Goal: Communication & Community: Answer question/provide support

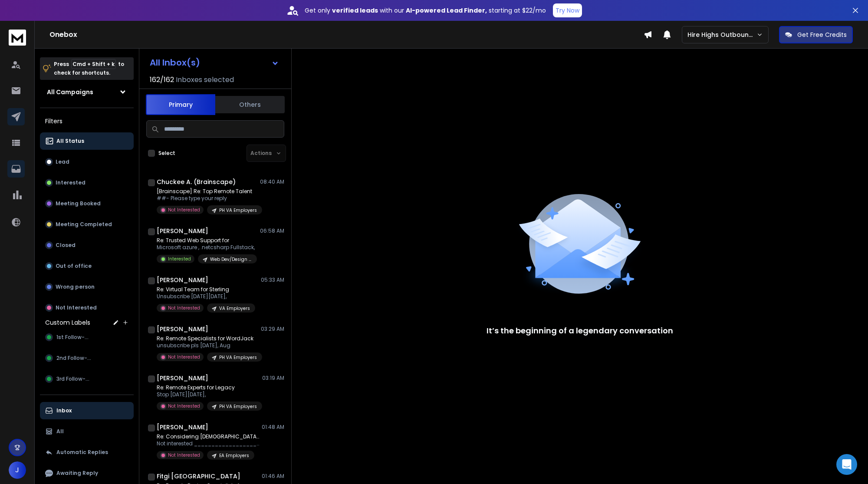
click at [9, 121] on link at bounding box center [15, 116] width 17 height 17
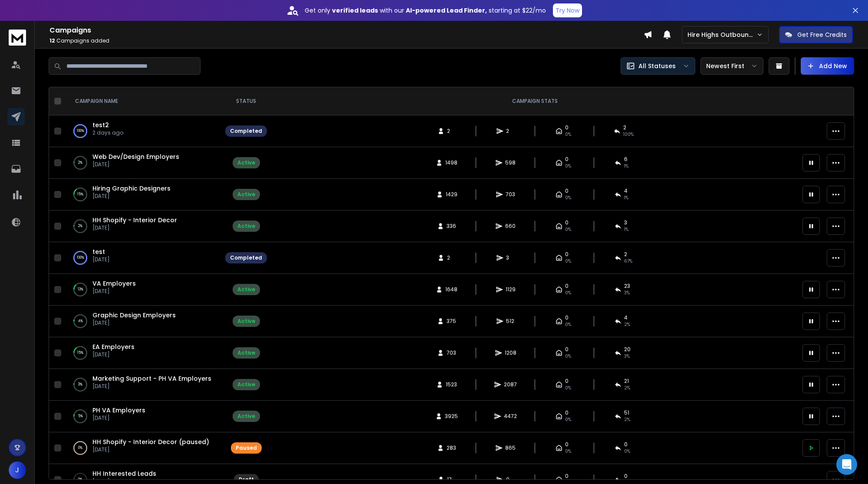
click at [670, 65] on p "All Statuses" at bounding box center [656, 66] width 37 height 9
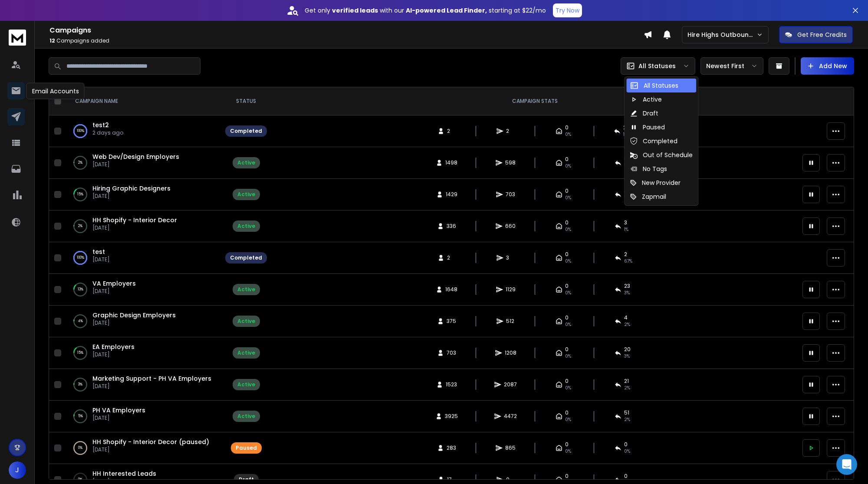
click at [15, 87] on icon at bounding box center [16, 90] width 9 height 7
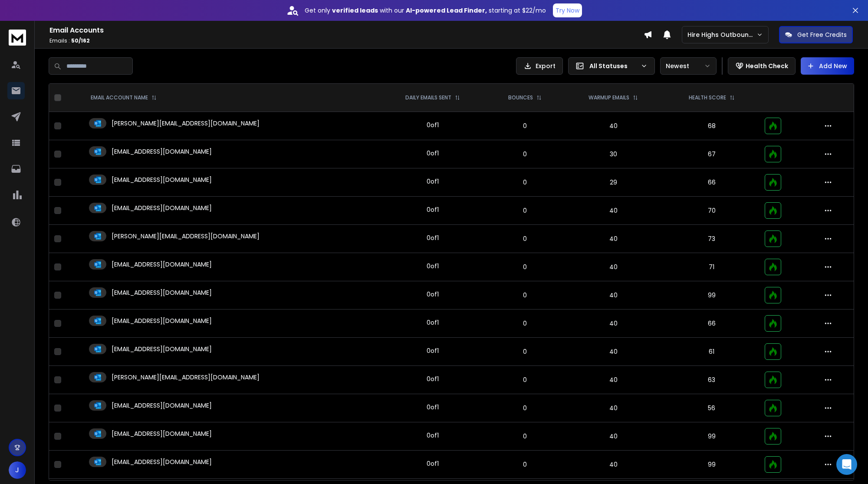
click at [627, 60] on div "All Statuses" at bounding box center [611, 65] width 87 height 17
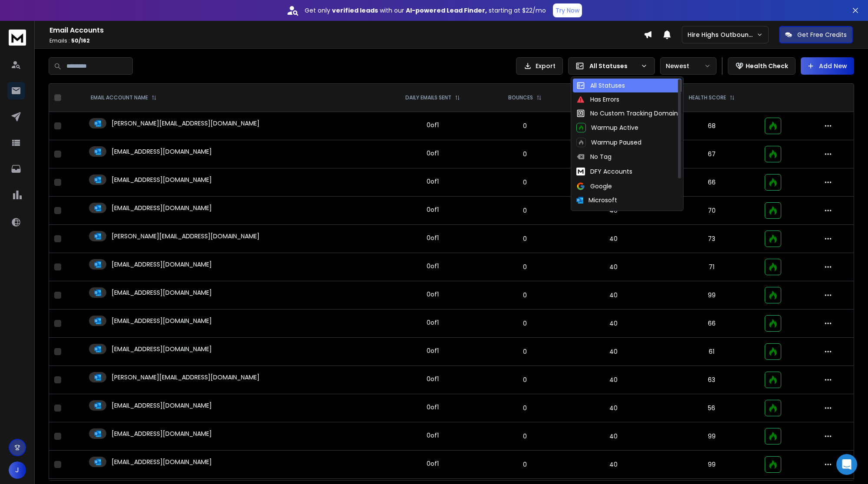
scroll to position [39, 0]
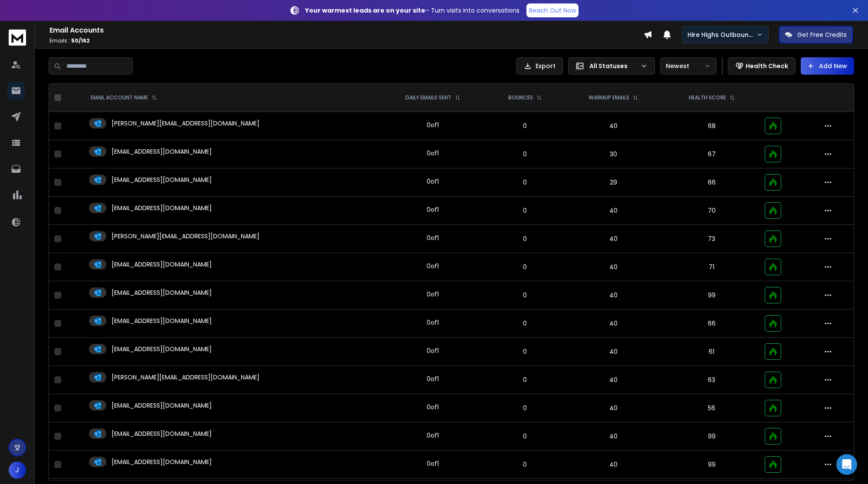
click at [687, 38] on button "Hire Highs Outbound Engine" at bounding box center [725, 34] width 87 height 17
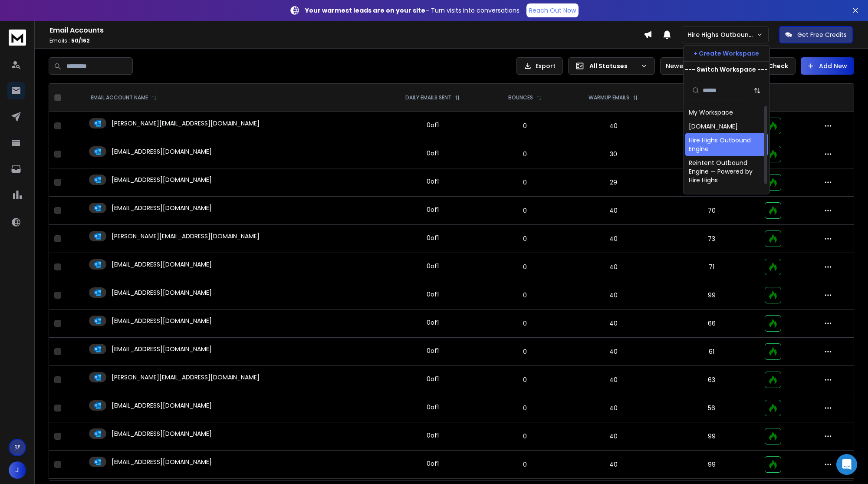
scroll to position [8, 0]
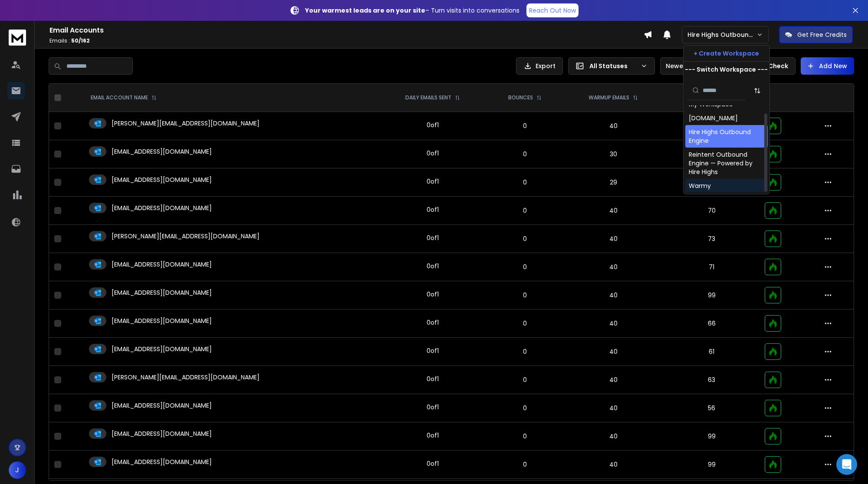
click at [707, 192] on div "My Workspace Globious.io Hire Highs Outbound Engine Reintent Outbound Engine — …" at bounding box center [726, 149] width 86 height 90
click at [708, 187] on div "Warmy" at bounding box center [700, 185] width 22 height 9
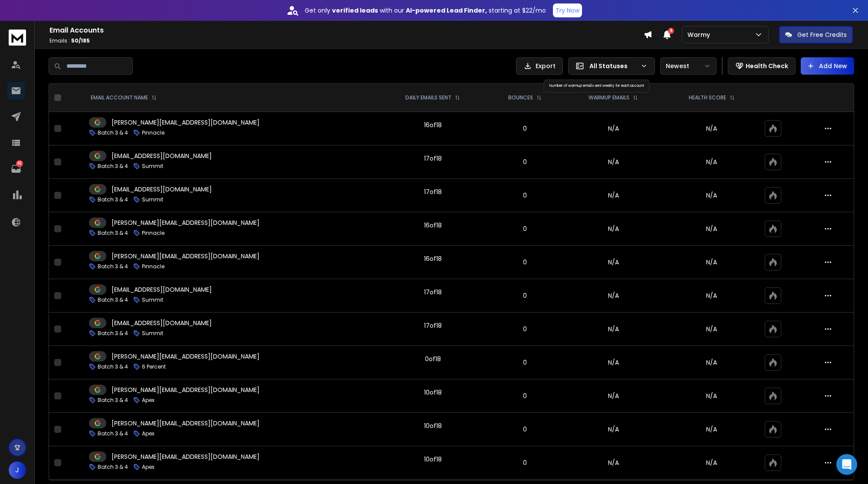
click at [614, 62] on p "All Statuses" at bounding box center [613, 66] width 48 height 9
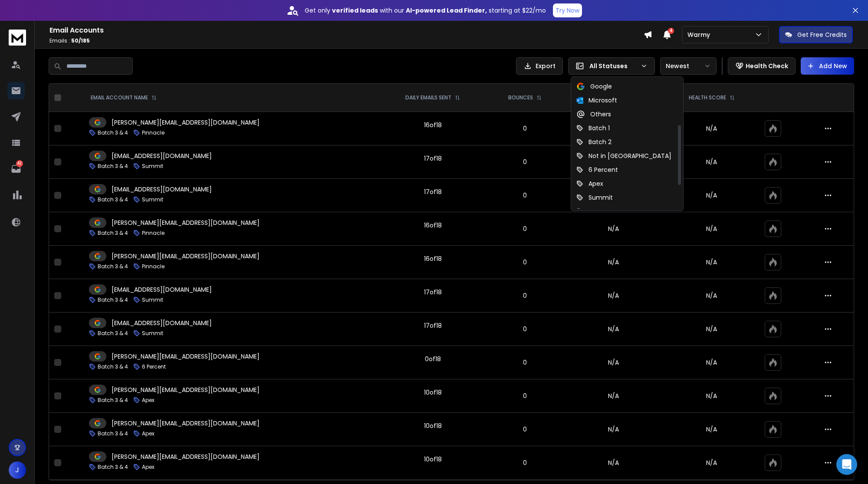
scroll to position [150, 0]
click at [611, 200] on div "Batch 3 & 4" at bounding box center [600, 202] width 48 height 9
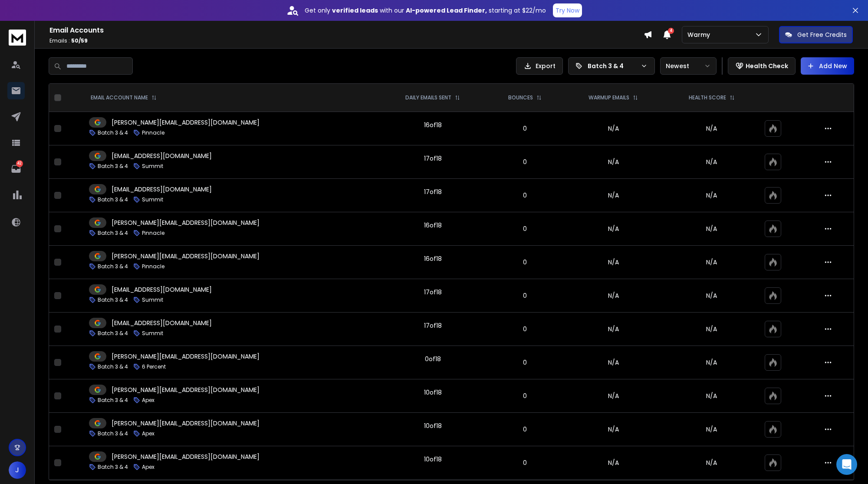
click at [82, 64] on input at bounding box center [91, 65] width 84 height 17
type input "***"
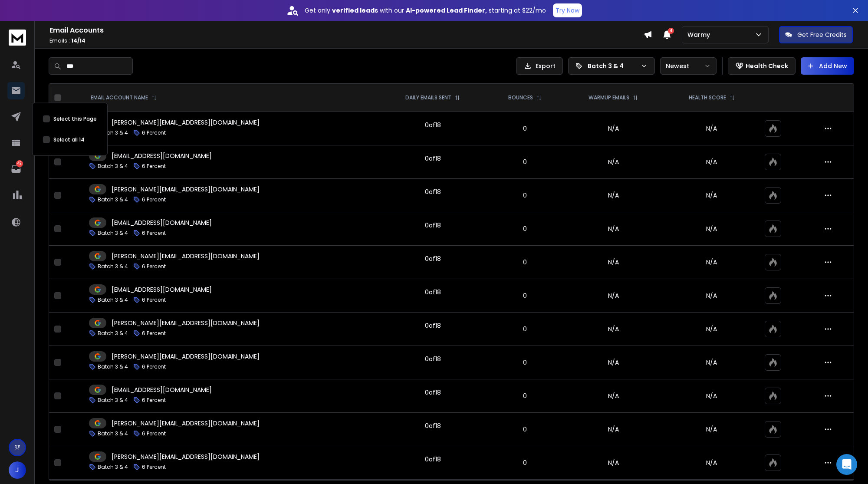
click at [58, 93] on th at bounding box center [66, 98] width 35 height 28
click at [49, 139] on button "Select this Page" at bounding box center [46, 139] width 7 height 7
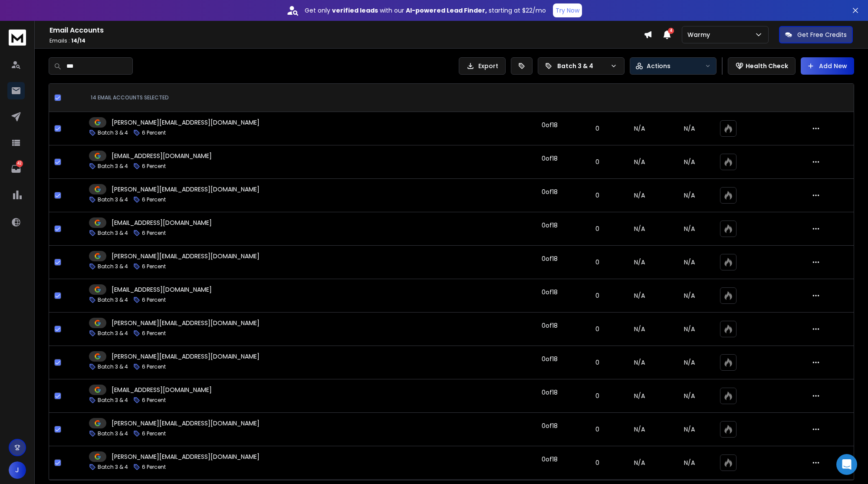
click at [660, 73] on button "Actions" at bounding box center [673, 65] width 87 height 17
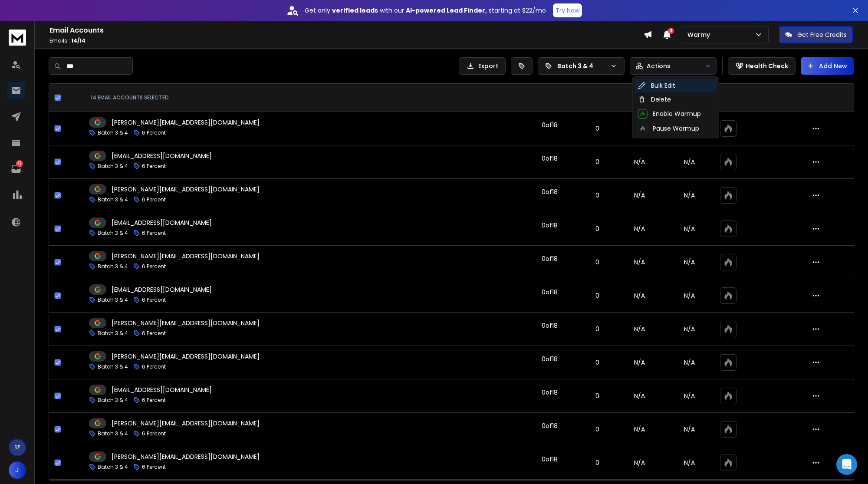
click at [660, 86] on div "Bulk Edit" at bounding box center [656, 85] width 37 height 9
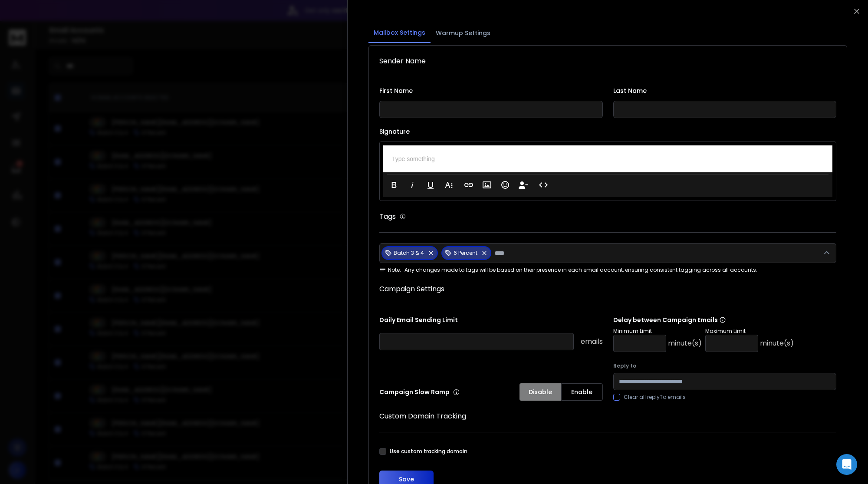
click at [432, 291] on h1 "Campaign Settings" at bounding box center [607, 289] width 457 height 10
click at [434, 331] on div "emails" at bounding box center [490, 341] width 223 height 21
click at [434, 339] on input "number" at bounding box center [476, 341] width 194 height 17
type input "*"
click at [407, 479] on button "Save" at bounding box center [406, 478] width 54 height 17
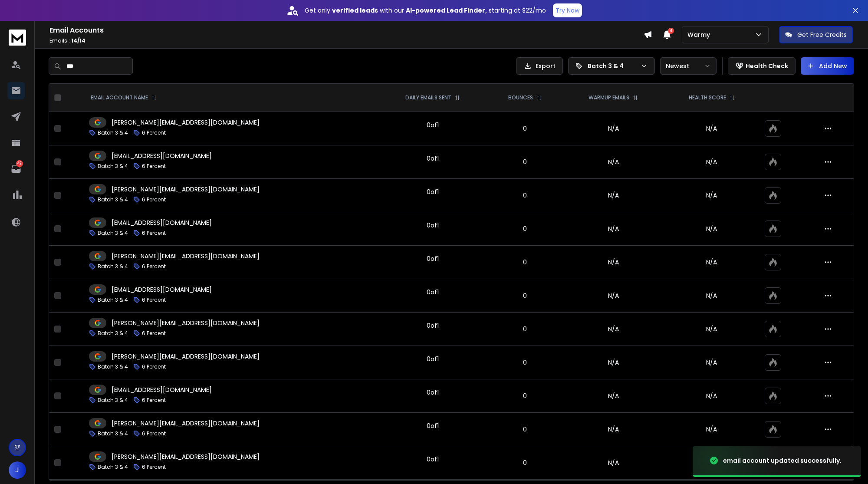
click at [637, 66] on p "Batch 3 & 4" at bounding box center [611, 66] width 49 height 9
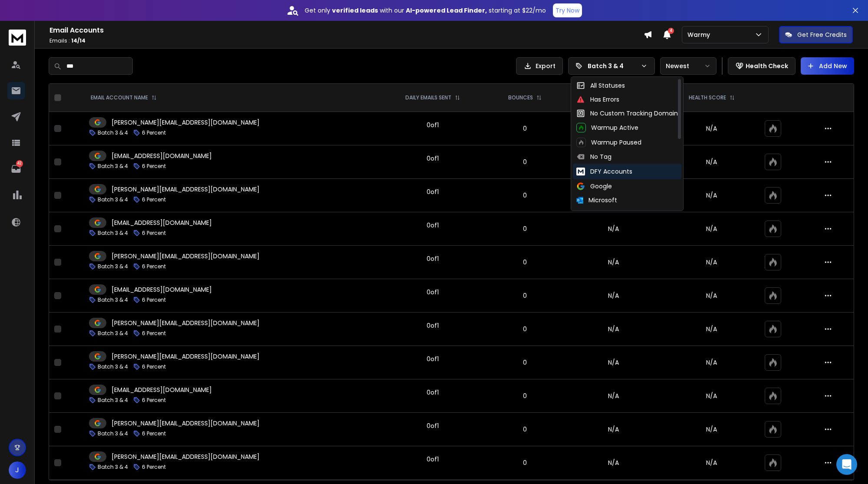
click at [87, 69] on input "***" at bounding box center [91, 65] width 84 height 17
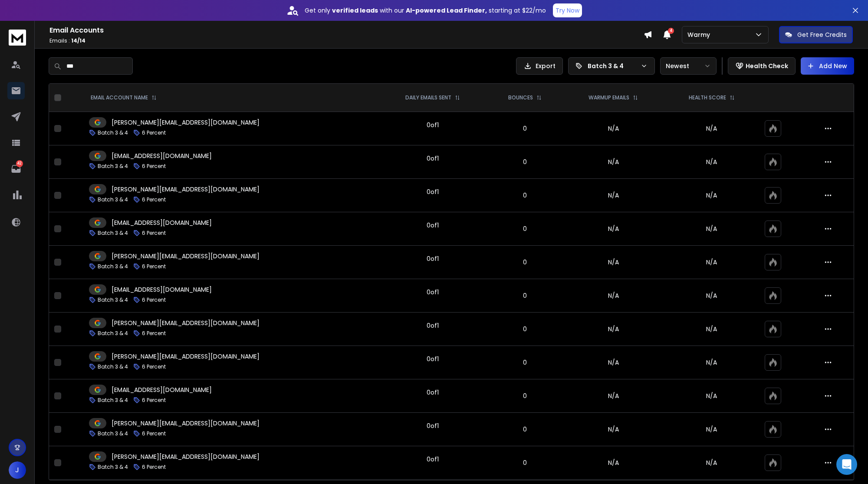
type input "****"
click at [46, 140] on button "Select this Page" at bounding box center [46, 139] width 7 height 7
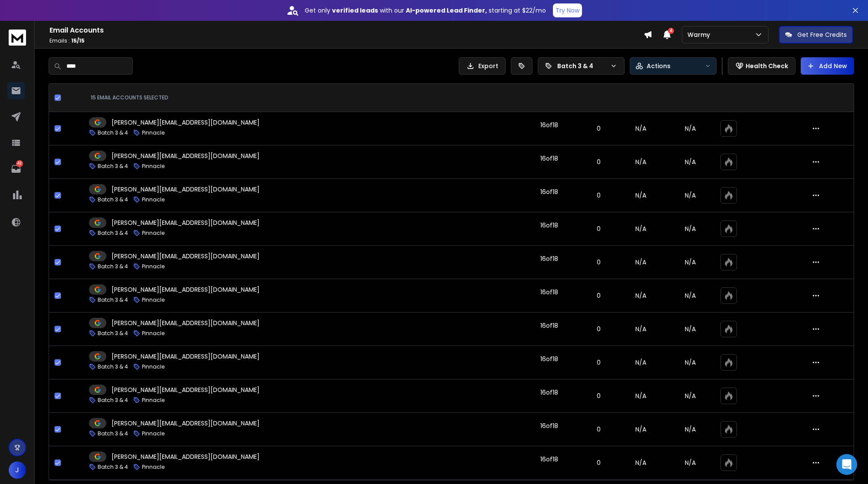
click at [646, 68] on div "Actions" at bounding box center [668, 66] width 66 height 9
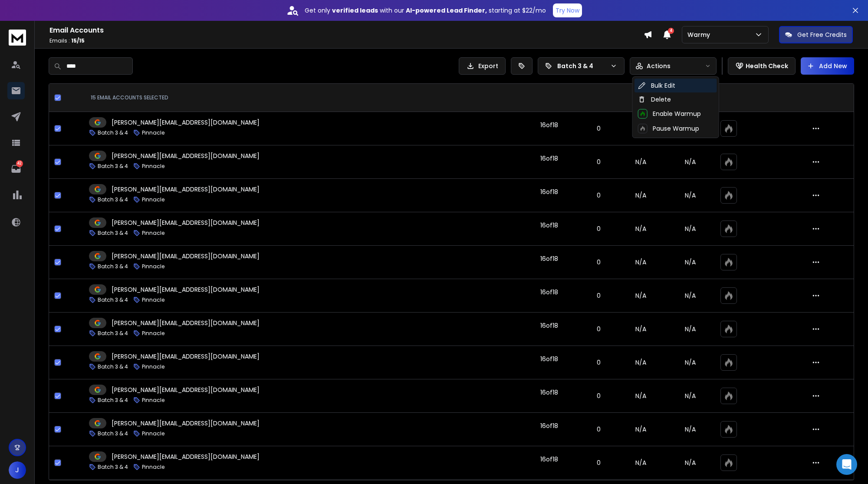
click at [646, 89] on div "Bulk Edit" at bounding box center [656, 85] width 37 height 9
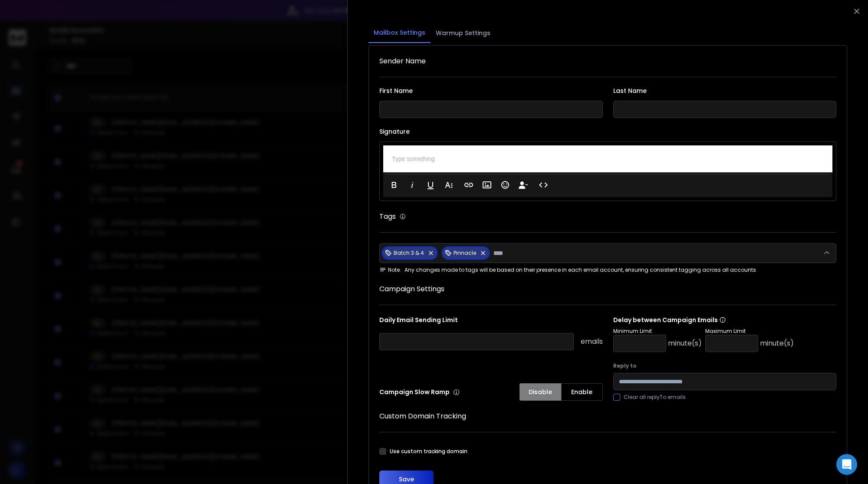
click at [457, 341] on input "number" at bounding box center [476, 341] width 194 height 17
type input "*"
click at [416, 478] on button "Save" at bounding box center [406, 478] width 54 height 17
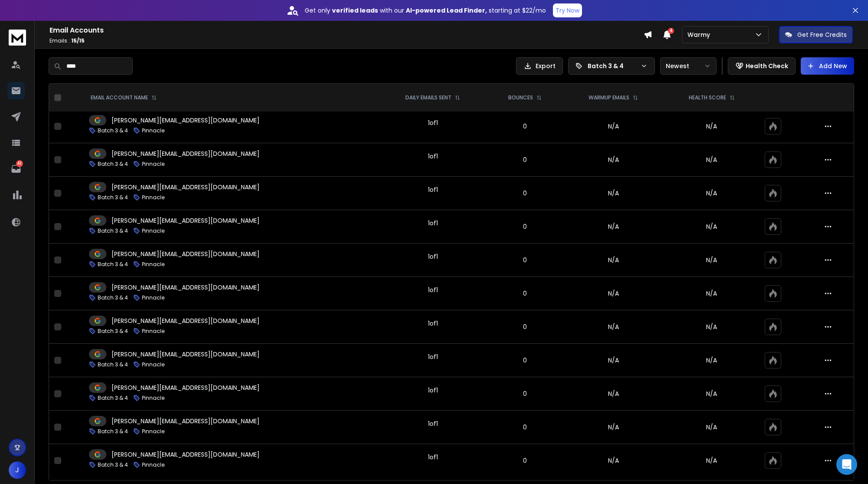
scroll to position [0, 0]
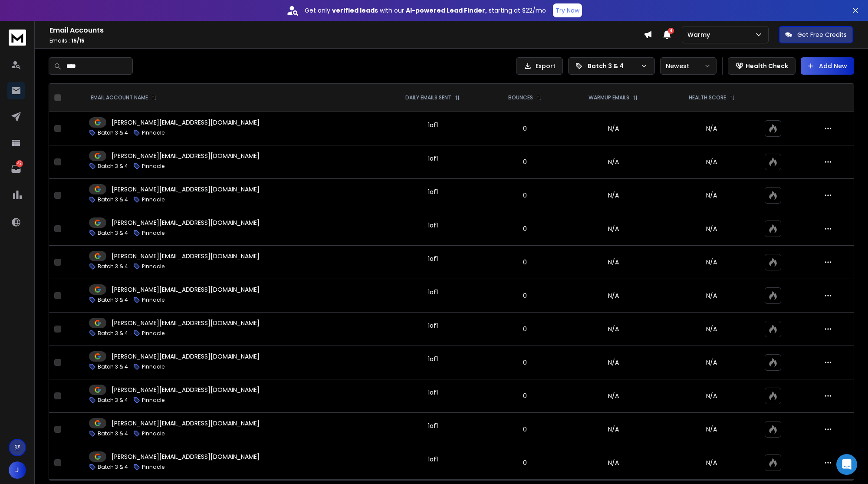
click at [627, 69] on p "Batch 3 & 4" at bounding box center [611, 66] width 49 height 9
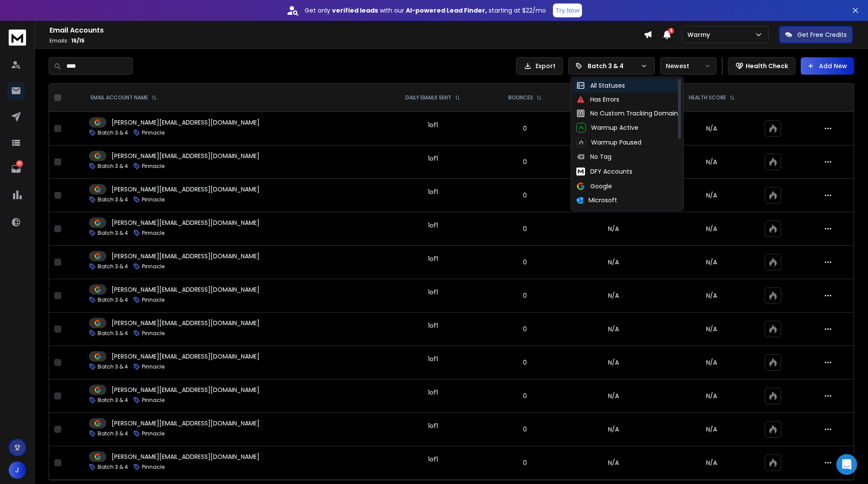
click at [608, 85] on div "All Statuses" at bounding box center [600, 85] width 49 height 9
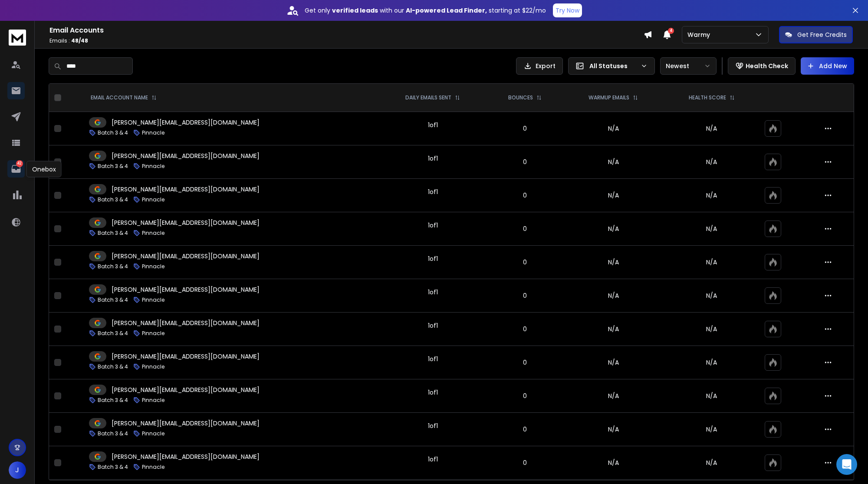
click at [18, 167] on p "42" at bounding box center [19, 163] width 7 height 7
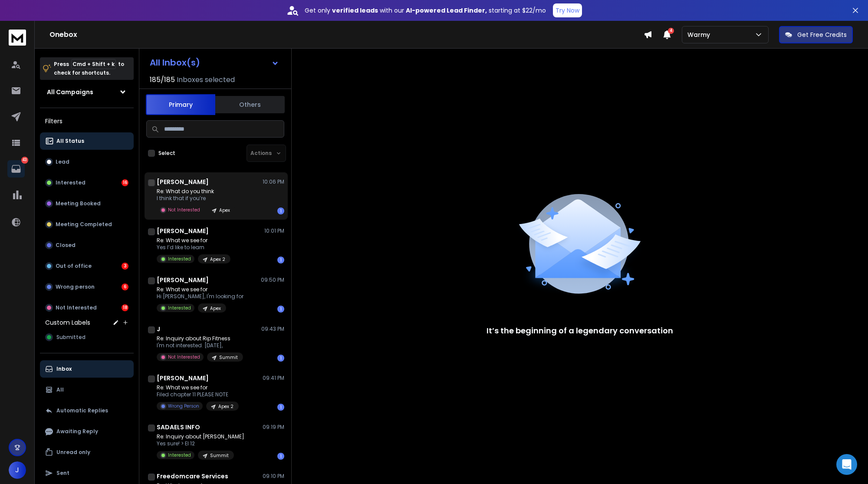
click at [243, 183] on div "Daniel Parris 10:06 PM" at bounding box center [221, 181] width 128 height 9
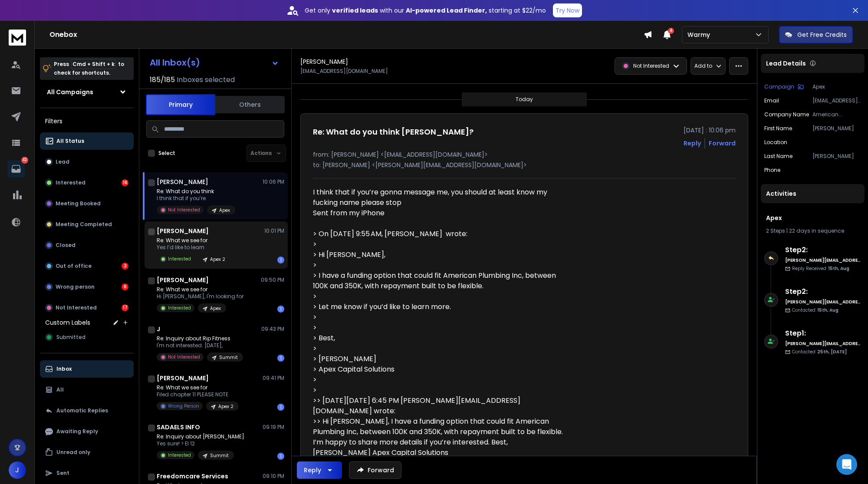
click at [252, 236] on div "Joshua Brown 10:01 PM Re: What we see for Yes I’d like to learn Interested Apex…" at bounding box center [221, 244] width 128 height 37
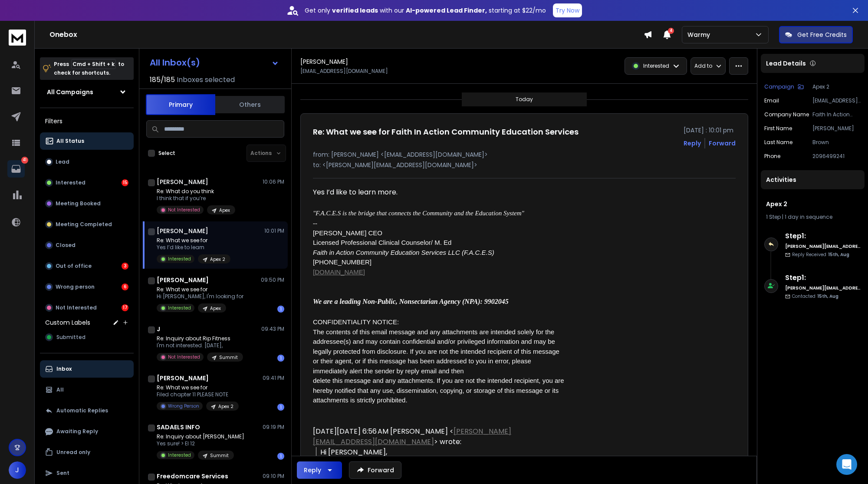
click at [310, 469] on div "Reply" at bounding box center [312, 470] width 17 height 9
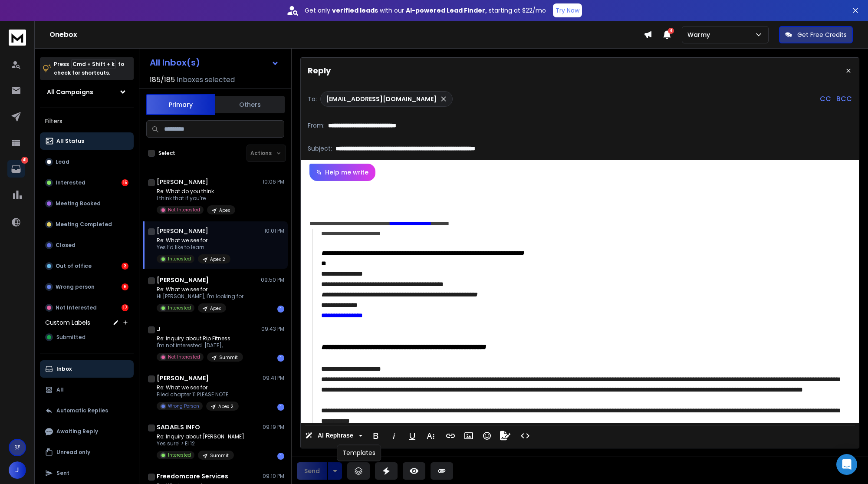
click at [357, 472] on icon at bounding box center [358, 470] width 9 height 9
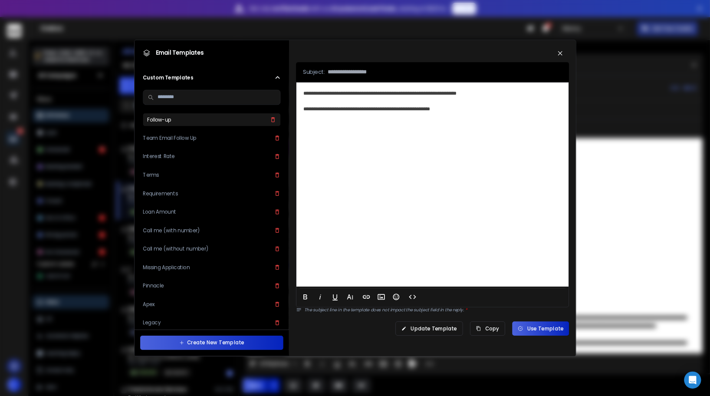
scroll to position [34, 0]
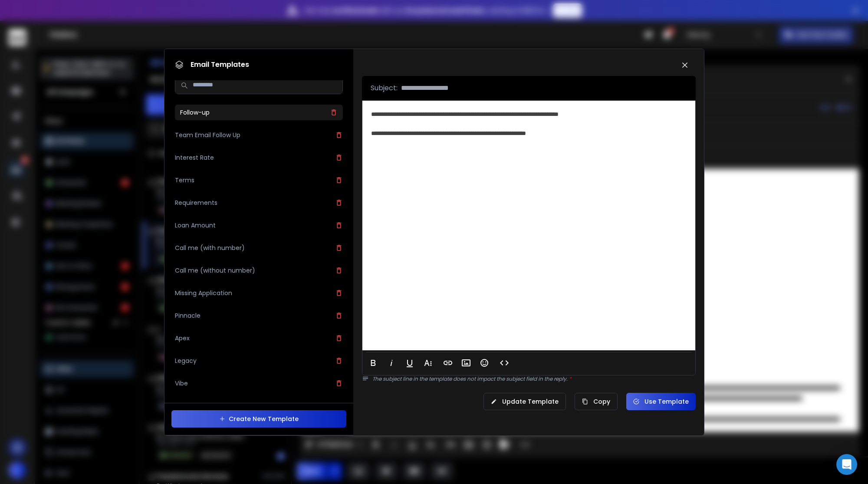
click at [230, 117] on div "Apex" at bounding box center [258, 112] width 157 height 9
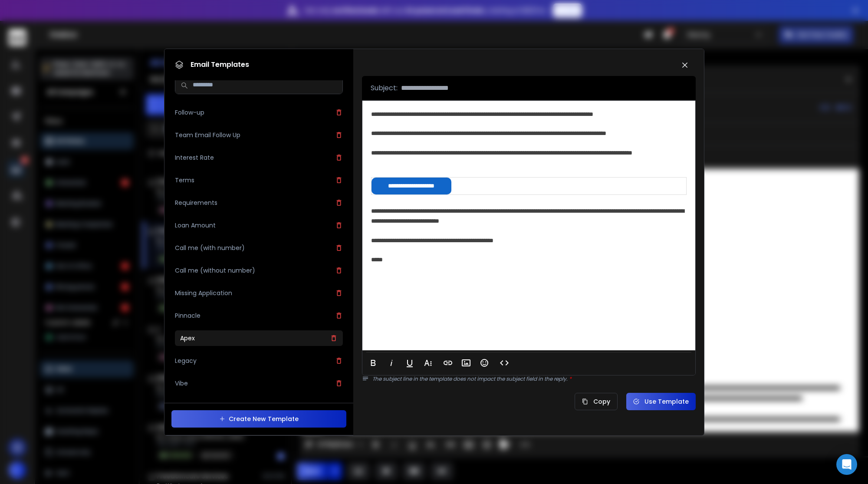
click at [658, 404] on button "Use Template" at bounding box center [660, 401] width 69 height 17
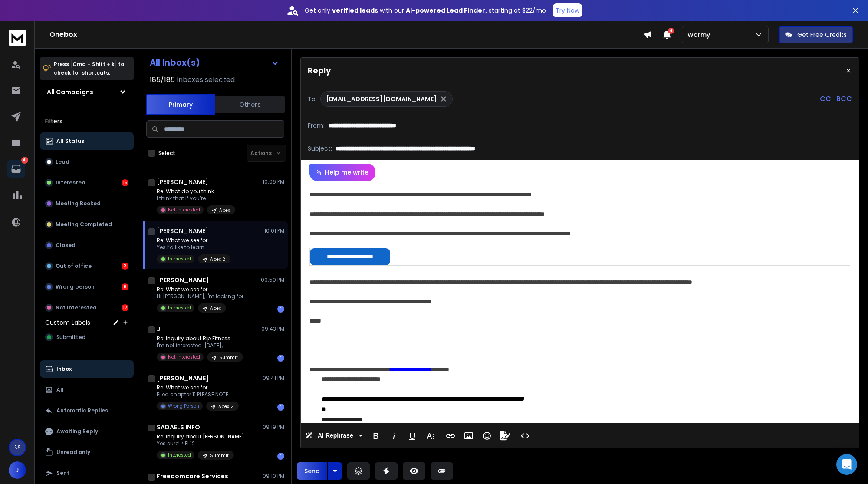
click at [309, 470] on button "Send" at bounding box center [312, 470] width 30 height 17
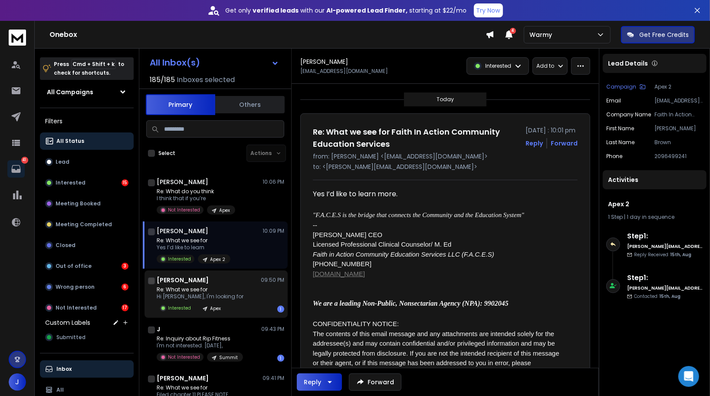
click at [236, 278] on div "Steve Bunch 09:50 PM" at bounding box center [221, 280] width 128 height 9
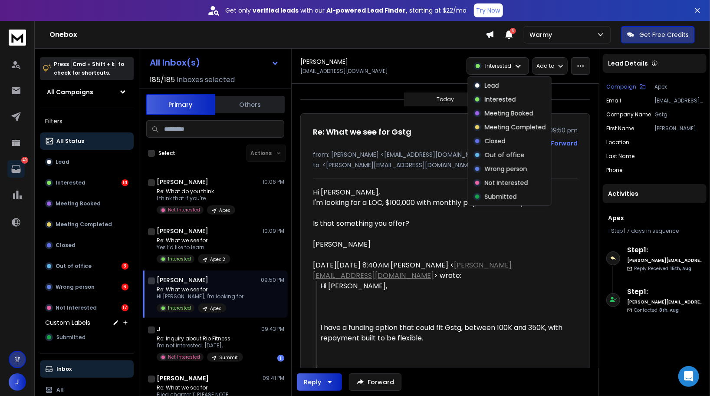
click at [515, 64] on icon at bounding box center [518, 65] width 7 height 7
click at [481, 246] on div "Steve" at bounding box center [439, 244] width 253 height 10
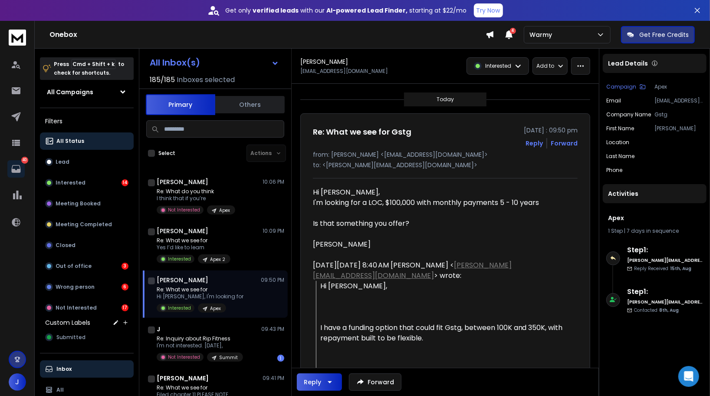
click at [519, 71] on div "Interested" at bounding box center [498, 66] width 62 height 16
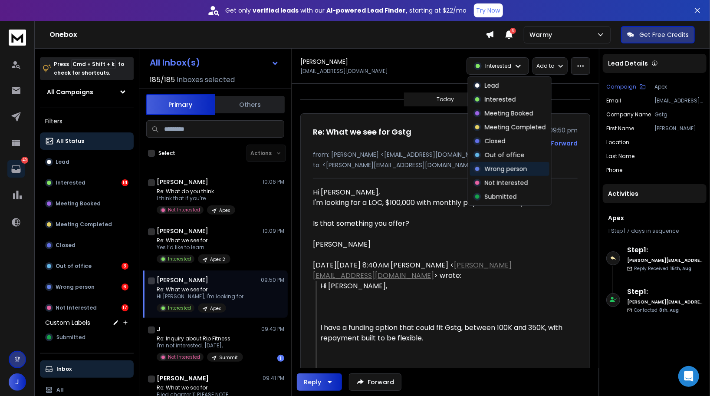
click at [481, 171] on div "Wrong person" at bounding box center [500, 168] width 54 height 9
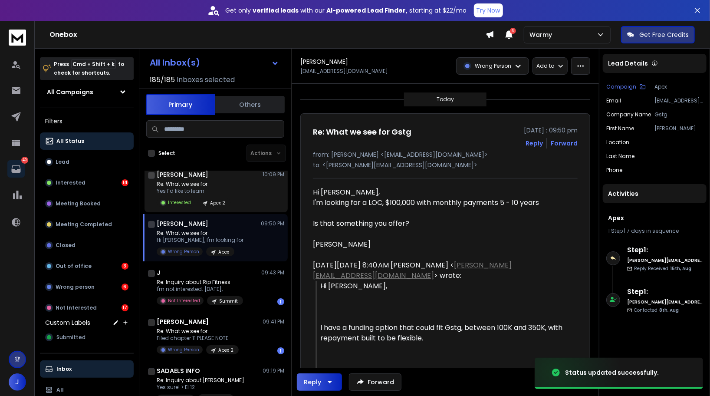
scroll to position [66, 0]
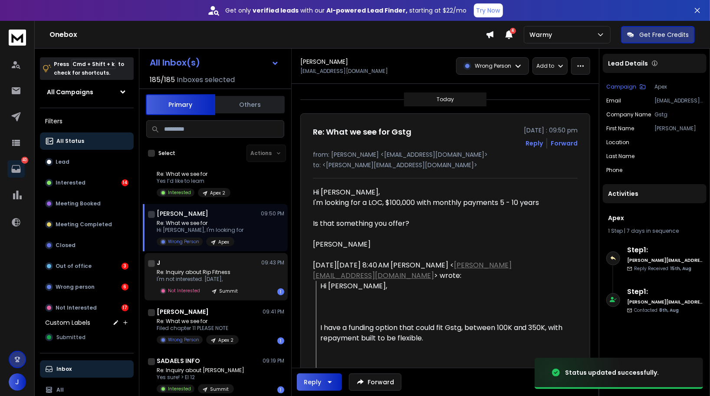
click at [243, 268] on div "J 09:43 PM Re: Inquiry about Rip Fitness I'm not interested. On Thu, Not Intere…" at bounding box center [221, 276] width 128 height 37
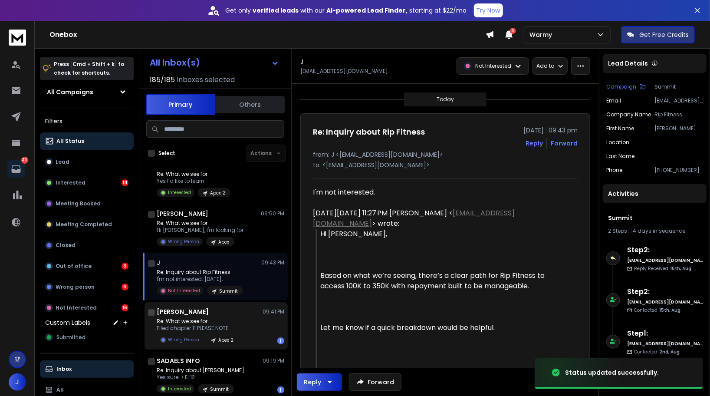
click at [240, 317] on div "Mary Andros 09:41 PM Re: What we see for Filed chapter 11 PLEASE NOTE Wrong Per…" at bounding box center [221, 325] width 128 height 37
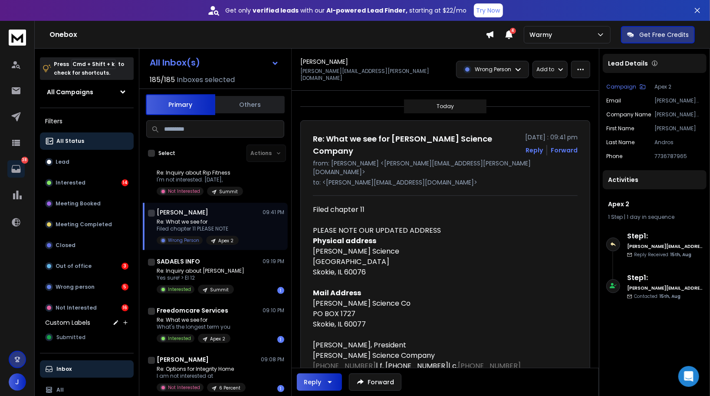
scroll to position [170, 0]
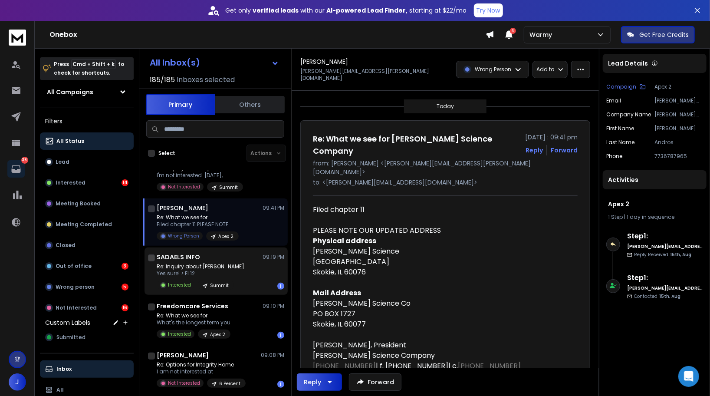
click at [220, 257] on div "SADAELS INFO 09:19 PM" at bounding box center [221, 257] width 128 height 9
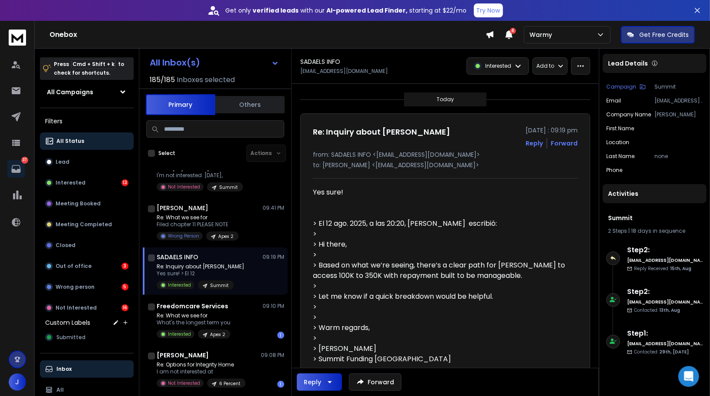
click at [304, 379] on div "Reply" at bounding box center [312, 381] width 17 height 9
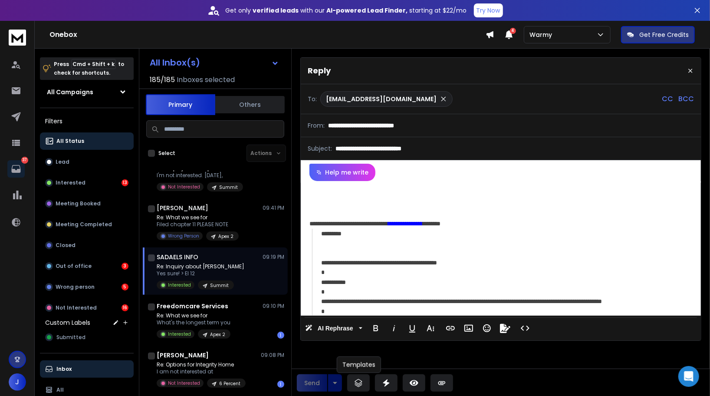
click at [354, 378] on icon at bounding box center [358, 382] width 9 height 9
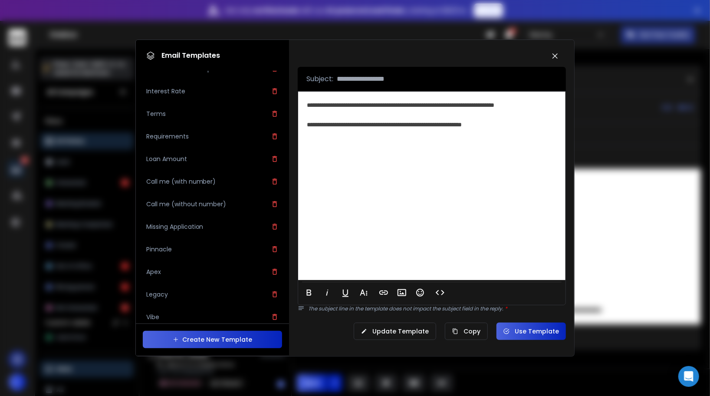
scroll to position [117, 0]
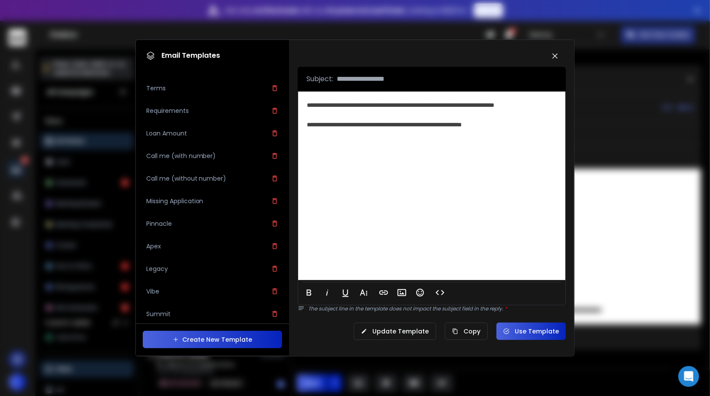
click at [181, 25] on div "Summit" at bounding box center [212, 20] width 122 height 9
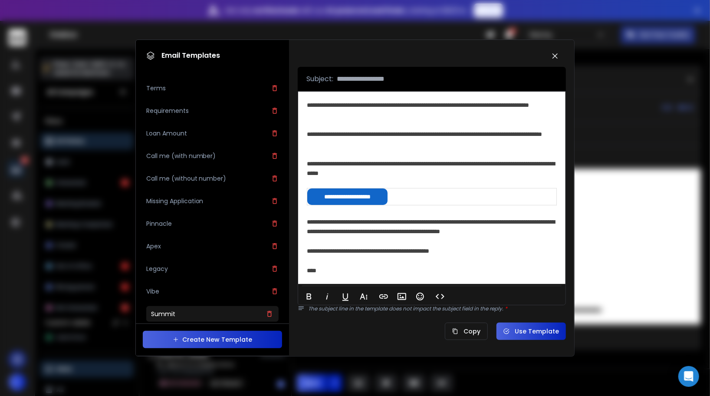
click at [509, 332] on icon at bounding box center [506, 331] width 6 height 6
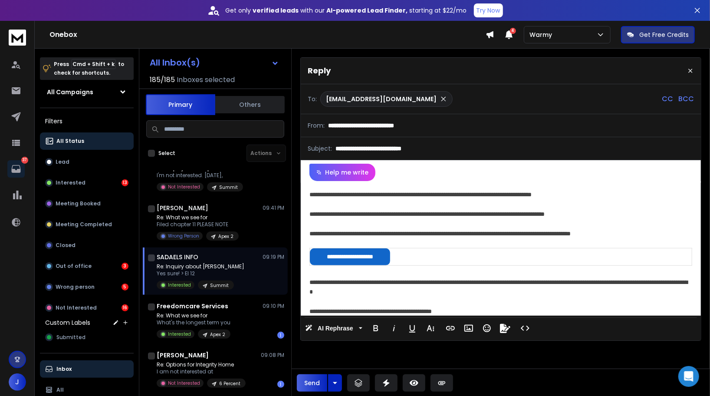
click at [311, 383] on button "Send" at bounding box center [312, 382] width 30 height 17
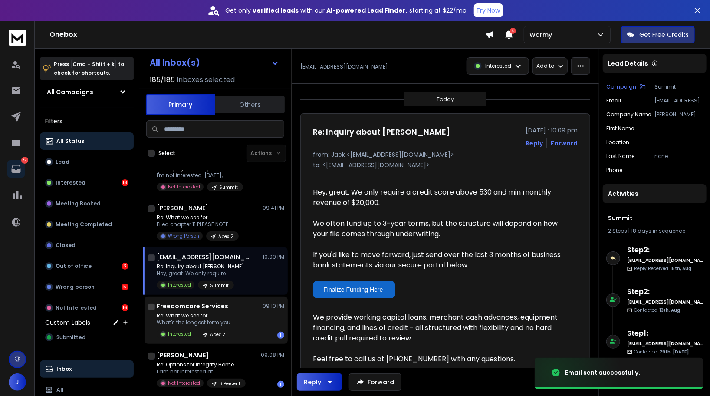
click at [247, 326] on div "Re: What we see for What's the longest term you Interested Apex 2 1" at bounding box center [221, 325] width 128 height 26
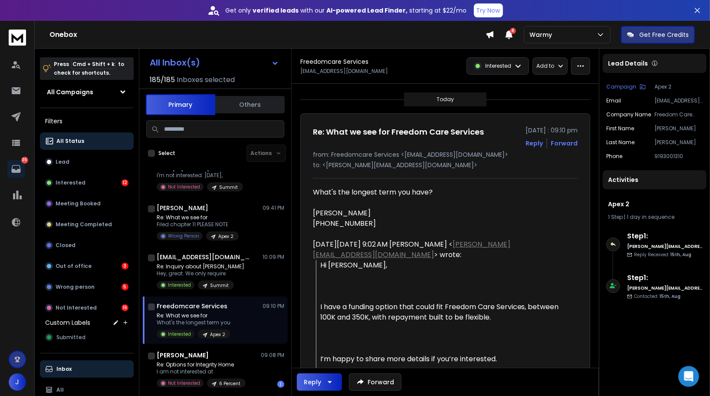
click at [307, 381] on div "Reply" at bounding box center [312, 381] width 17 height 9
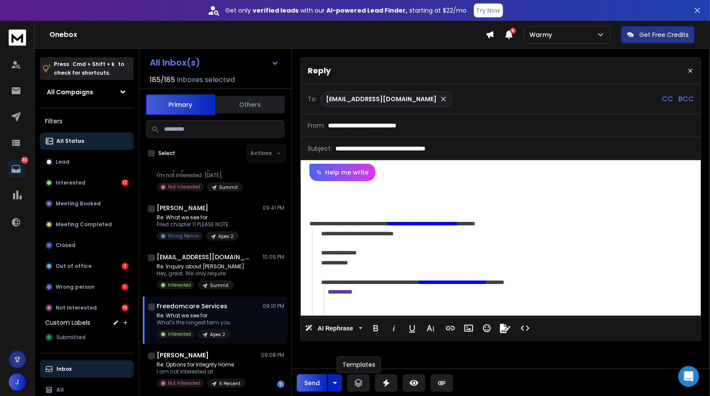
click at [365, 381] on button at bounding box center [358, 382] width 23 height 17
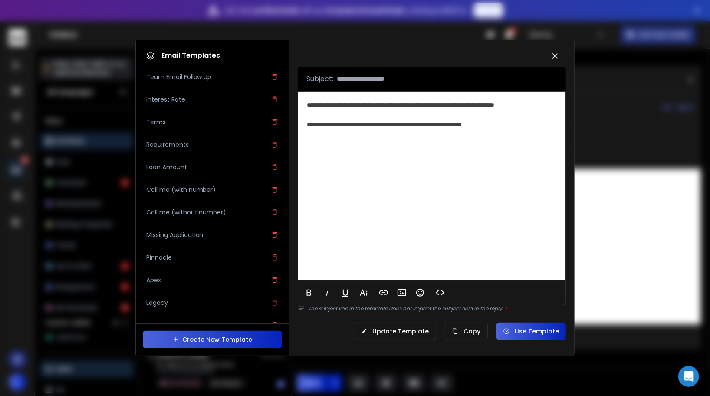
scroll to position [92, 0]
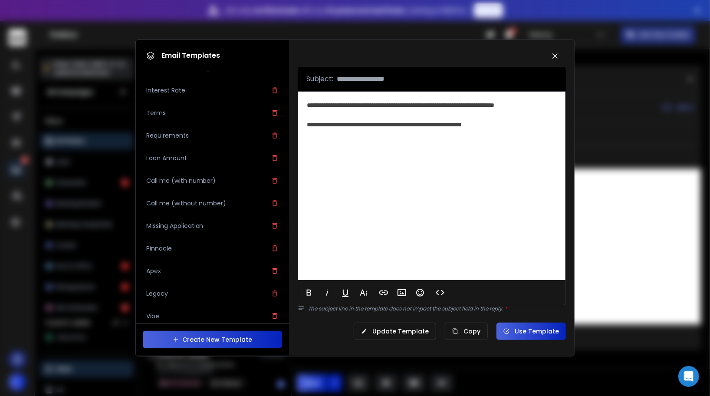
click at [160, 49] on h3 "Apex" at bounding box center [166, 45] width 30 height 9
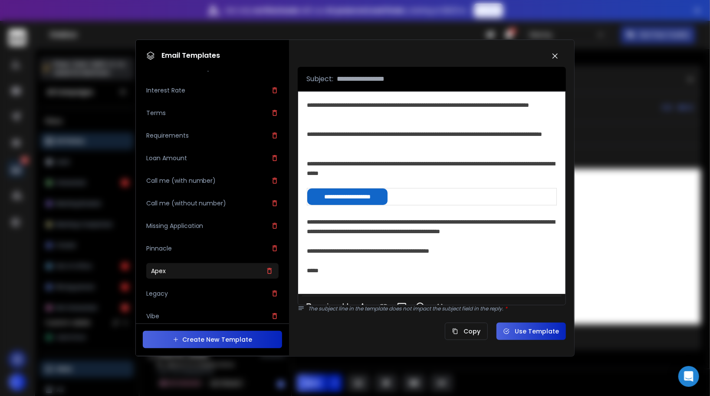
click at [528, 333] on button "Use Template" at bounding box center [530, 330] width 69 height 17
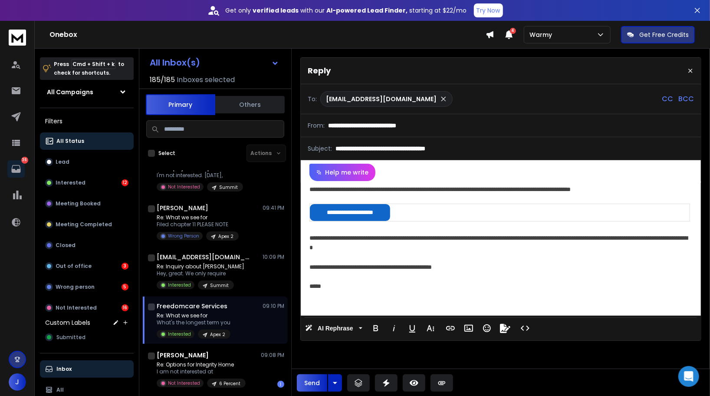
scroll to position [0, 0]
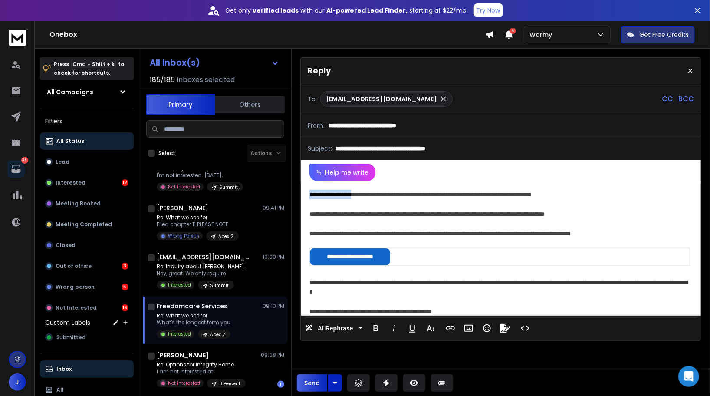
drag, startPoint x: 360, startPoint y: 194, endPoint x: 591, endPoint y: 189, distance: 230.5
click at [591, 189] on div "**********" at bounding box center [500, 248] width 398 height 135
click at [361, 197] on div "**********" at bounding box center [499, 195] width 381 height 10
drag, startPoint x: 361, startPoint y: 195, endPoint x: 423, endPoint y: 188, distance: 62.0
click at [423, 188] on div "**********" at bounding box center [500, 248] width 398 height 135
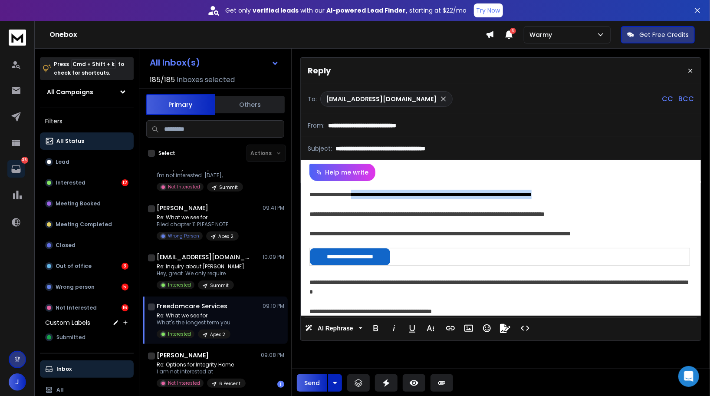
drag, startPoint x: 360, startPoint y: 194, endPoint x: 594, endPoint y: 192, distance: 234.3
click at [594, 192] on div "**********" at bounding box center [499, 195] width 381 height 10
click at [617, 211] on div "**********" at bounding box center [499, 214] width 381 height 10
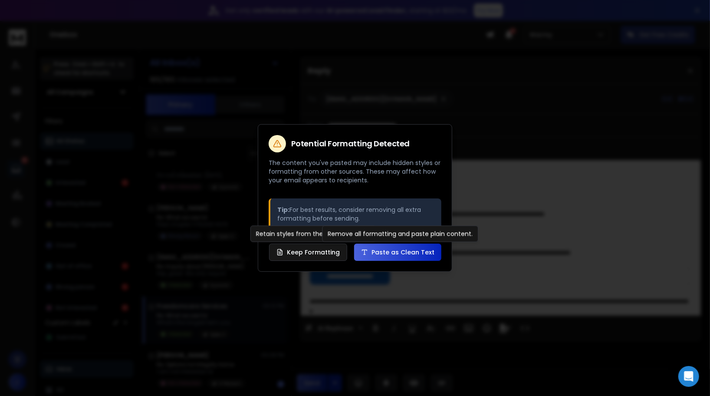
click at [422, 253] on button "Paste as Clean Text" at bounding box center [397, 251] width 87 height 17
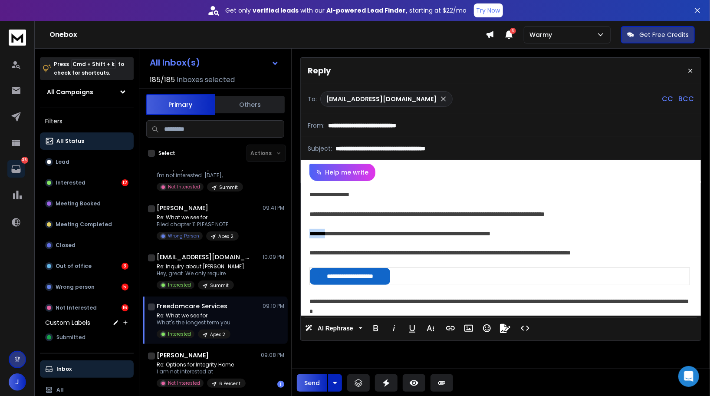
drag, startPoint x: 327, startPoint y: 233, endPoint x: 307, endPoint y: 233, distance: 19.5
click at [307, 233] on div "**********" at bounding box center [500, 248] width 398 height 135
click at [308, 381] on button "Send" at bounding box center [312, 382] width 30 height 17
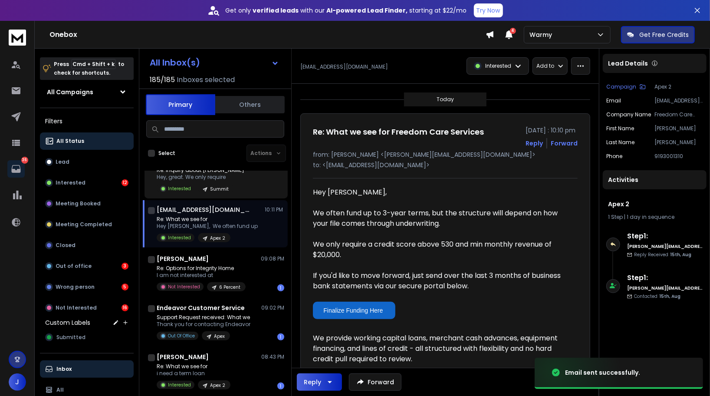
scroll to position [276, 0]
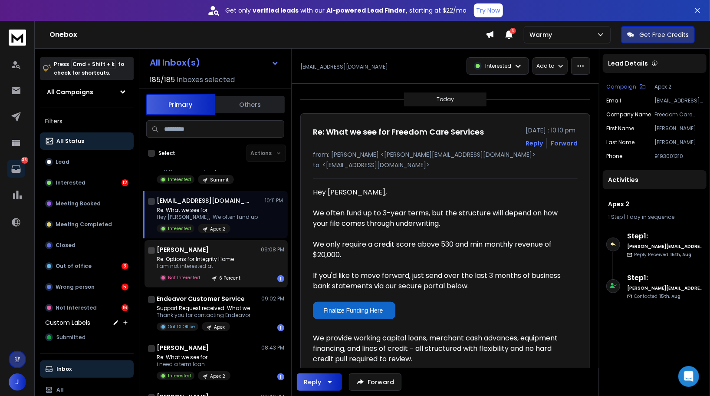
click at [246, 262] on div "Re: Options for Integrity Home I am not interested at Not Interested 6 Percent 1" at bounding box center [221, 269] width 128 height 26
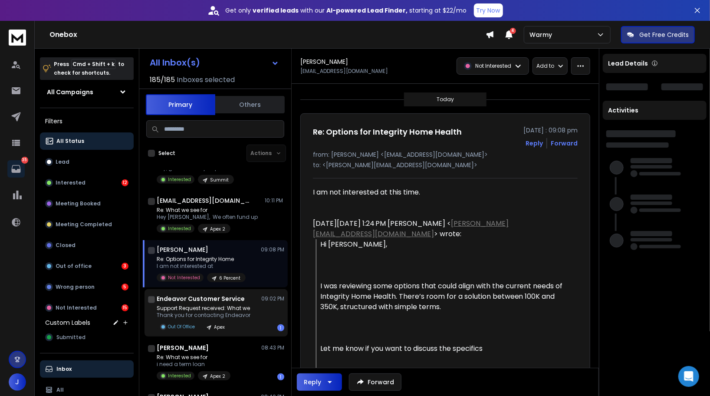
click at [238, 306] on p "Support Request received: What we" at bounding box center [204, 308] width 94 height 7
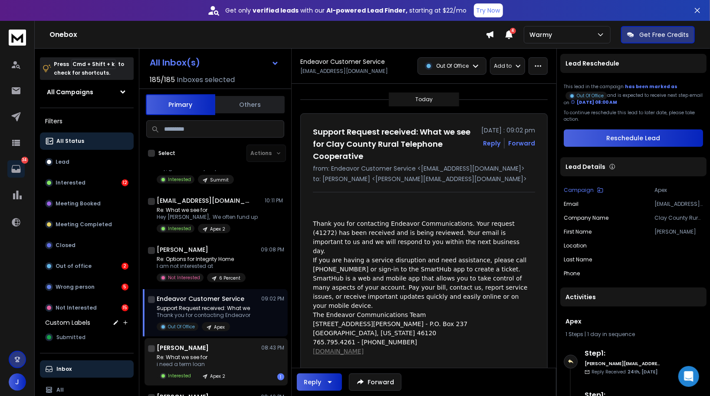
click at [245, 350] on div "Nelson Boren 08:43 PM" at bounding box center [221, 347] width 128 height 9
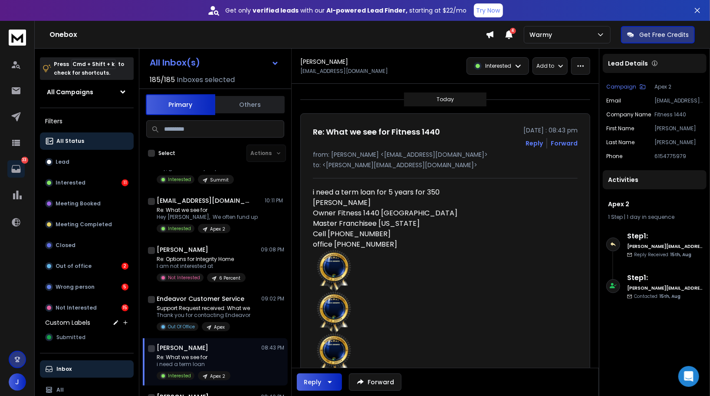
click at [523, 72] on div "Interested" at bounding box center [498, 66] width 62 height 16
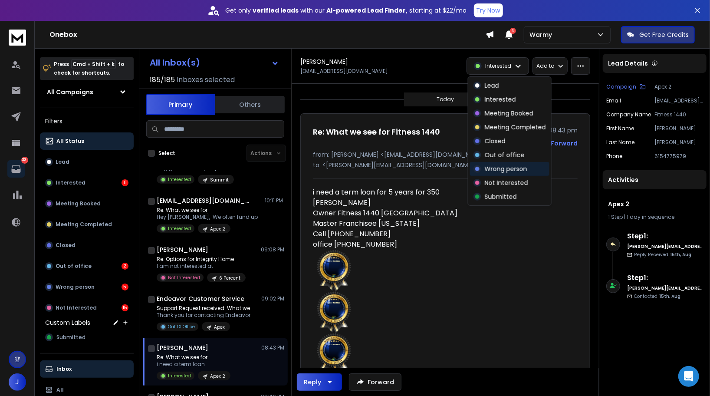
click at [509, 173] on div "Wrong person" at bounding box center [509, 169] width 79 height 14
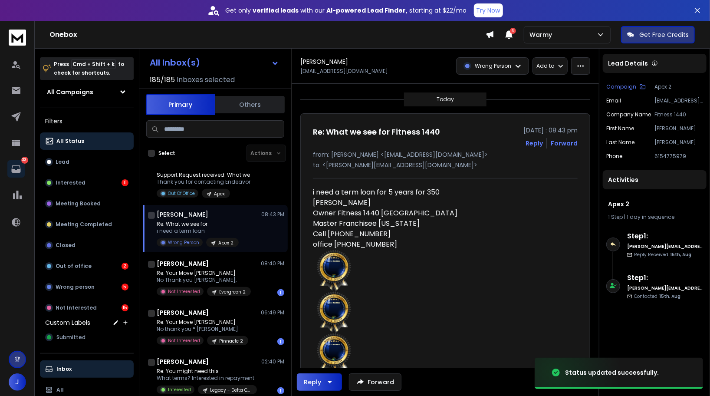
scroll to position [415, 0]
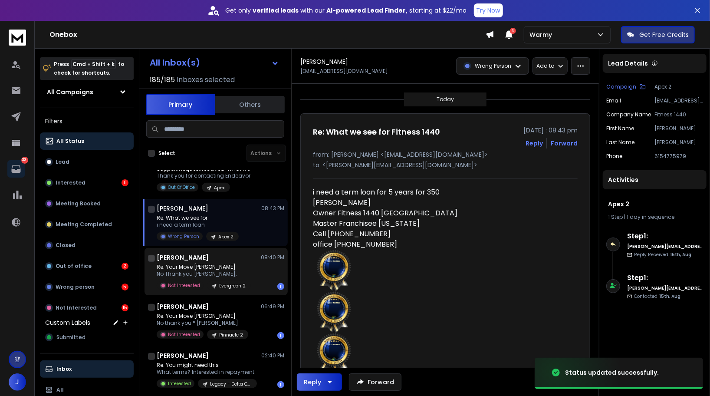
click at [237, 273] on p "No Thank you [PERSON_NAME]," at bounding box center [204, 273] width 94 height 7
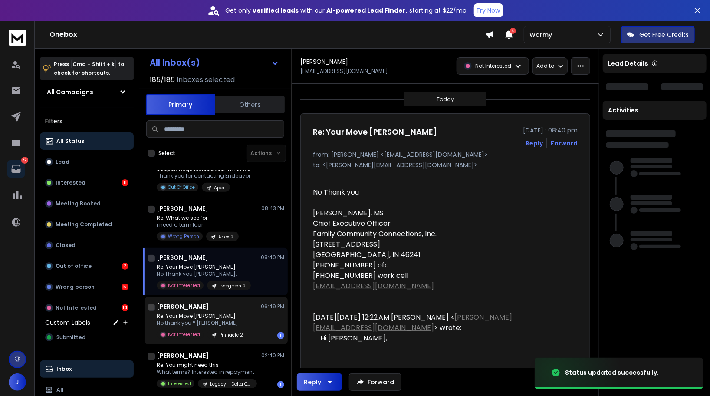
click at [232, 308] on div "Mark Baxter 06:49 PM" at bounding box center [221, 306] width 128 height 9
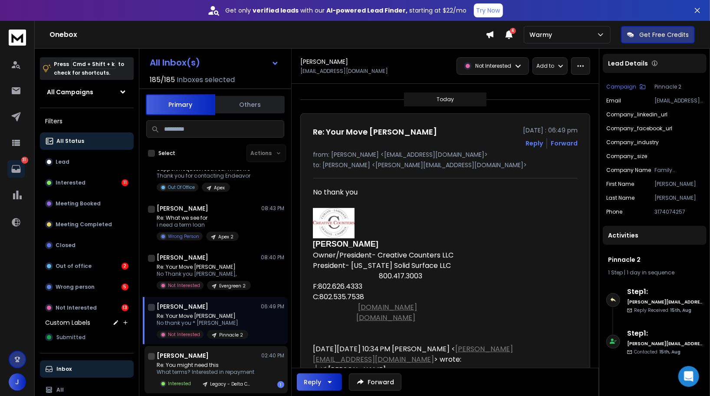
click at [230, 356] on div "Brett Loewenstein 02:40 PM" at bounding box center [221, 355] width 128 height 9
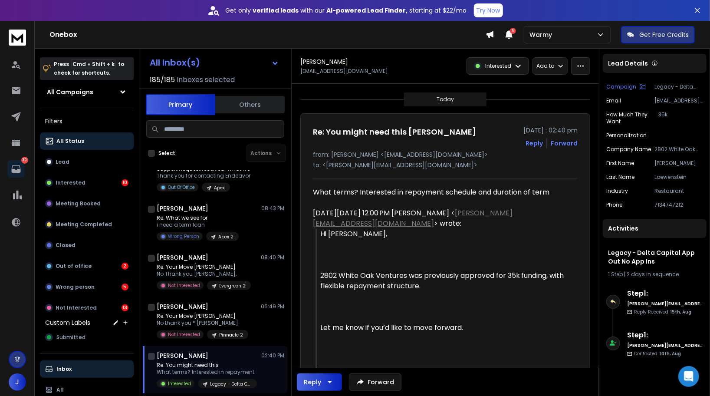
click at [317, 381] on div "Reply" at bounding box center [312, 381] width 17 height 9
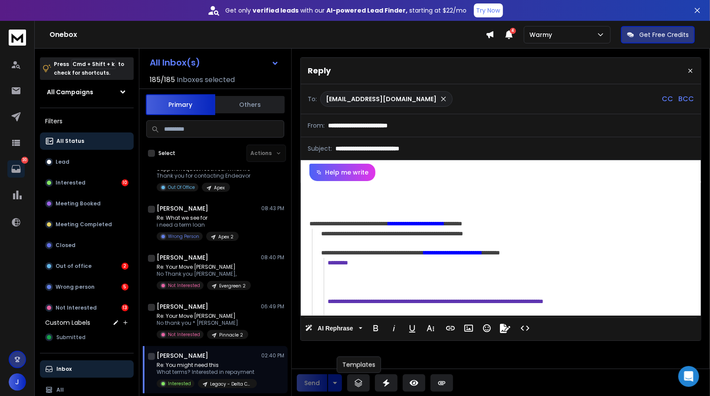
click at [357, 384] on icon at bounding box center [358, 382] width 9 height 9
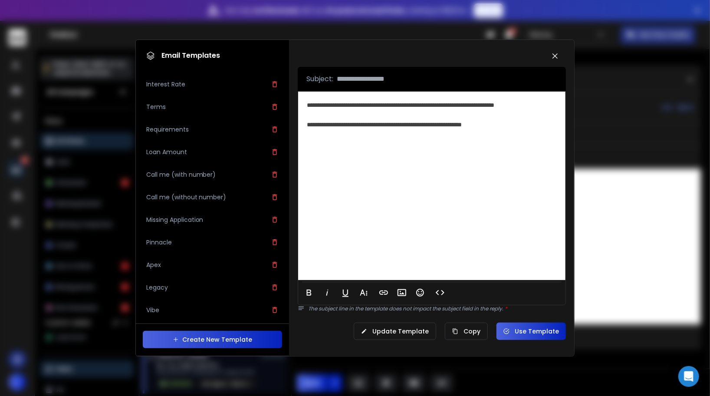
scroll to position [102, 0]
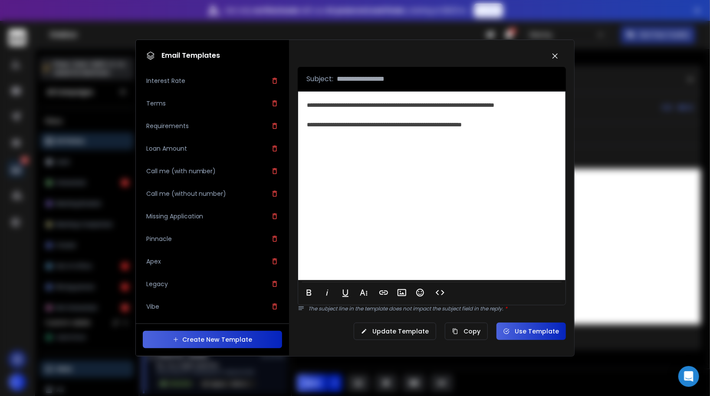
click at [169, 40] on div "Legacy" at bounding box center [212, 35] width 122 height 9
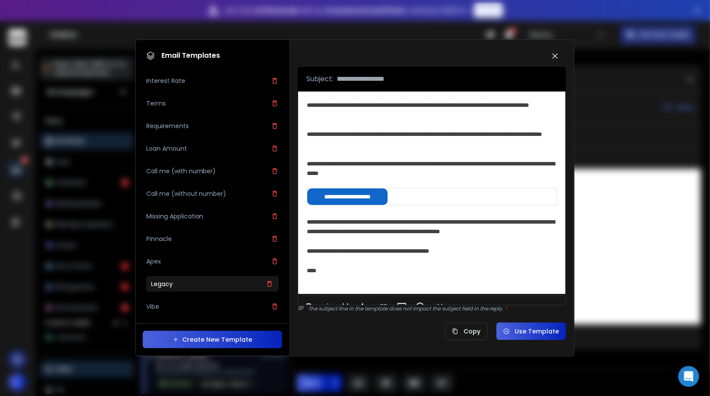
click at [524, 331] on button "Use Template" at bounding box center [530, 330] width 69 height 17
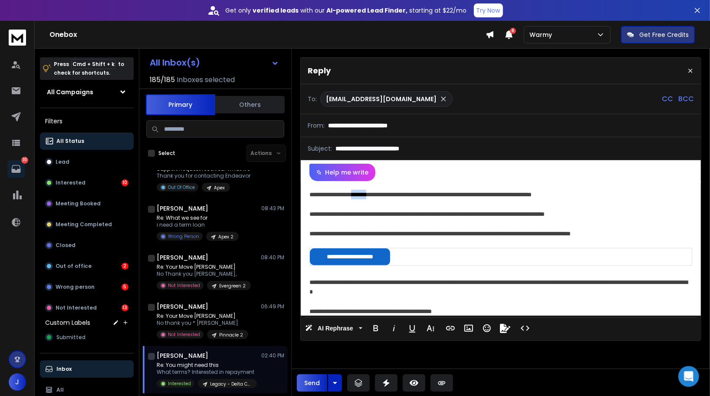
drag, startPoint x: 377, startPoint y: 194, endPoint x: 360, endPoint y: 194, distance: 17.4
click at [360, 194] on div "**********" at bounding box center [499, 195] width 381 height 10
drag, startPoint x: 362, startPoint y: 193, endPoint x: 574, endPoint y: 192, distance: 212.2
click at [574, 192] on div "**********" at bounding box center [499, 195] width 381 height 10
click at [601, 217] on div "**********" at bounding box center [499, 214] width 381 height 10
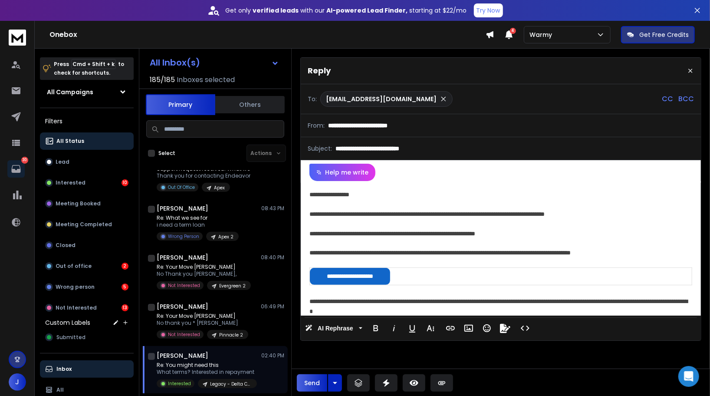
click at [299, 386] on button "Send" at bounding box center [312, 382] width 30 height 17
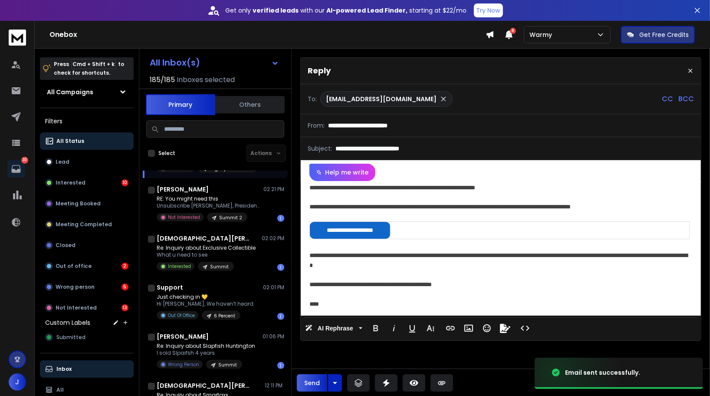
scroll to position [637, 0]
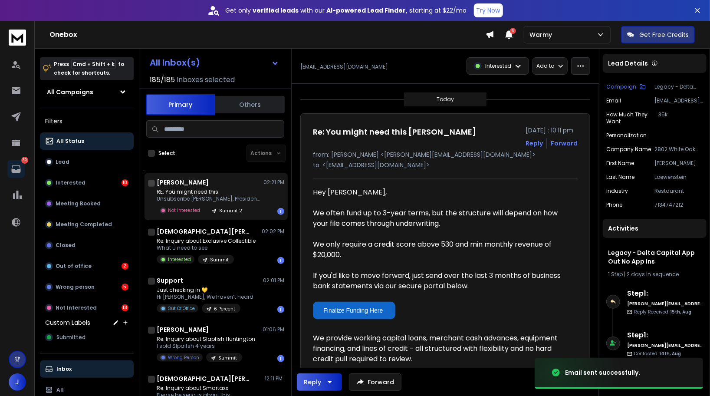
click at [243, 200] on p "Unsubscribe [PERSON_NAME], President &" at bounding box center [209, 198] width 104 height 7
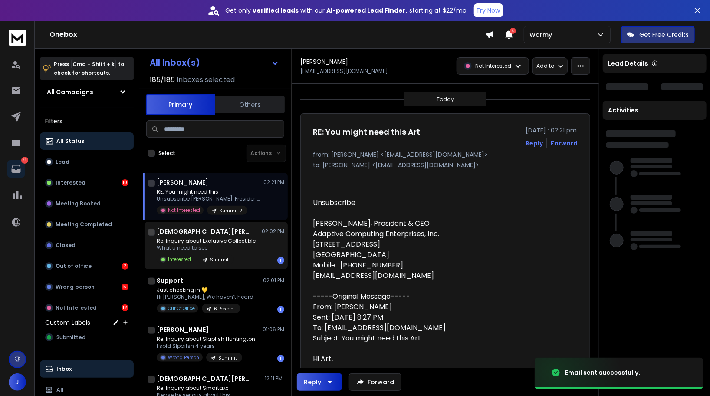
click at [238, 244] on p "Re: Inquiry about Exclusive Collectible" at bounding box center [206, 240] width 99 height 7
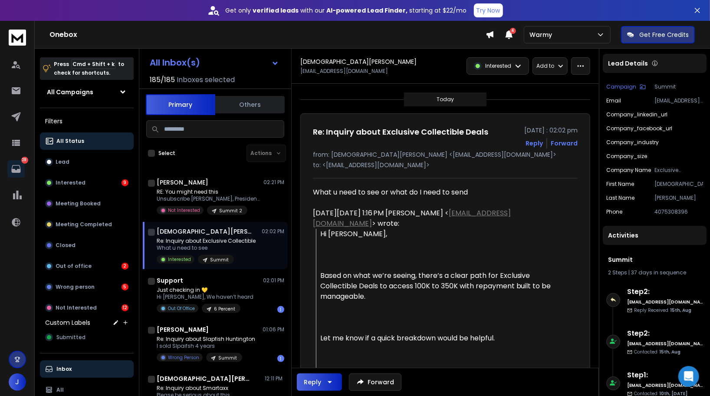
click at [309, 384] on div "Reply" at bounding box center [312, 381] width 17 height 9
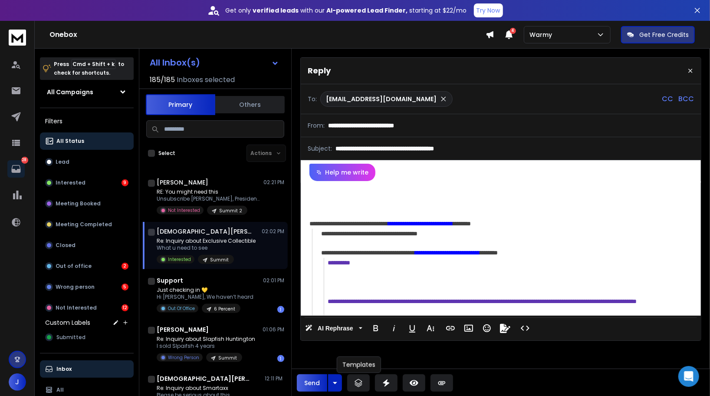
click at [357, 380] on icon at bounding box center [358, 381] width 7 height 5
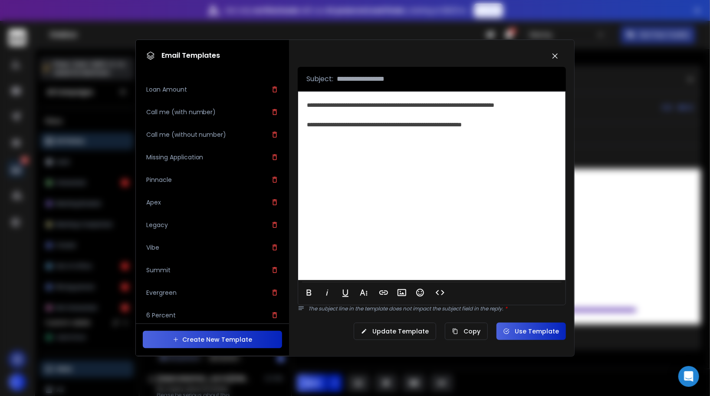
scroll to position [164, 0]
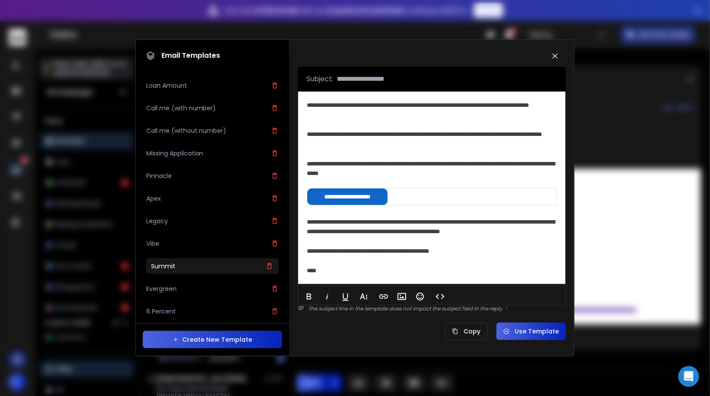
click at [512, 325] on button "Use Template" at bounding box center [530, 330] width 69 height 17
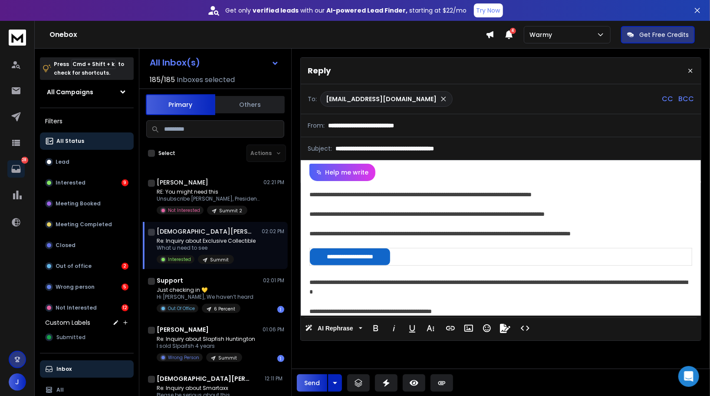
click at [308, 389] on button "Send" at bounding box center [312, 382] width 30 height 17
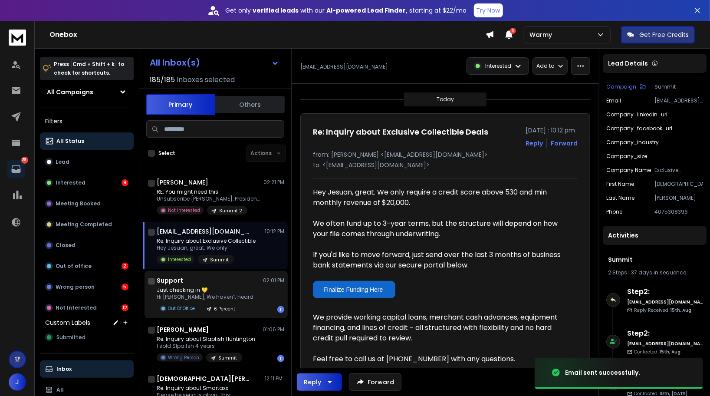
click at [235, 291] on p "Just checking in 💛" at bounding box center [205, 289] width 97 height 7
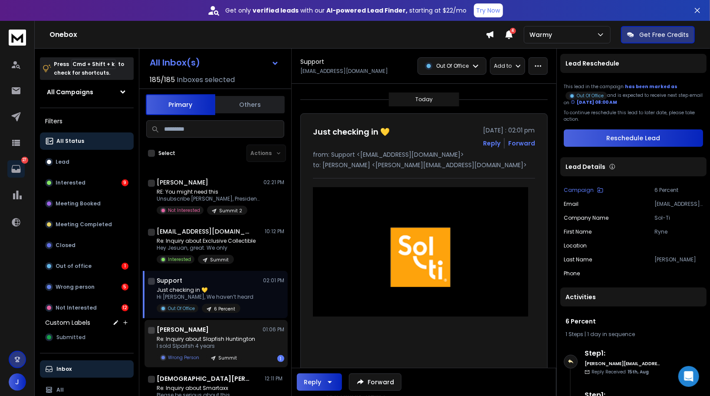
click at [214, 341] on p "Re: Inquiry about Slapfish Huntington" at bounding box center [206, 338] width 98 height 7
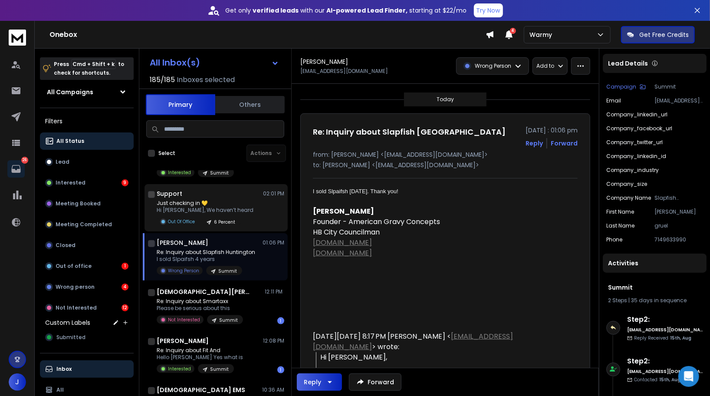
scroll to position [725, 0]
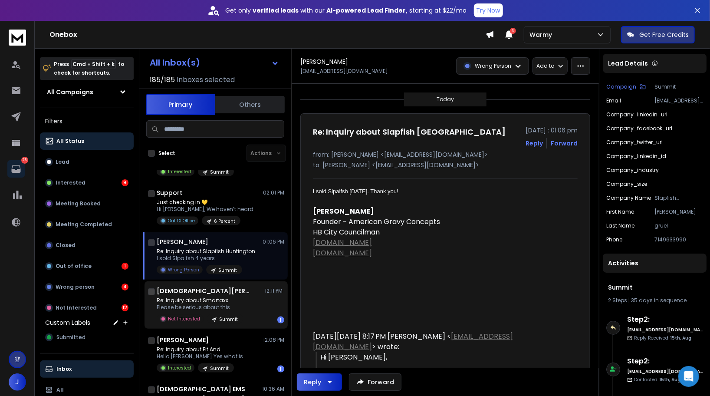
click at [226, 300] on p "Re: Inquiry about Smartaxx" at bounding box center [200, 300] width 86 height 7
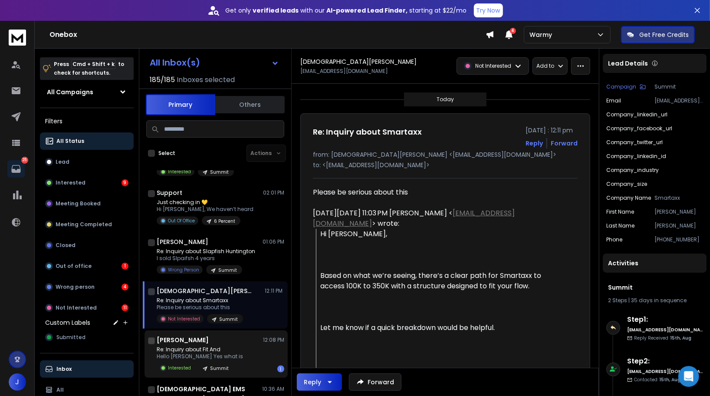
click at [230, 345] on div "Mylene Asmer-Rios 12:08 PM Re: Inquiry about Fit And Hello Jack Yes what is Int…" at bounding box center [221, 353] width 128 height 37
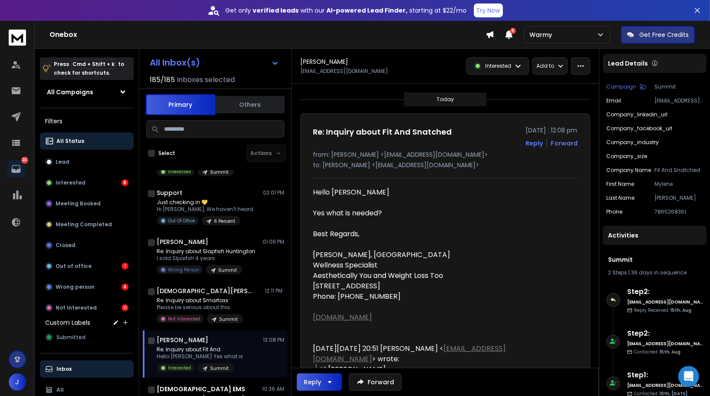
click at [306, 382] on div "Reply" at bounding box center [312, 381] width 17 height 9
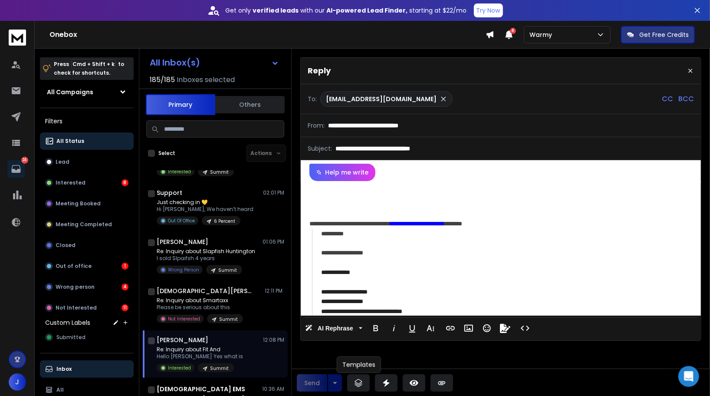
click at [353, 382] on button at bounding box center [358, 382] width 23 height 17
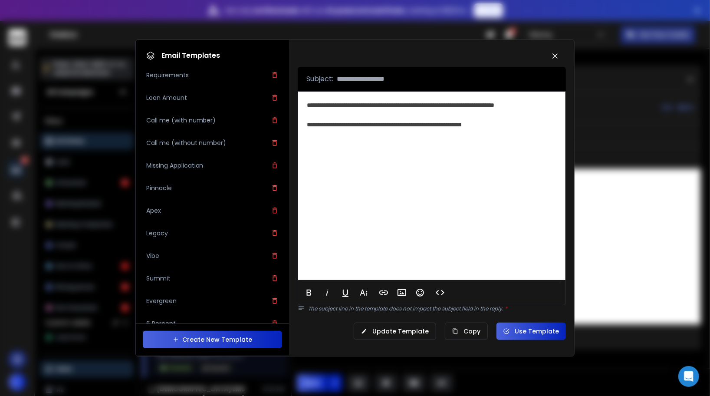
scroll to position [154, 0]
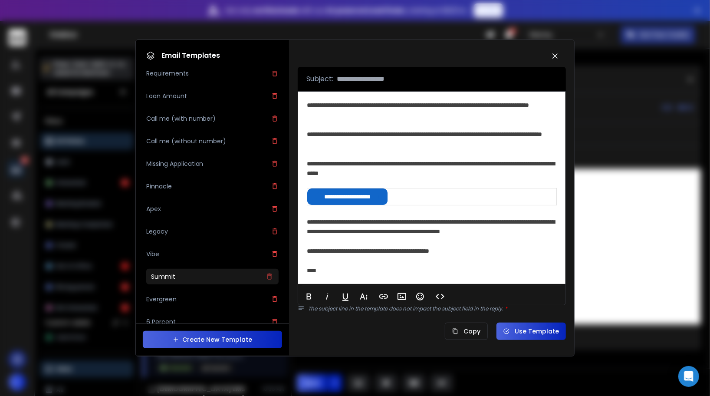
click at [543, 329] on button "Use Template" at bounding box center [530, 330] width 69 height 17
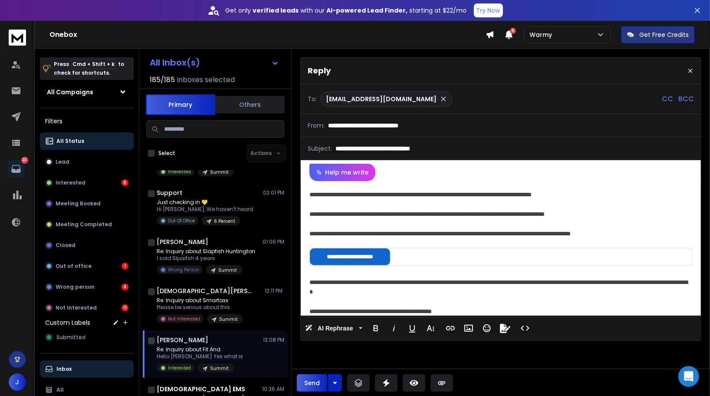
click at [313, 382] on button "Send" at bounding box center [312, 382] width 30 height 17
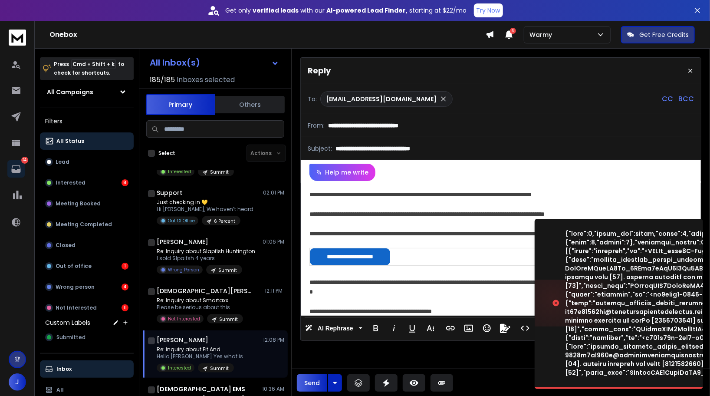
click at [687, 69] on icon at bounding box center [690, 70] width 7 height 7
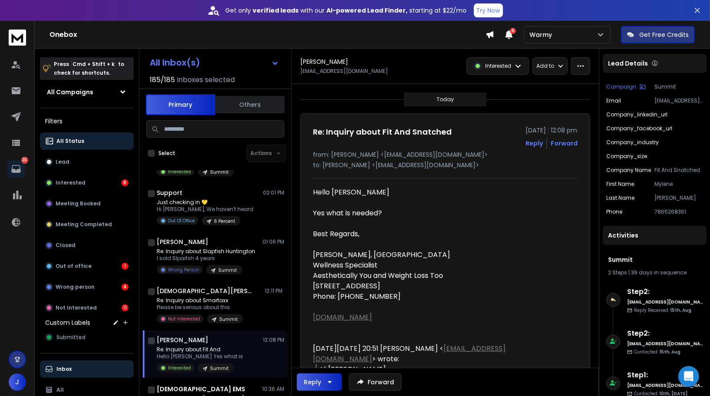
click at [578, 68] on icon "button" at bounding box center [581, 66] width 8 height 8
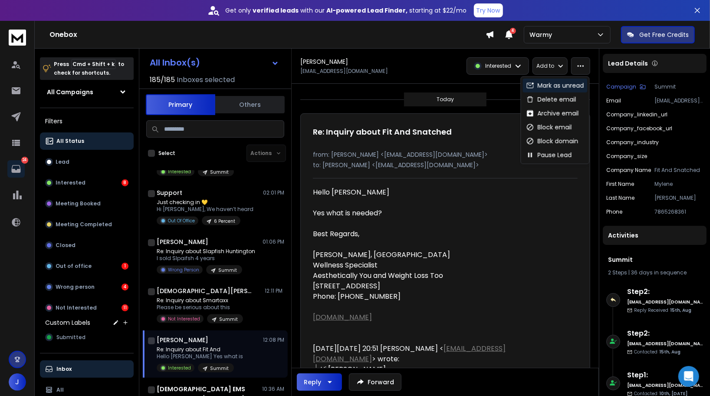
click at [569, 88] on div "Mark as unread" at bounding box center [555, 85] width 58 height 9
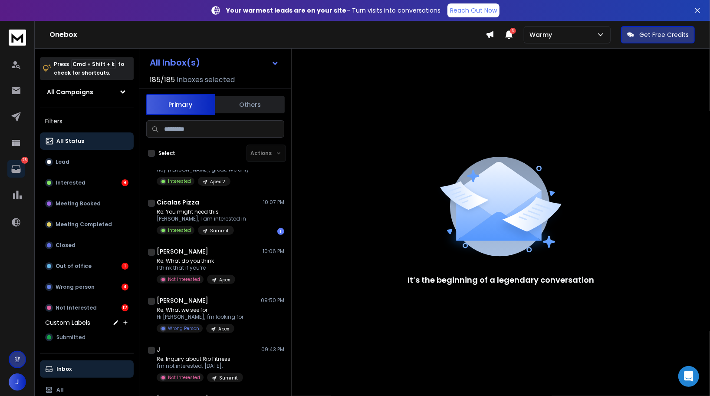
scroll to position [217, 0]
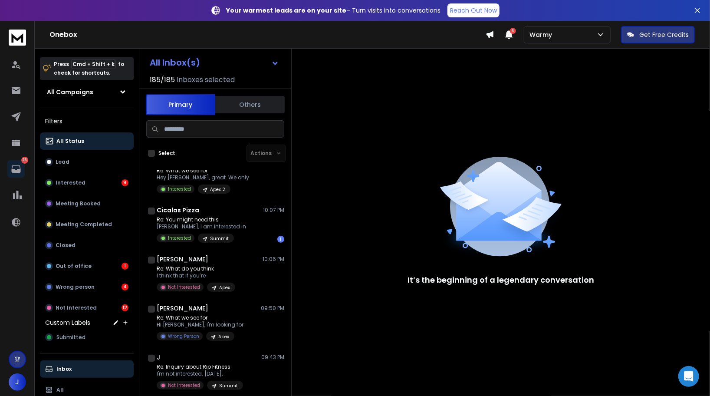
click at [230, 225] on p "Jack, I am interested in" at bounding box center [201, 226] width 89 height 7
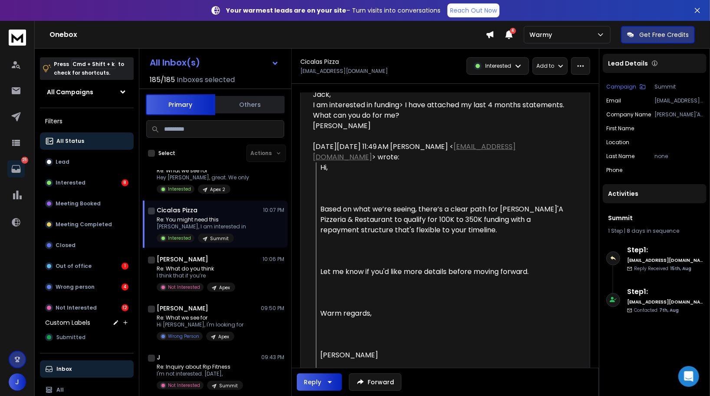
scroll to position [0, 0]
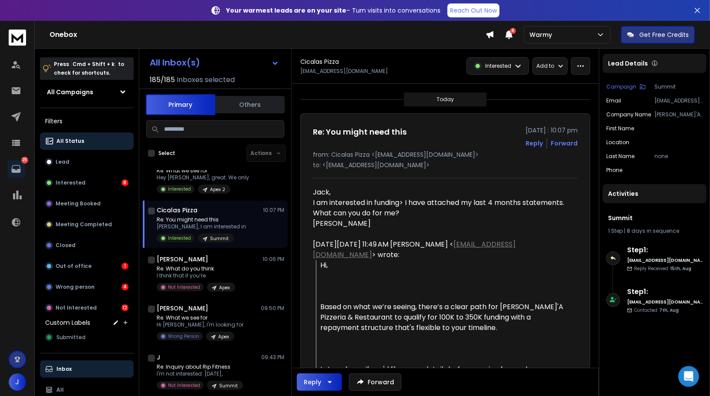
click at [306, 382] on div "Reply" at bounding box center [312, 381] width 17 height 9
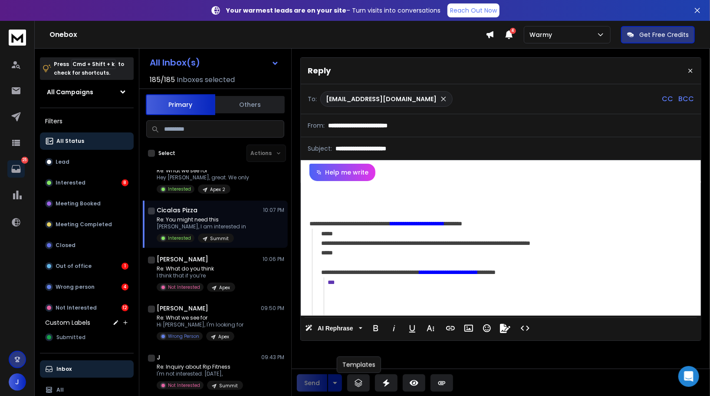
click at [358, 386] on icon at bounding box center [358, 382] width 9 height 9
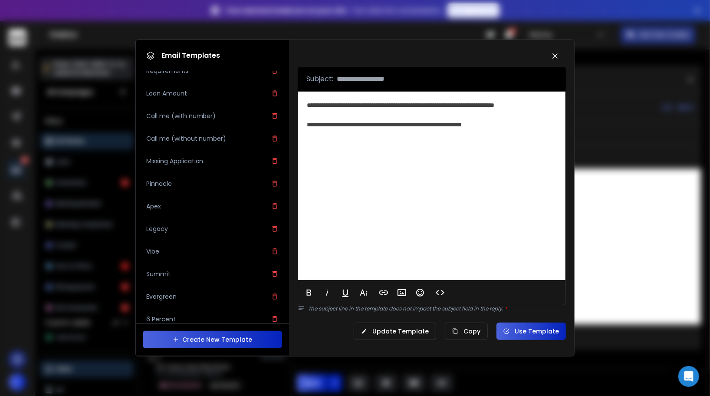
scroll to position [161, 0]
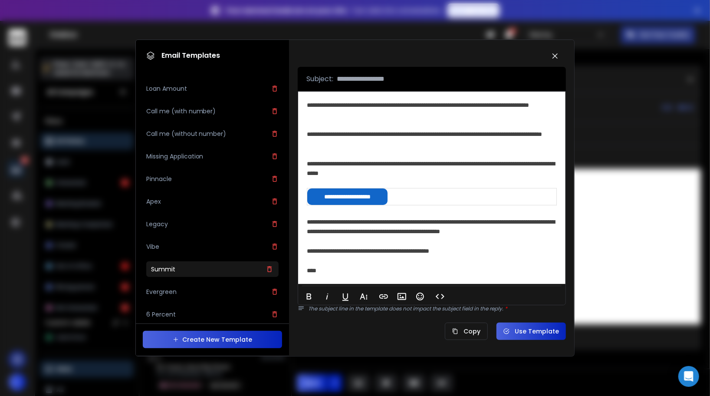
click at [518, 334] on button "Use Template" at bounding box center [530, 330] width 69 height 17
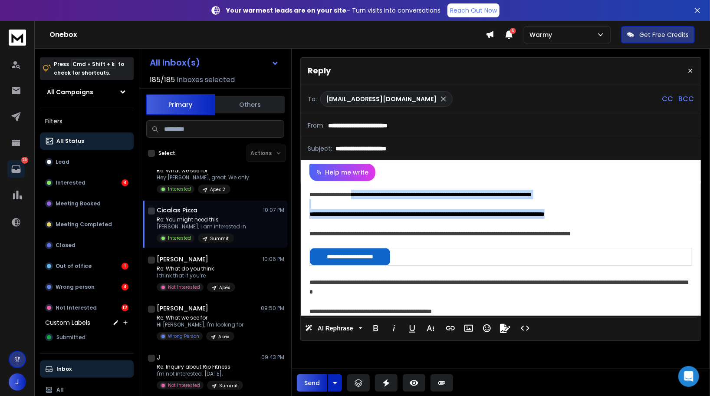
drag, startPoint x: 359, startPoint y: 195, endPoint x: 600, endPoint y: 215, distance: 241.2
click at [600, 215] on div "**********" at bounding box center [501, 248] width 400 height 135
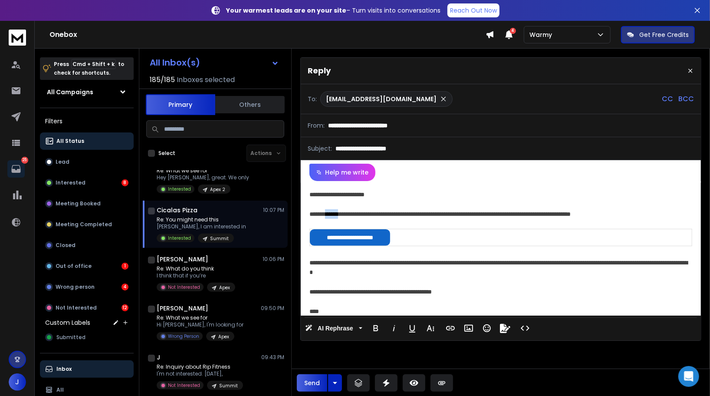
drag, startPoint x: 339, startPoint y: 214, endPoint x: 327, endPoint y: 214, distance: 12.2
click at [327, 214] on div "**********" at bounding box center [499, 214] width 381 height 10
drag, startPoint x: 344, startPoint y: 213, endPoint x: 307, endPoint y: 215, distance: 36.9
click at [307, 215] on div "**********" at bounding box center [501, 248] width 400 height 135
click at [309, 387] on button "Send" at bounding box center [312, 382] width 30 height 17
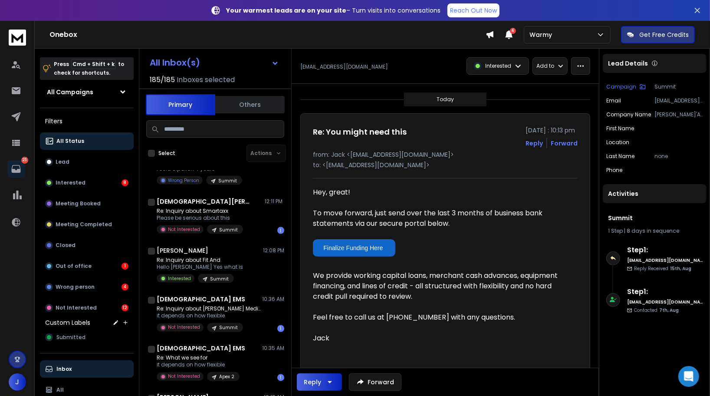
scroll to position [886, 0]
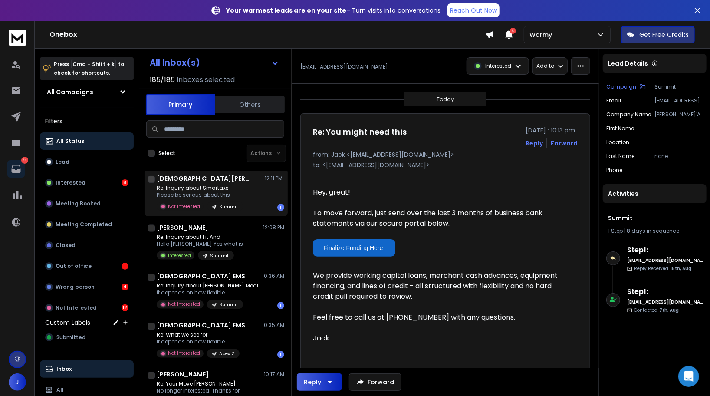
click at [247, 199] on div "Re: Inquiry about Smartaxx Please be serious about this Not Interested Summit 1" at bounding box center [221, 197] width 128 height 26
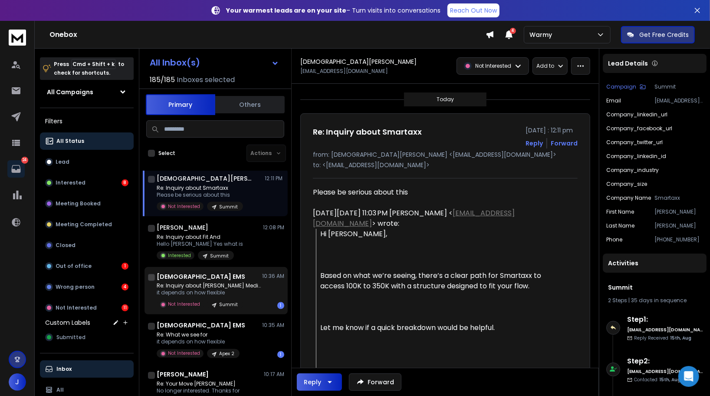
click at [241, 295] on div "Re: Inquiry about Christ Medical it depends on how flexible Not Interested Summ…" at bounding box center [221, 295] width 128 height 26
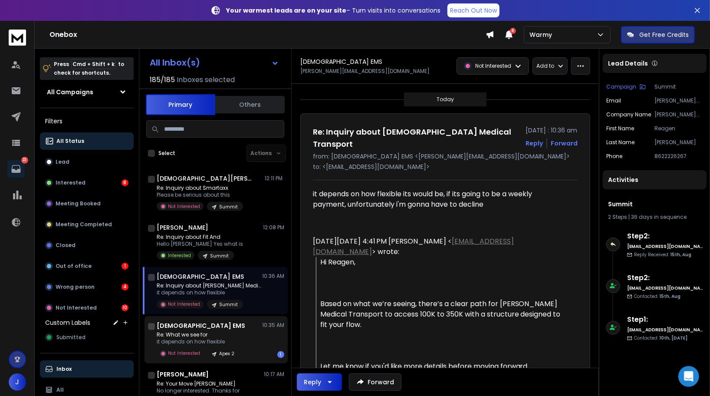
click at [224, 335] on p "Re: What we see for" at bounding box center [198, 334] width 83 height 7
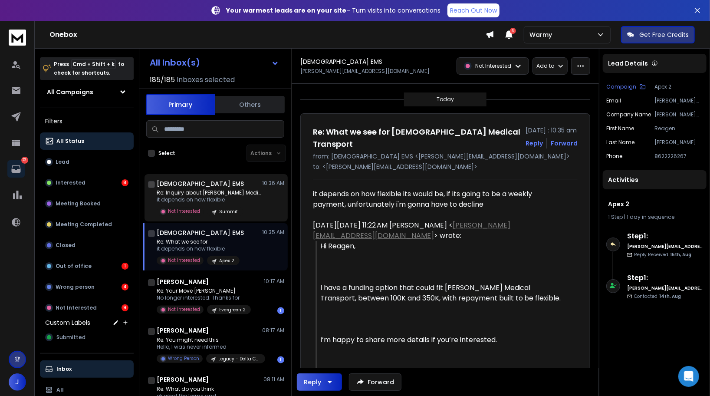
scroll to position [982, 0]
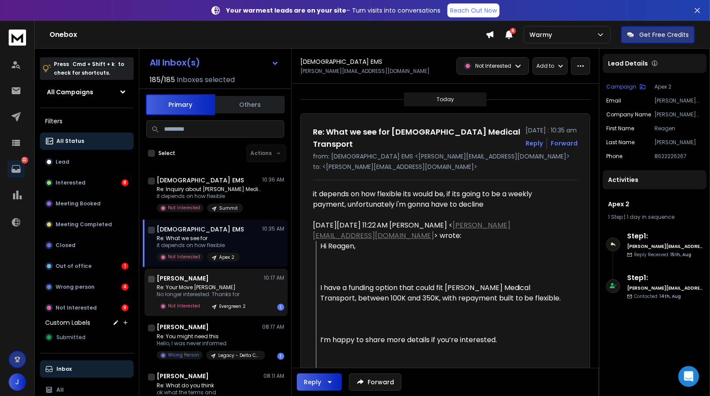
click at [227, 299] on div "Re: Your Move Daniel No longer interested. Thanks for Not Interested Evergreen 2" at bounding box center [204, 297] width 94 height 26
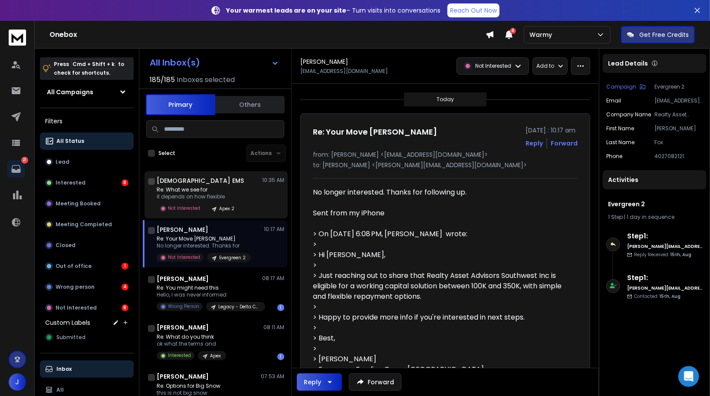
scroll to position [1043, 0]
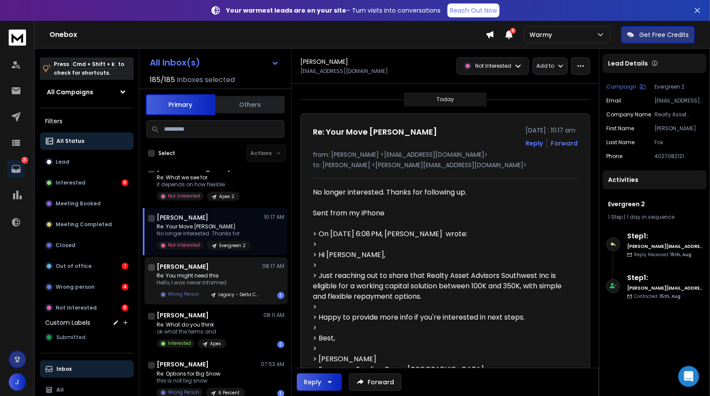
click at [240, 275] on p "Re: You might need this" at bounding box center [209, 275] width 104 height 7
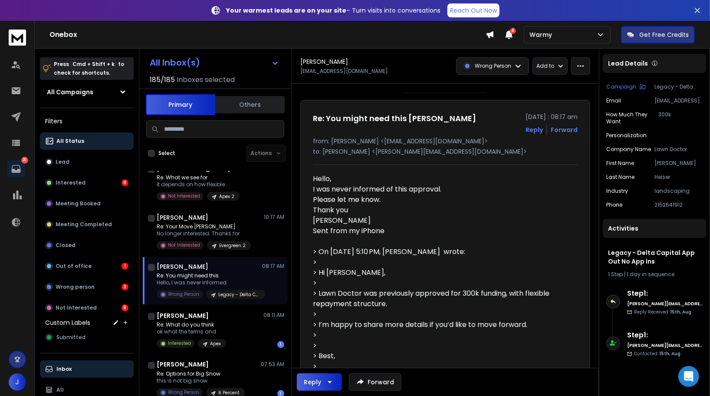
scroll to position [0, 0]
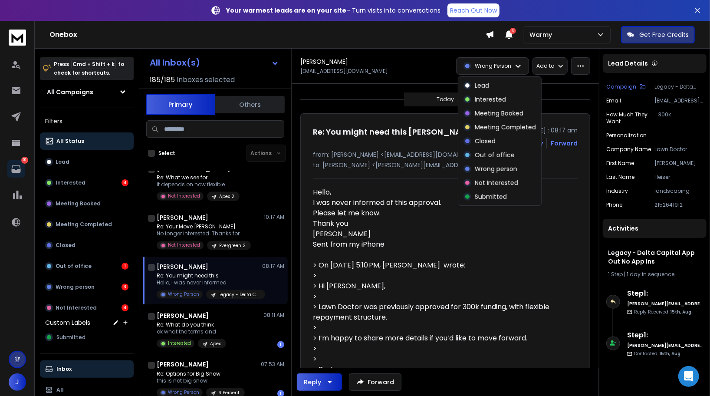
click at [515, 63] on div "Wrong Person" at bounding box center [492, 66] width 72 height 16
click at [500, 98] on p "Interested" at bounding box center [490, 99] width 31 height 9
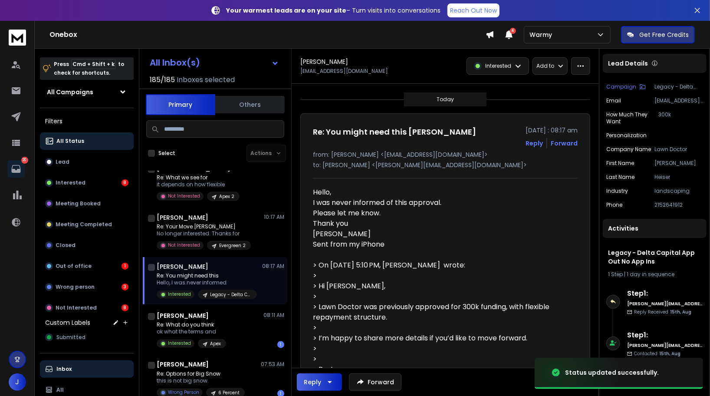
click at [305, 379] on div "Reply" at bounding box center [312, 381] width 17 height 9
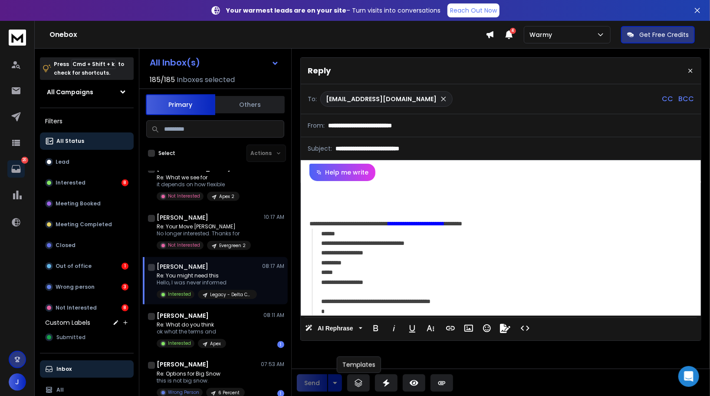
click at [362, 386] on icon at bounding box center [358, 382] width 9 height 9
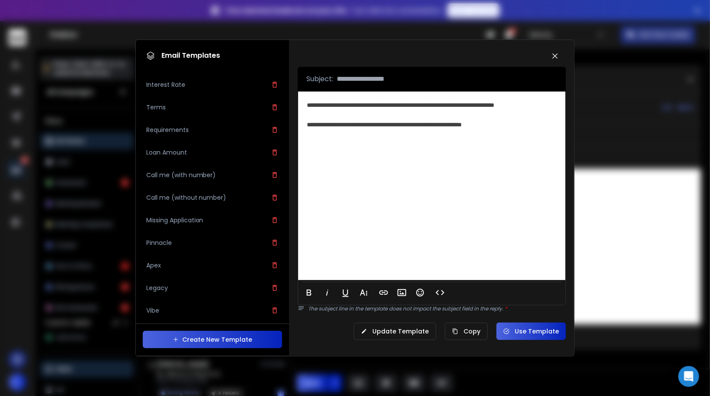
scroll to position [102, 0]
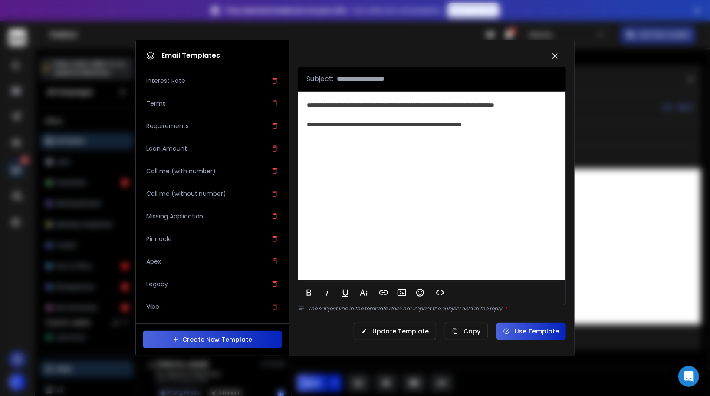
click at [166, 40] on h3 "Legacy" at bounding box center [166, 35] width 30 height 9
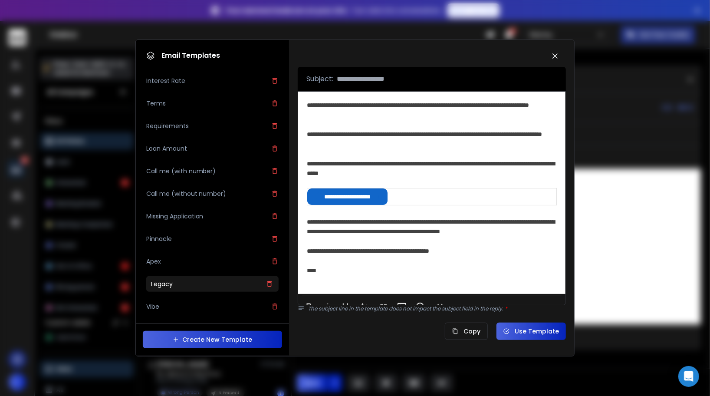
click at [528, 336] on button "Use Template" at bounding box center [530, 330] width 69 height 17
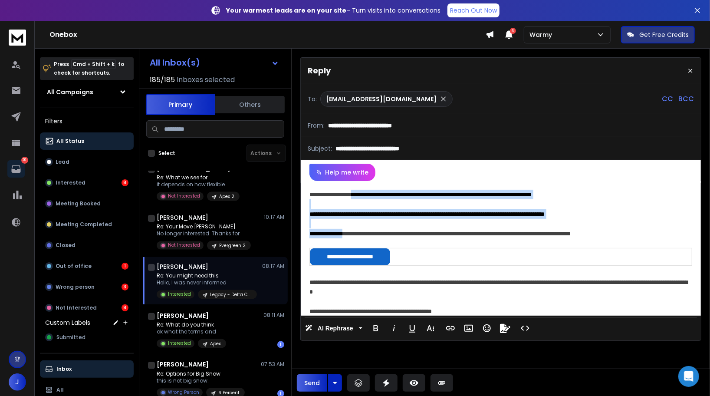
drag, startPoint x: 343, startPoint y: 233, endPoint x: 360, endPoint y: 193, distance: 43.9
click at [360, 193] on div "**********" at bounding box center [501, 248] width 400 height 135
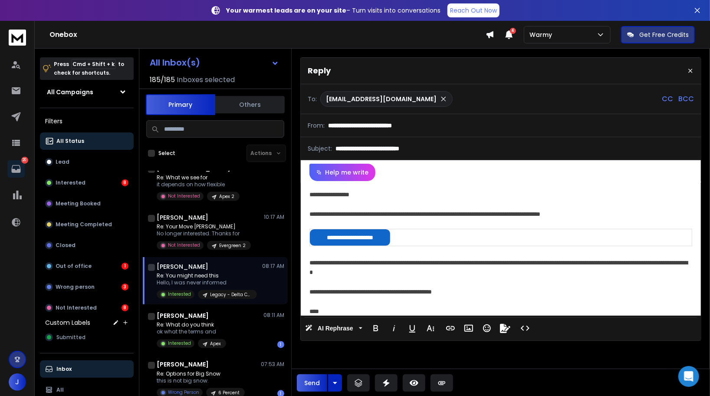
click at [306, 383] on button "Send" at bounding box center [312, 382] width 30 height 17
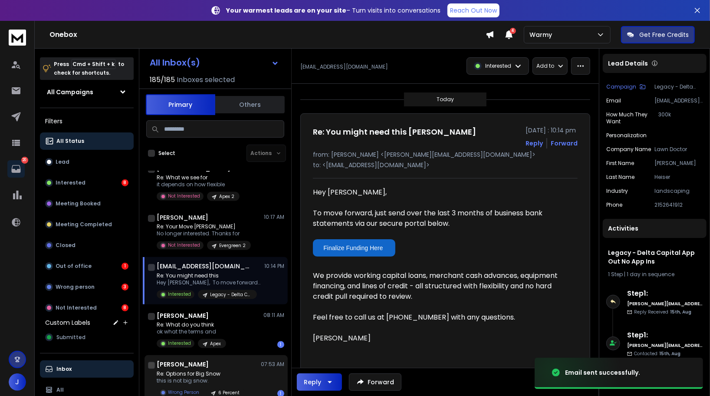
click at [249, 367] on div "Taylor 07:53 AM" at bounding box center [221, 364] width 128 height 9
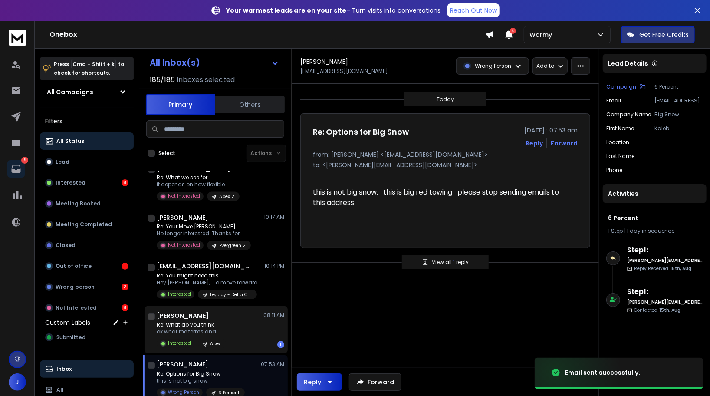
click at [258, 338] on div "Re: What do you think ok what the terms and Interested Apex 1" at bounding box center [221, 335] width 128 height 26
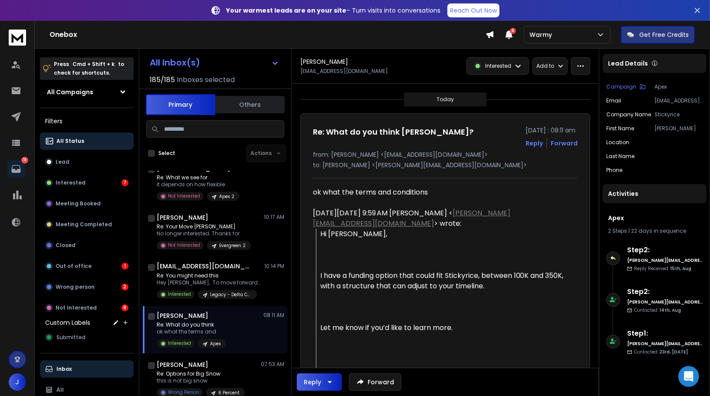
click at [309, 378] on div "Reply" at bounding box center [312, 381] width 17 height 9
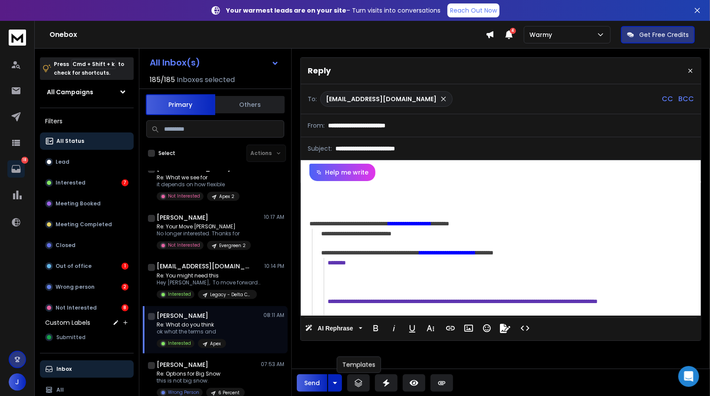
click at [354, 382] on icon at bounding box center [358, 382] width 9 height 9
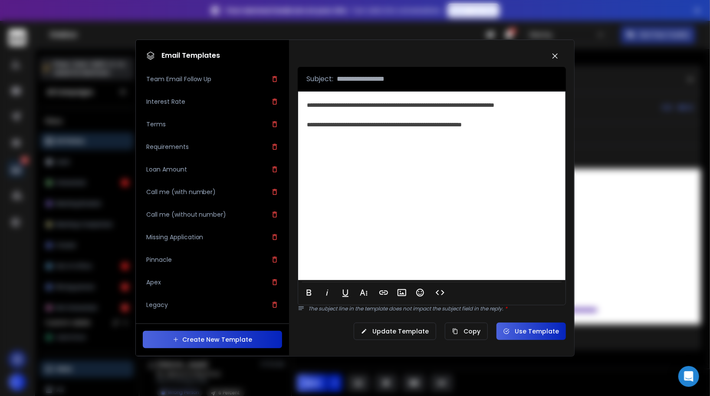
scroll to position [90, 0]
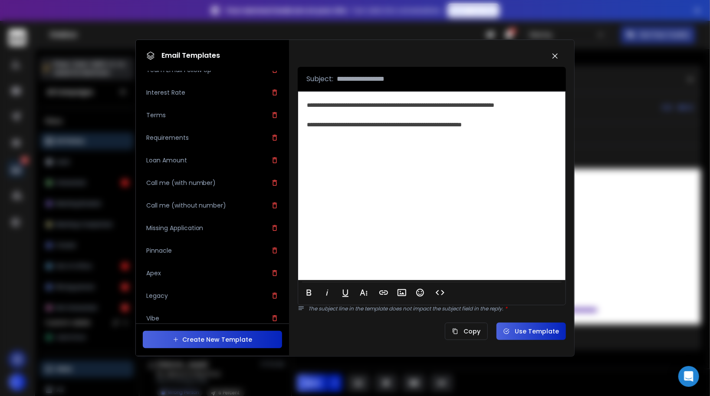
click at [174, 267] on div "Apex" at bounding box center [212, 273] width 133 height 16
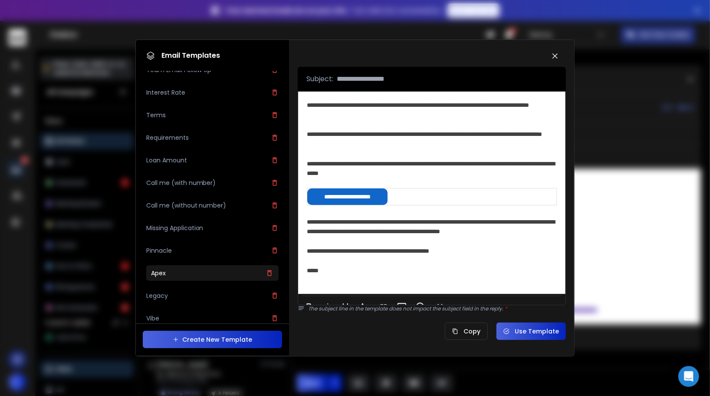
click at [548, 336] on button "Use Template" at bounding box center [530, 330] width 69 height 17
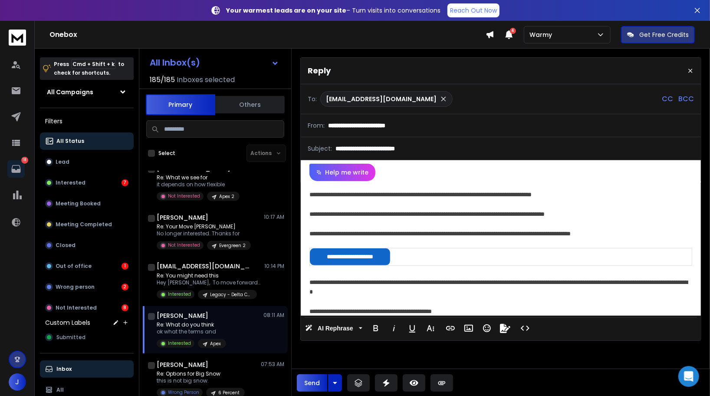
click at [316, 377] on button "Send" at bounding box center [312, 382] width 30 height 17
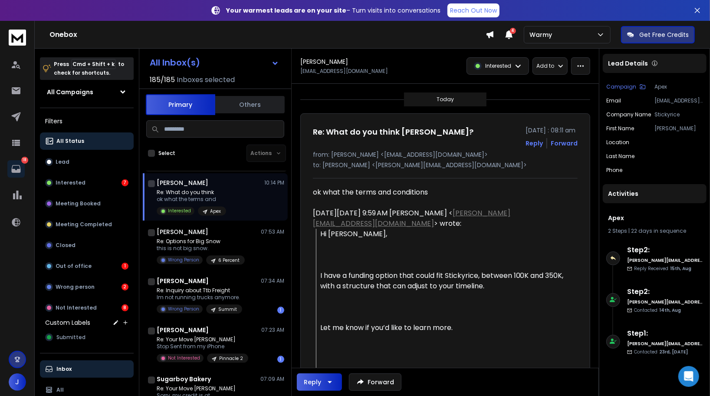
scroll to position [1192, 0]
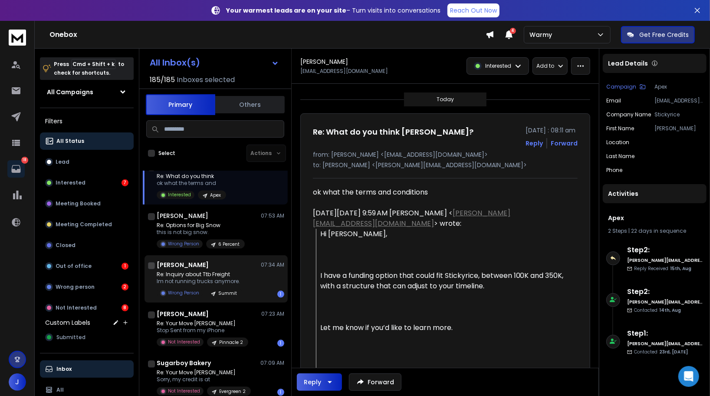
click at [235, 277] on p "Re: Inquiry about Ttb Freight" at bounding box center [199, 274] width 85 height 7
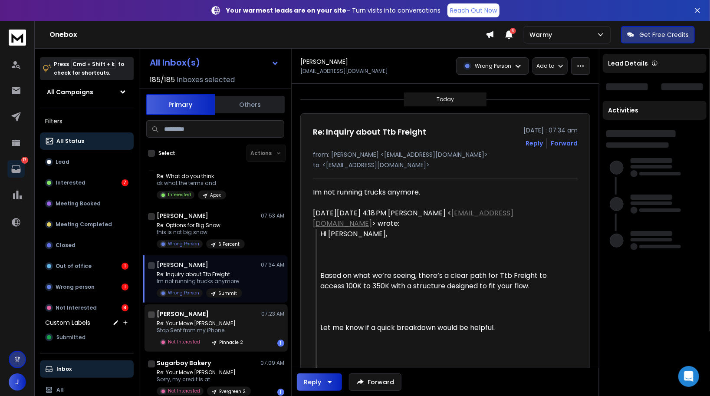
click at [233, 332] on p "Stop Sent from my iPhone" at bounding box center [203, 330] width 92 height 7
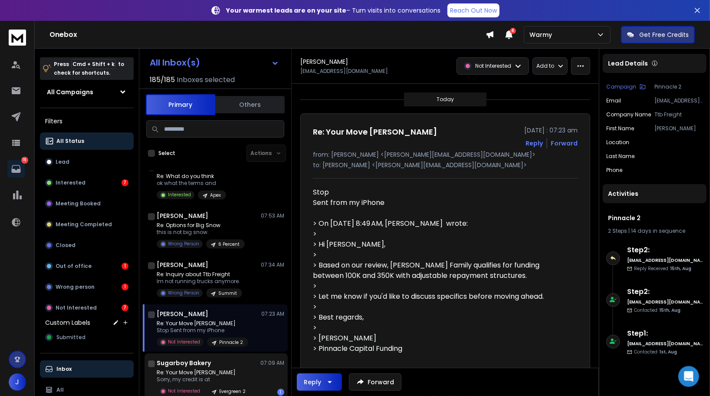
click at [234, 374] on p "Re: Your Move [PERSON_NAME]" at bounding box center [204, 372] width 94 height 7
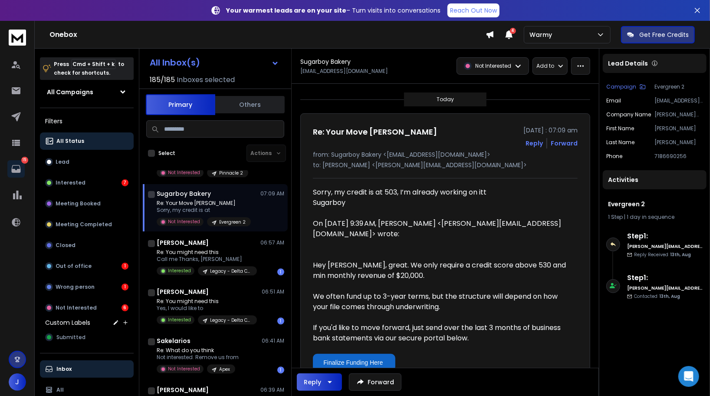
scroll to position [1362, 0]
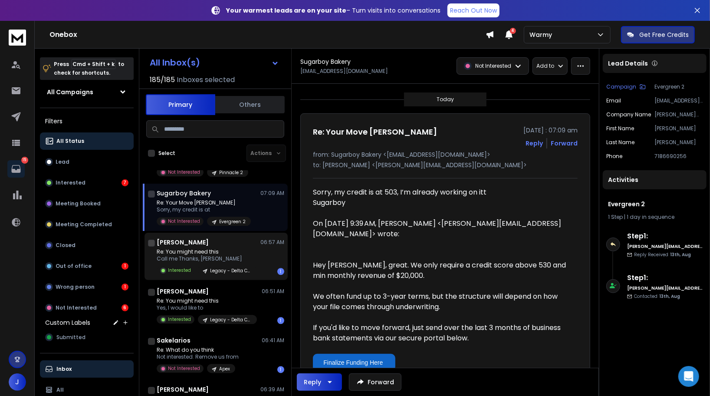
click at [233, 256] on p "Call me Thanks, Robert Bacon" at bounding box center [207, 258] width 100 height 7
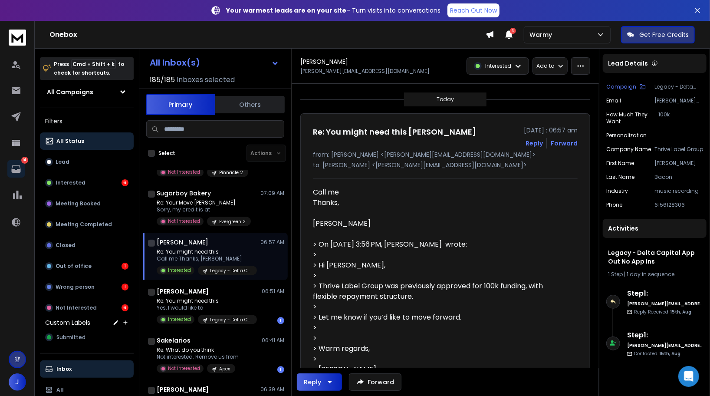
click at [312, 381] on div "Reply" at bounding box center [312, 381] width 17 height 9
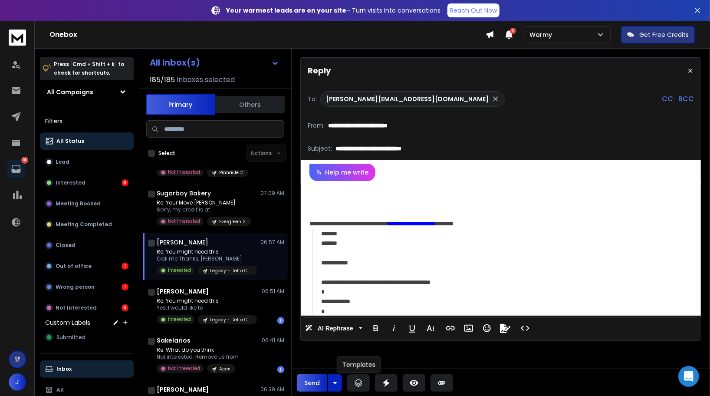
click at [358, 380] on icon at bounding box center [358, 382] width 9 height 9
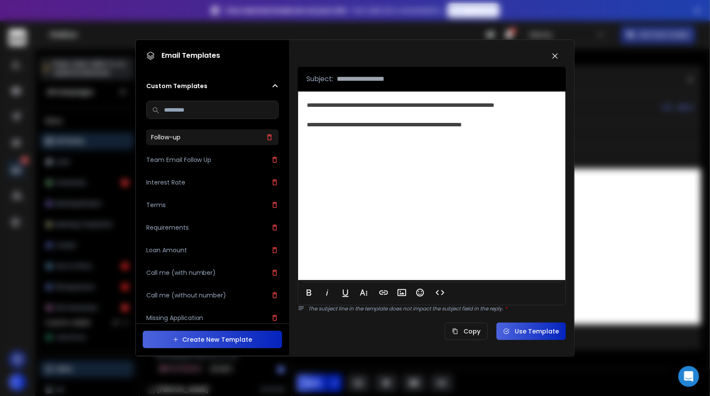
click at [181, 141] on h3 "Call me (without number)" at bounding box center [166, 137] width 30 height 9
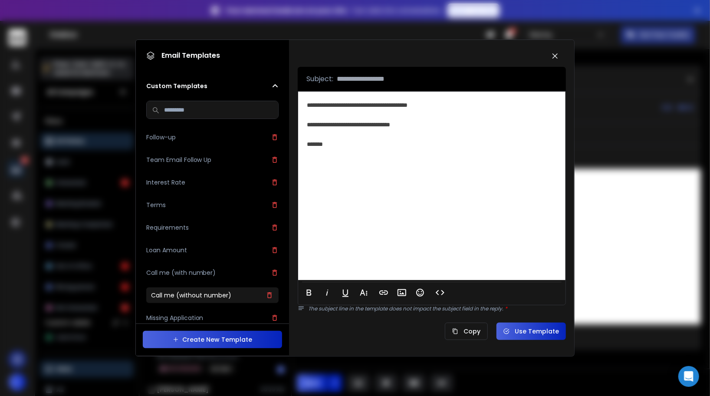
click at [550, 337] on button "Use Template" at bounding box center [530, 330] width 69 height 17
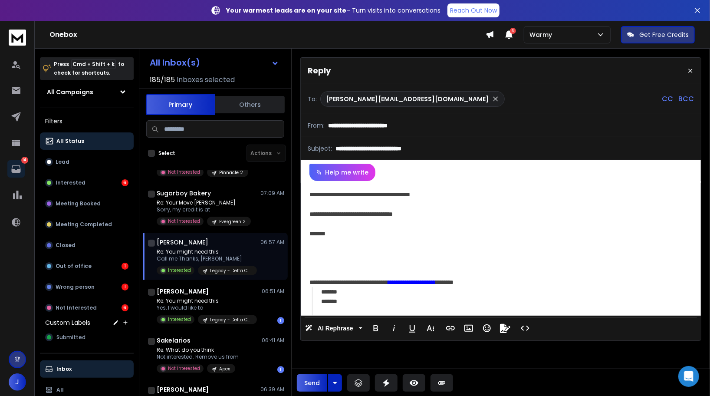
click at [313, 246] on div at bounding box center [500, 243] width 383 height 10
click at [309, 381] on button "Send" at bounding box center [312, 382] width 30 height 17
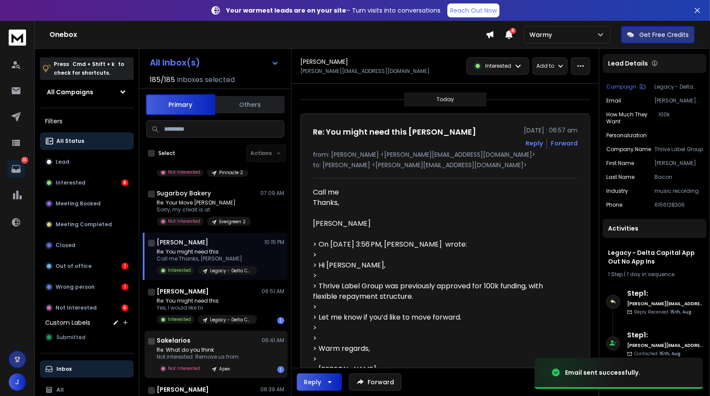
click at [258, 355] on div "Re: What do you think Not interested. Remove us from Not Interested Apex 1" at bounding box center [221, 359] width 128 height 26
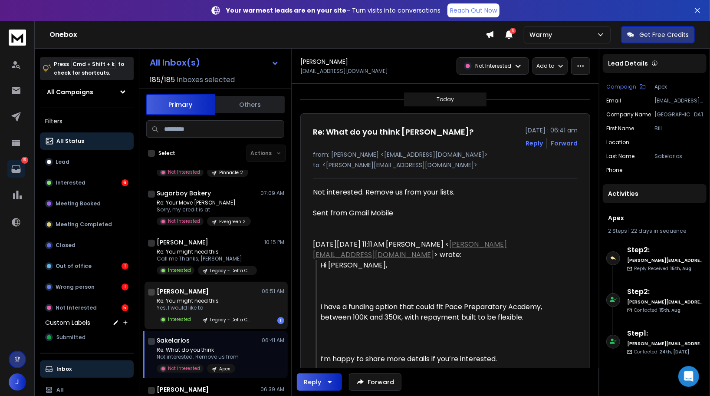
click at [249, 311] on div "Re: You might need this Yes, I would like to Interested Legacy - Delta Capital …" at bounding box center [207, 310] width 100 height 26
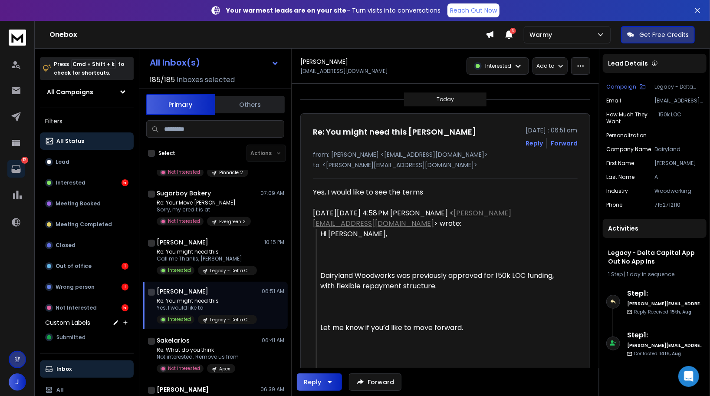
click at [309, 384] on div "Reply" at bounding box center [312, 381] width 17 height 9
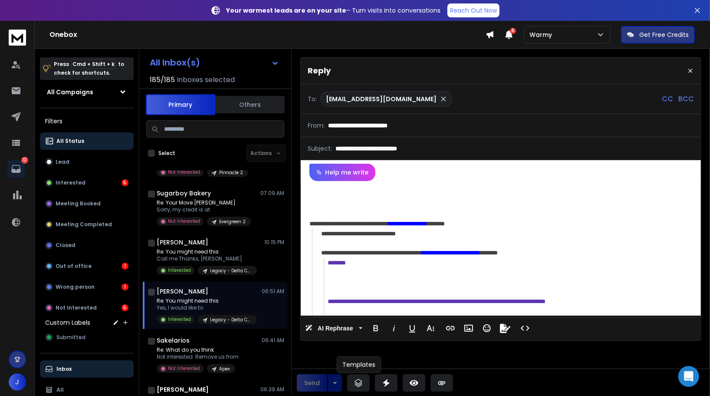
click at [353, 384] on button at bounding box center [358, 382] width 23 height 17
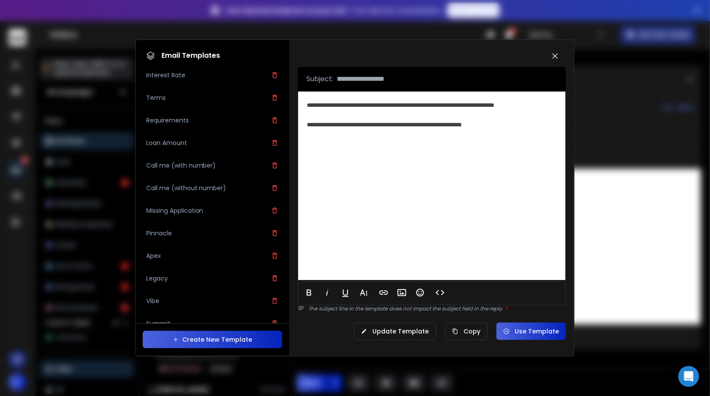
scroll to position [108, 0]
click at [184, 33] on div "Legacy" at bounding box center [212, 29] width 122 height 9
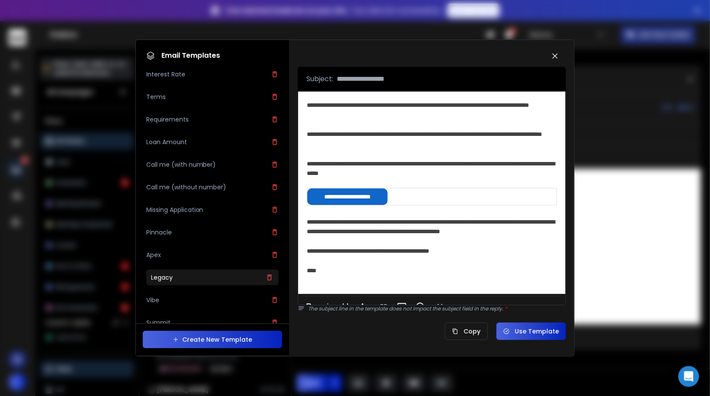
click at [532, 327] on button "Use Template" at bounding box center [530, 330] width 69 height 17
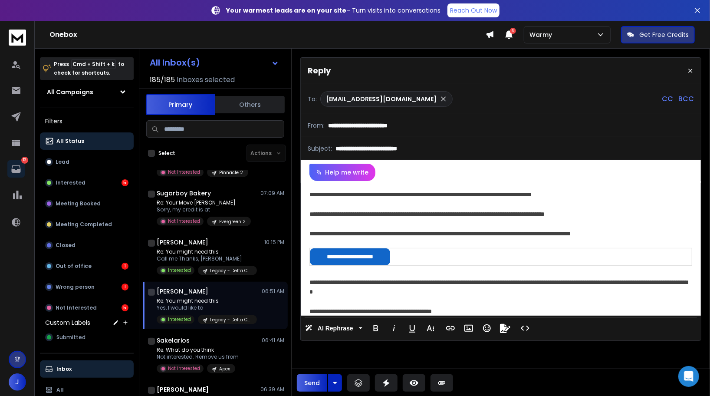
click at [312, 382] on button "Send" at bounding box center [312, 382] width 30 height 17
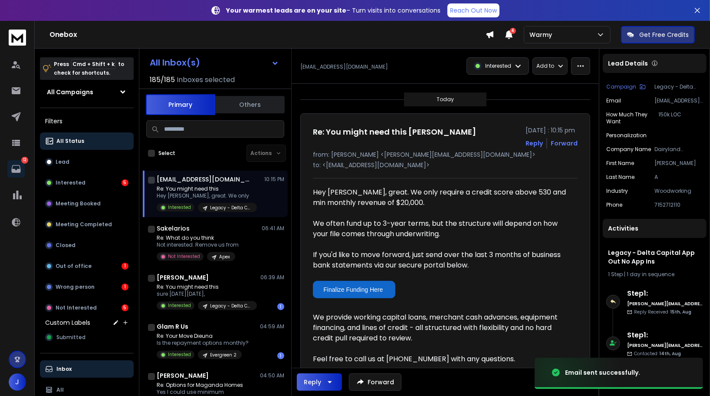
scroll to position [1477, 0]
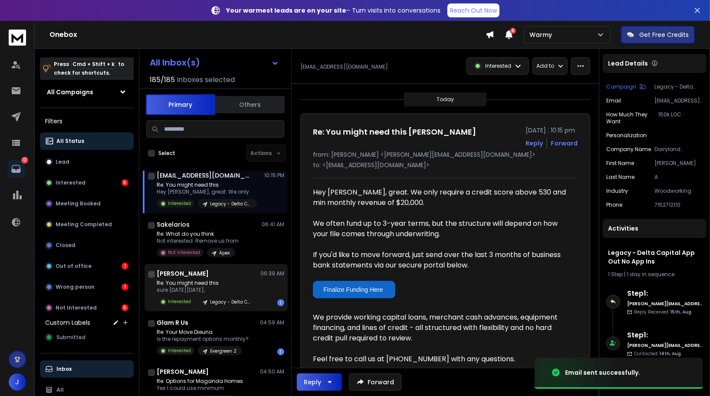
click at [245, 270] on div "Gabriel Mcknight 06:39 AM" at bounding box center [221, 273] width 128 height 9
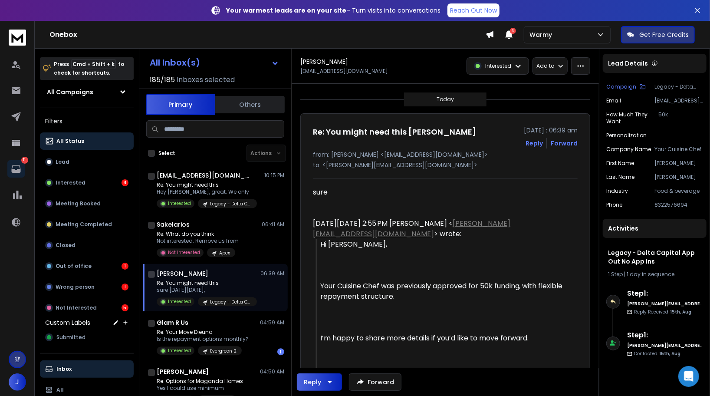
click at [311, 377] on div "Reply" at bounding box center [319, 382] width 31 height 10
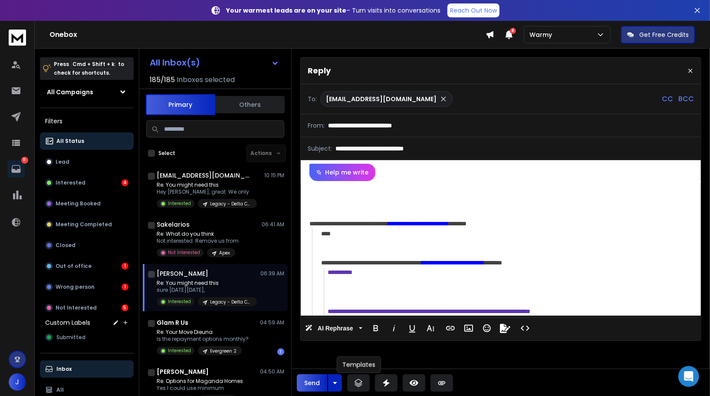
click at [358, 384] on icon at bounding box center [358, 382] width 9 height 9
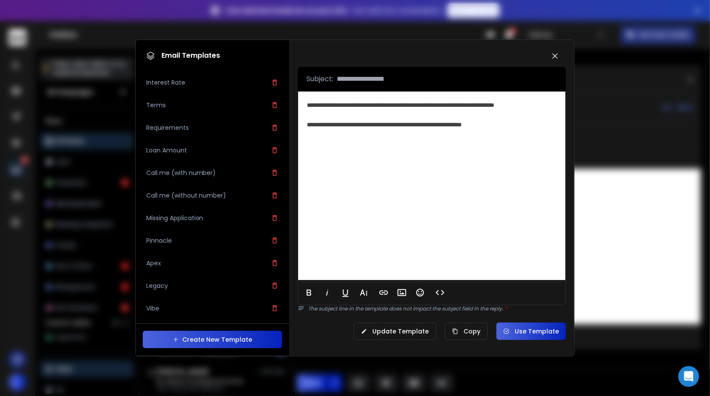
scroll to position [130, 0]
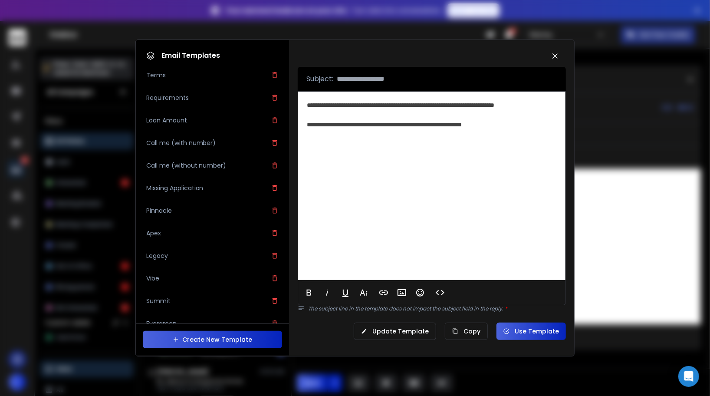
click at [196, 12] on div "Legacy" at bounding box center [212, 7] width 122 height 9
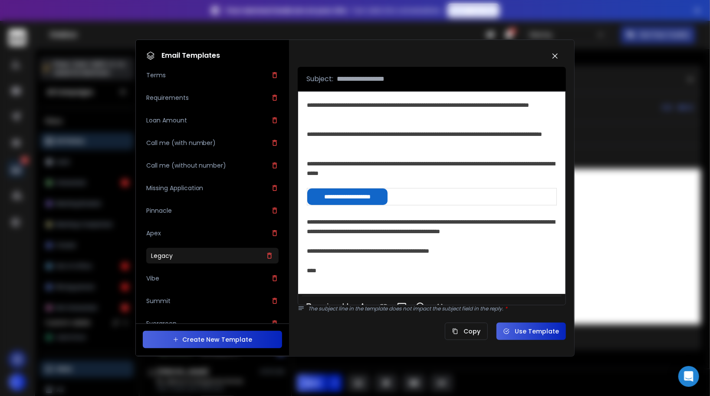
click at [542, 335] on button "Use Template" at bounding box center [530, 330] width 69 height 17
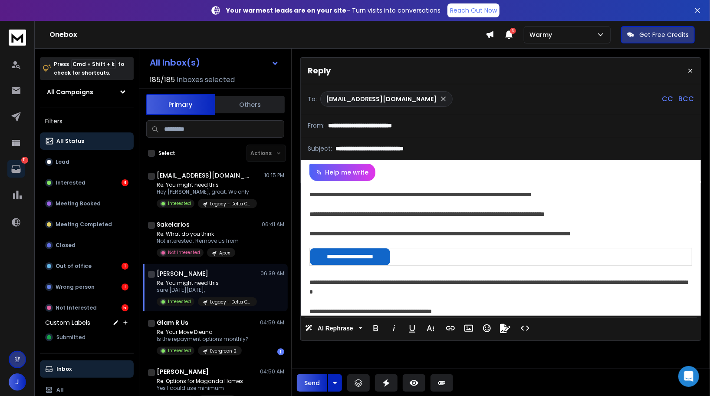
click at [308, 383] on button "Send" at bounding box center [312, 382] width 30 height 17
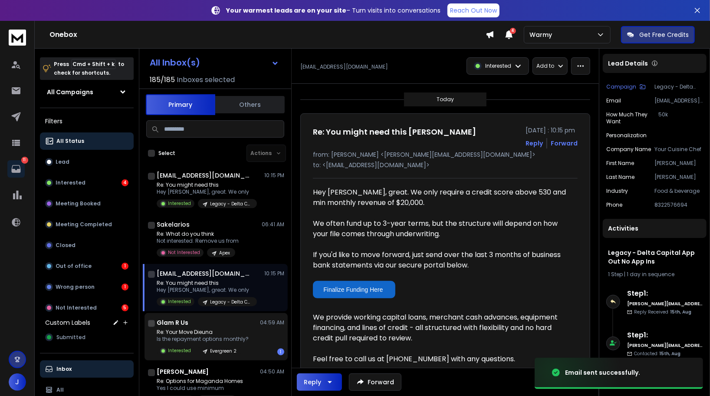
click at [246, 330] on p "Re: Your Move Dieuna" at bounding box center [203, 331] width 92 height 7
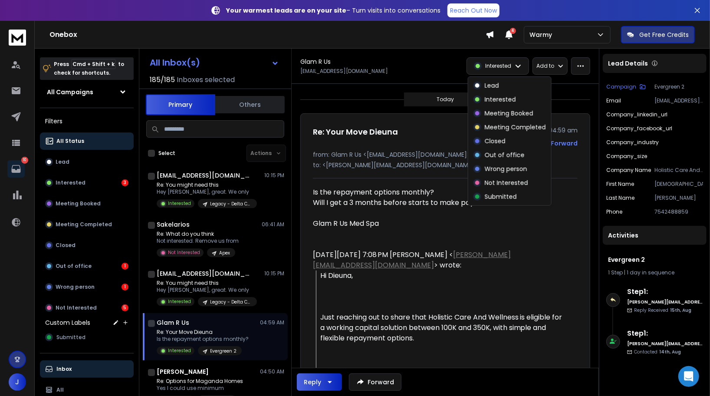
click at [518, 69] on icon at bounding box center [518, 65] width 7 height 7
click at [496, 172] on p "Wrong person" at bounding box center [506, 168] width 43 height 9
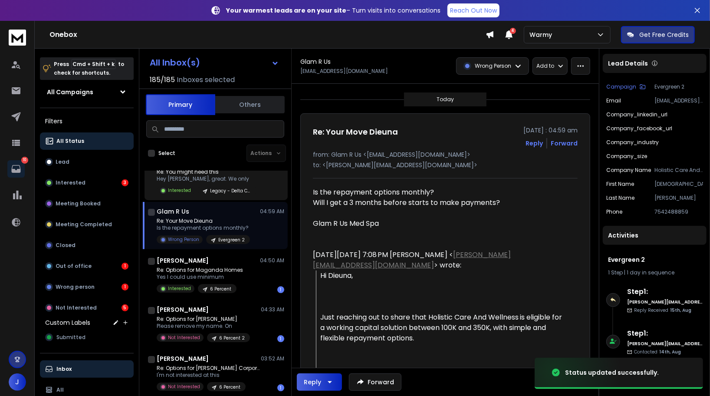
scroll to position [1597, 0]
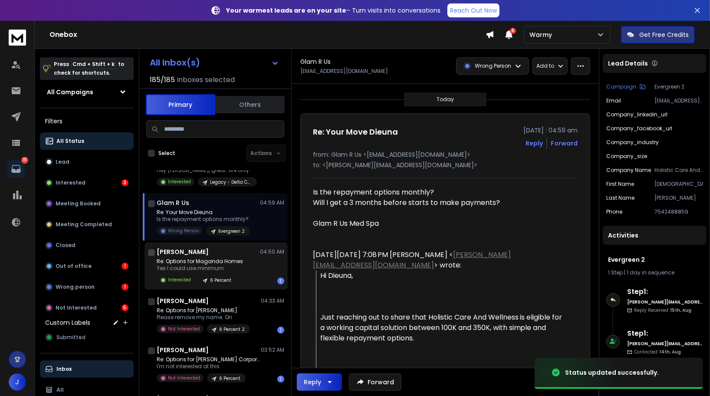
click at [229, 266] on p "Yes I could use minimum" at bounding box center [200, 268] width 86 height 7
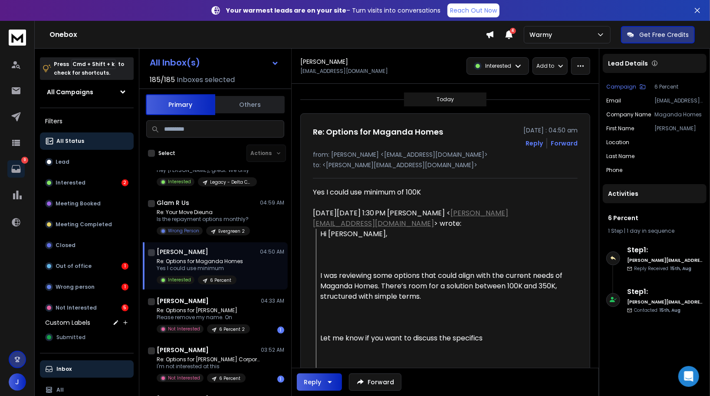
click at [300, 385] on button "Reply" at bounding box center [319, 381] width 45 height 17
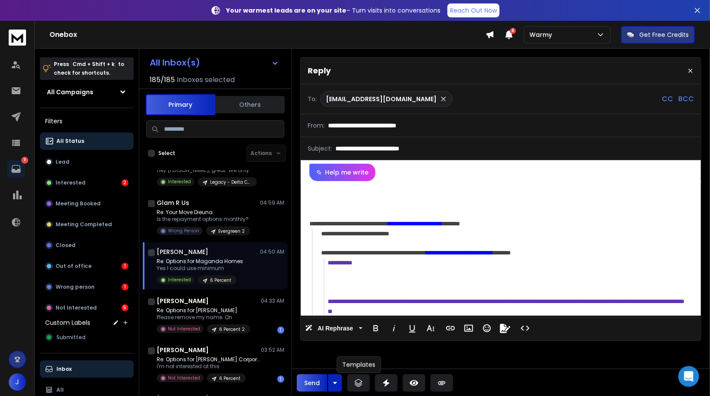
click at [360, 385] on icon at bounding box center [358, 382] width 9 height 9
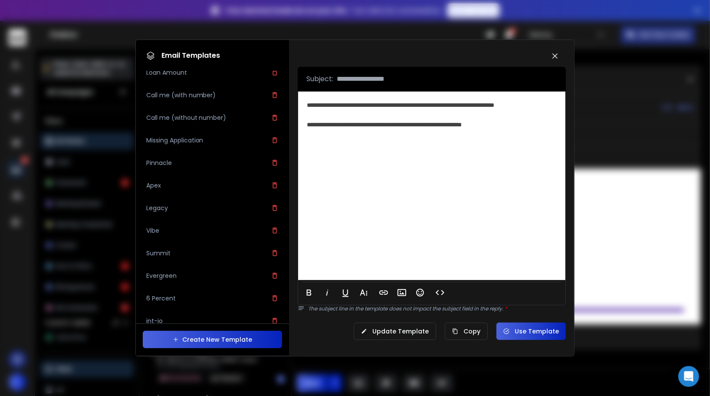
scroll to position [184, 0]
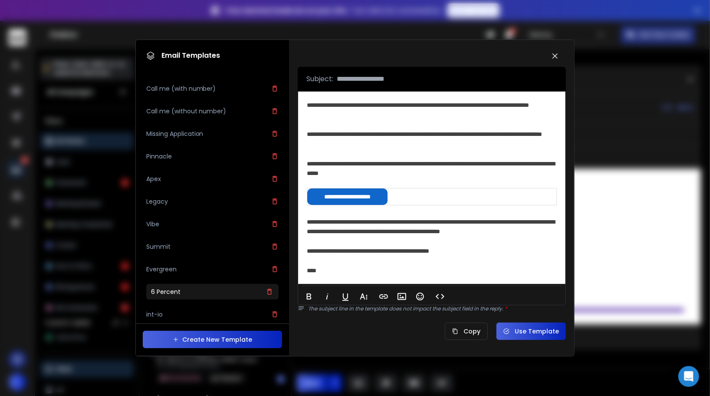
click at [525, 335] on button "Use Template" at bounding box center [530, 330] width 69 height 17
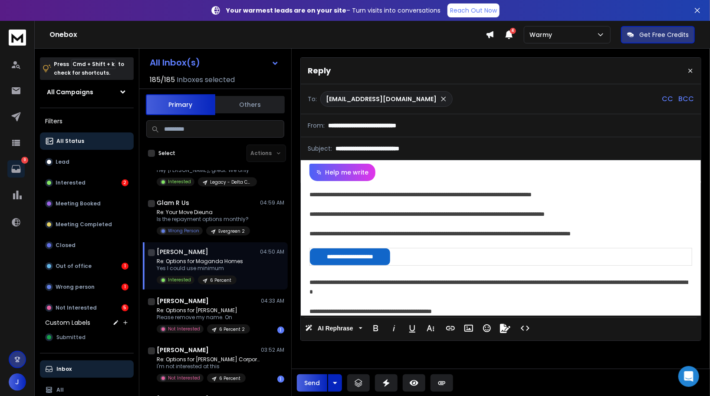
click at [307, 387] on button "Send" at bounding box center [312, 382] width 30 height 17
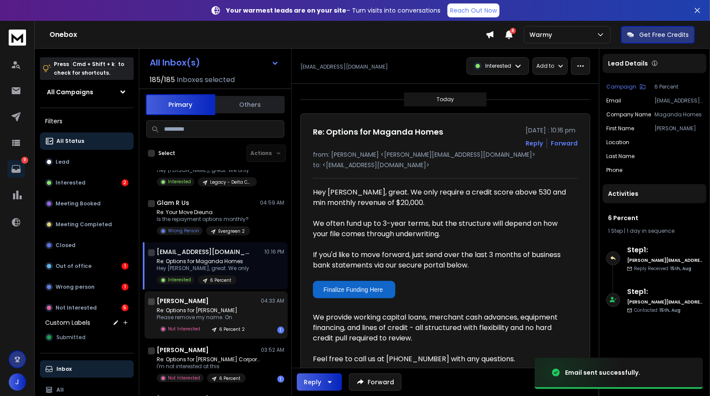
click at [240, 323] on div "Re: Options for Charlotte Christian Please remove my name. On Not Interested 6 …" at bounding box center [203, 320] width 93 height 26
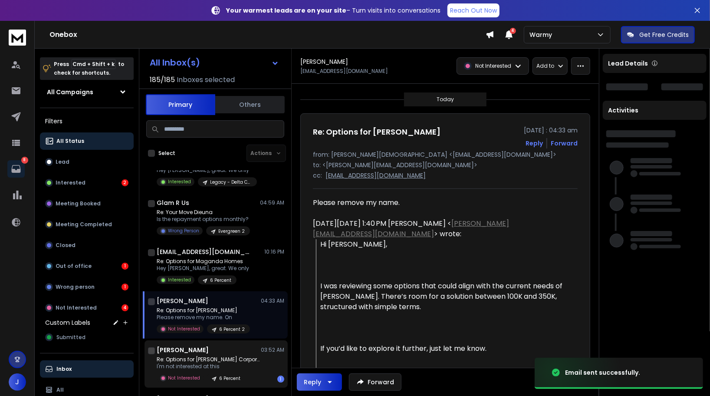
click at [254, 363] on p "I'm not interested at this" at bounding box center [209, 366] width 104 height 7
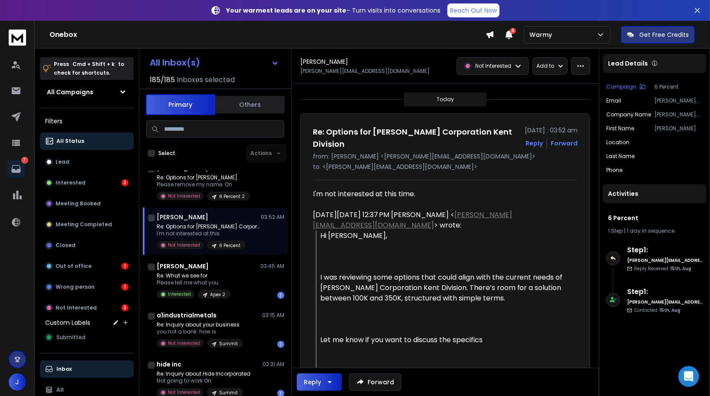
scroll to position [1743, 0]
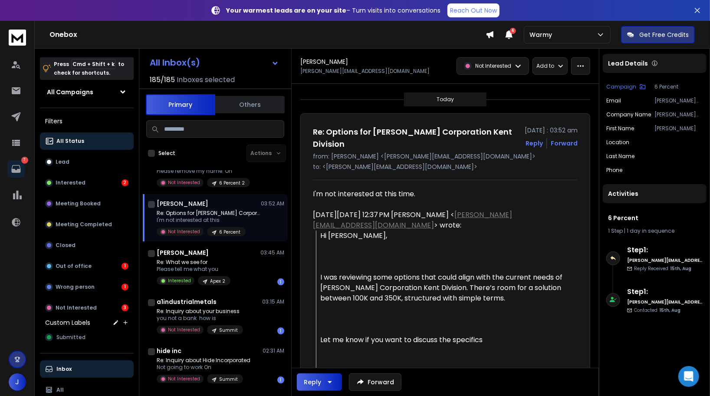
click at [245, 264] on div "Re: What we see for Please tell me what you Interested Apex 2 1" at bounding box center [221, 272] width 128 height 26
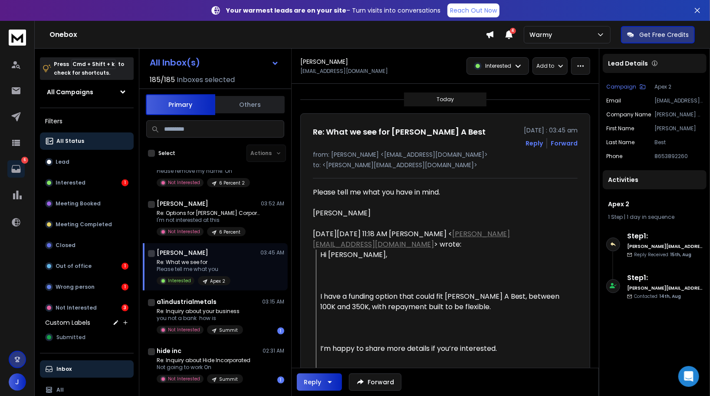
click at [300, 381] on button "Reply" at bounding box center [319, 381] width 45 height 17
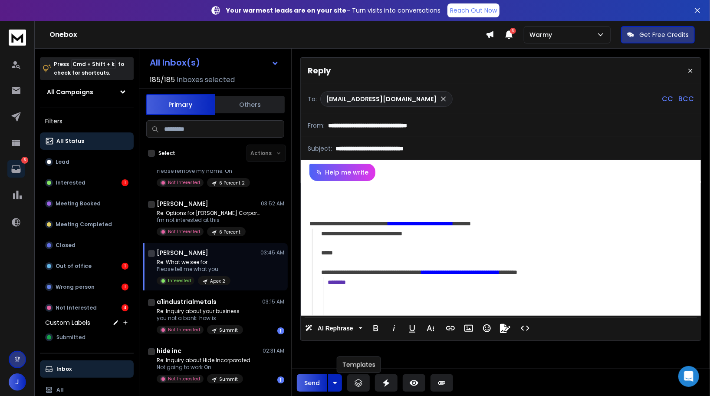
click at [361, 386] on icon at bounding box center [358, 382] width 9 height 9
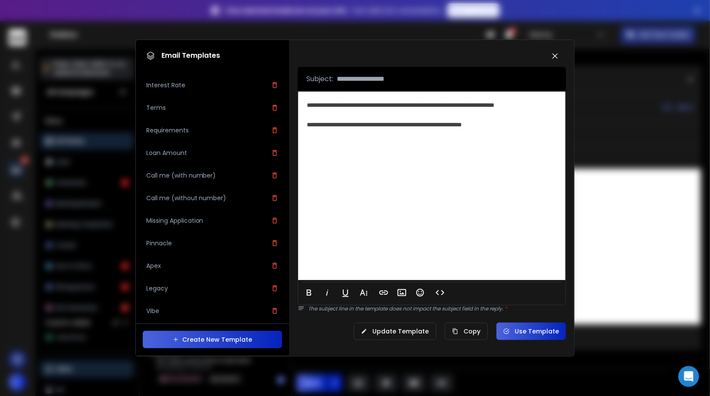
scroll to position [98, 0]
click at [189, 43] on div "Apex" at bounding box center [212, 39] width 122 height 9
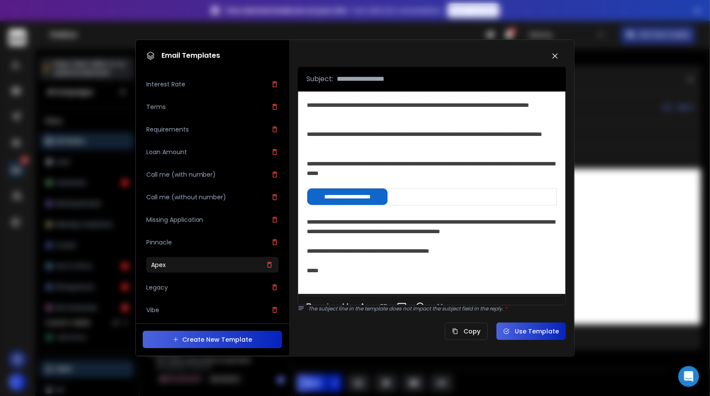
click at [519, 329] on button "Use Template" at bounding box center [530, 330] width 69 height 17
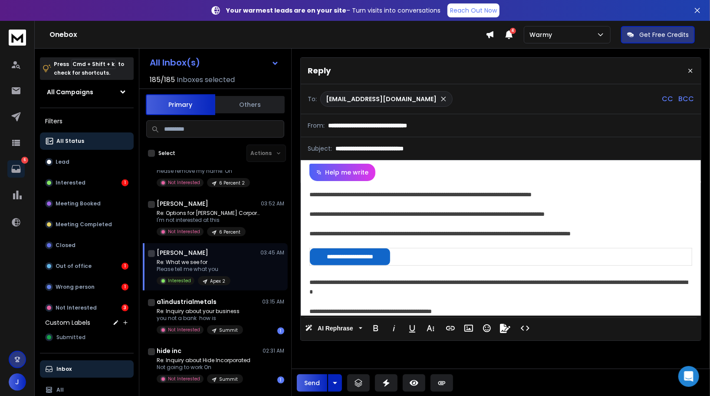
click at [307, 381] on button "Send" at bounding box center [312, 382] width 30 height 17
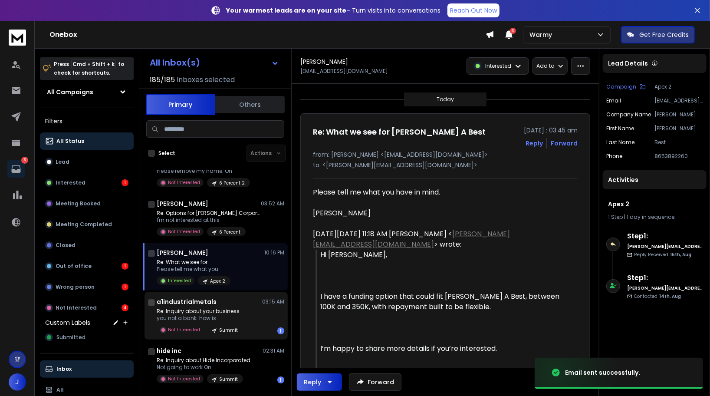
click at [245, 322] on div "Re: Inquiry about your business you not a bank how is Not Interested Summit 1" at bounding box center [221, 321] width 128 height 26
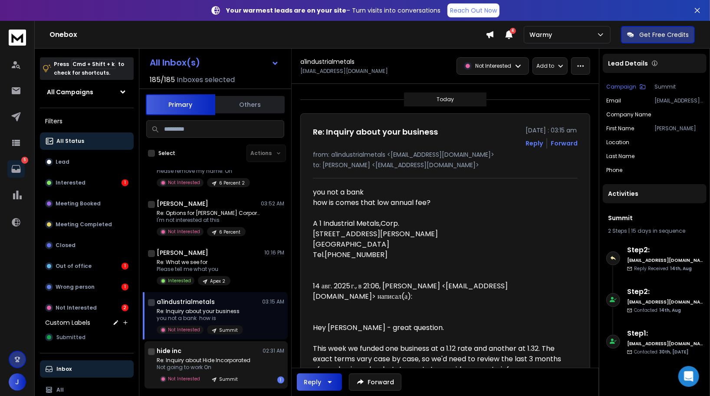
click at [252, 360] on div "Re: Inquiry about Hide Incorporated Not going to work On Not Interested Summit 1" at bounding box center [221, 370] width 128 height 26
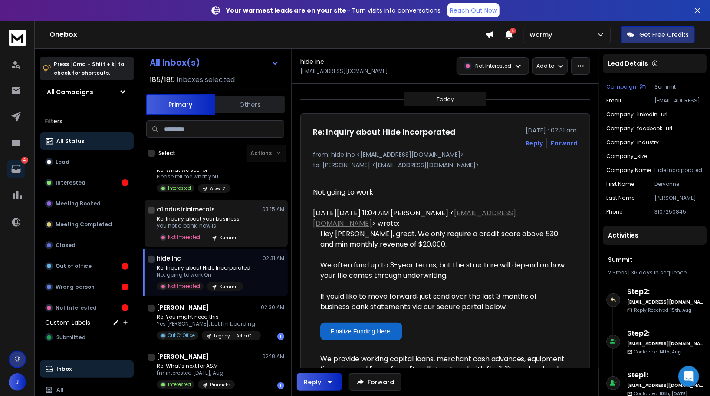
scroll to position [1854, 0]
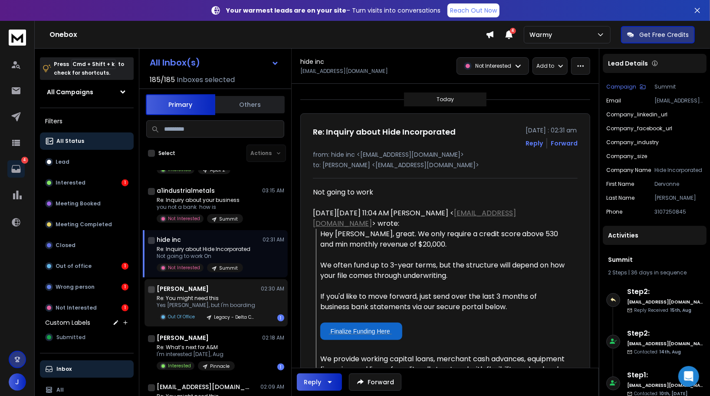
click at [246, 309] on div "Re: You might need this Yes Ryan, but I'm boarding Out Of Office Legacy - Delta…" at bounding box center [209, 308] width 104 height 26
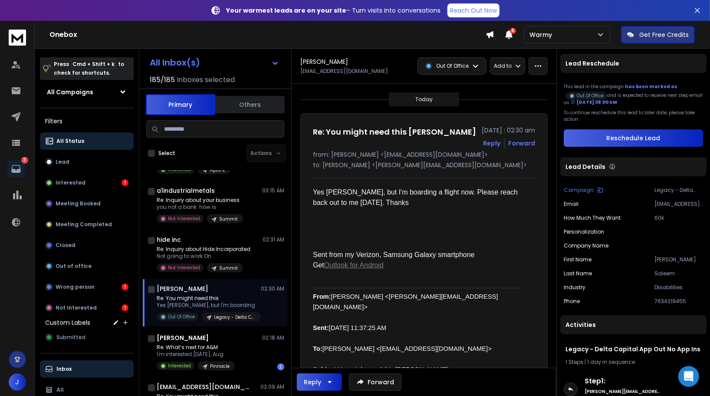
click at [545, 66] on button "button" at bounding box center [537, 65] width 19 height 17
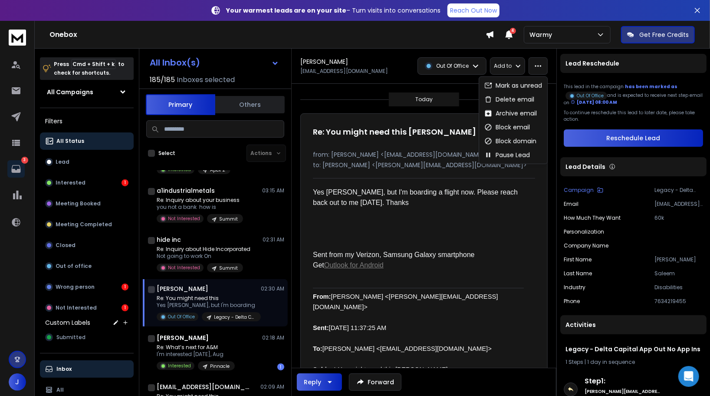
click at [476, 64] on icon at bounding box center [475, 65] width 7 height 7
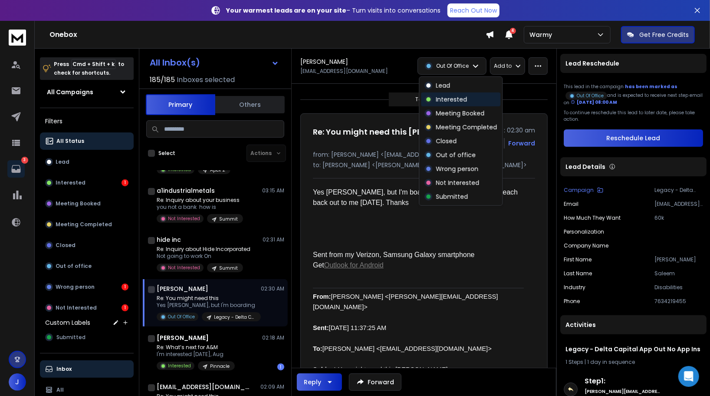
click at [458, 103] on p "Interested" at bounding box center [451, 99] width 31 height 9
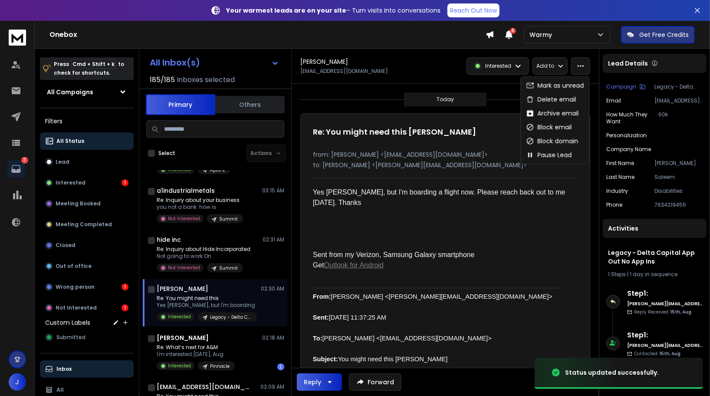
click at [588, 68] on button "button" at bounding box center [580, 65] width 19 height 17
click at [571, 87] on div "Mark as unread" at bounding box center [555, 85] width 58 height 9
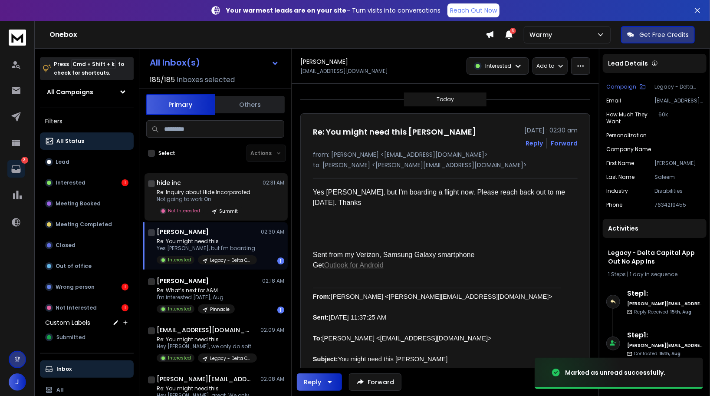
scroll to position [1918, 0]
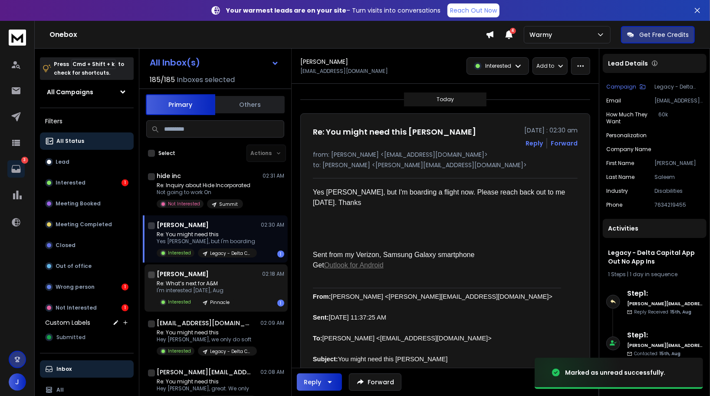
click at [226, 281] on p "Re: What’s next for A&M" at bounding box center [196, 283] width 78 height 7
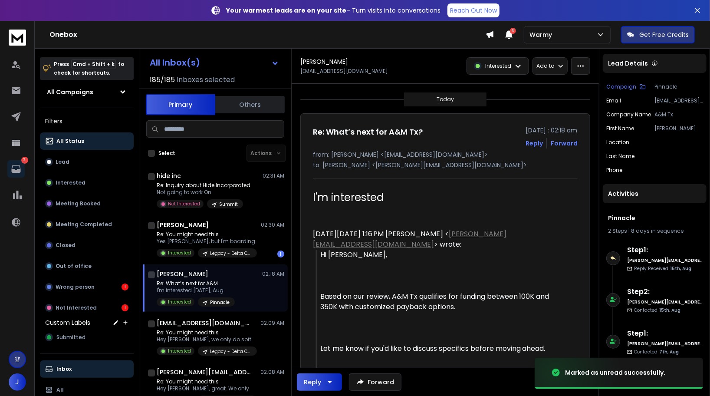
click at [306, 385] on div "Reply" at bounding box center [312, 381] width 17 height 9
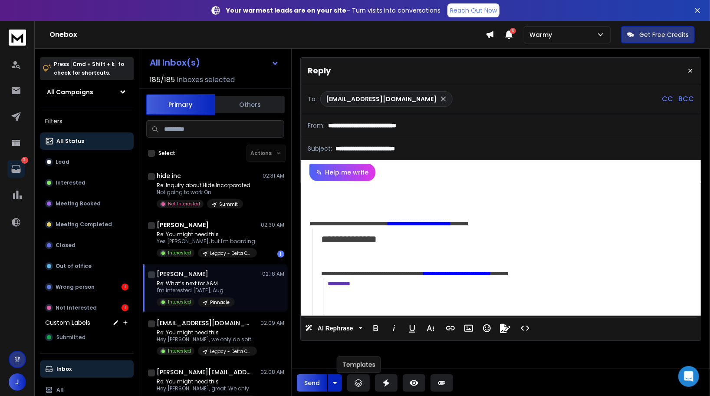
click at [362, 384] on icon at bounding box center [358, 382] width 9 height 9
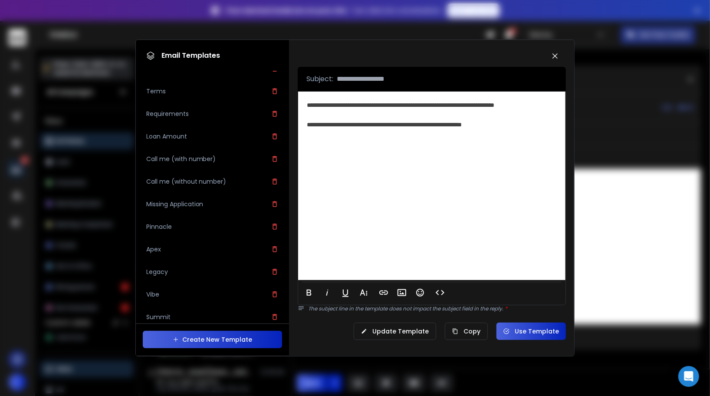
scroll to position [113, 0]
click at [193, 28] on div "Pinnacle" at bounding box center [212, 24] width 122 height 9
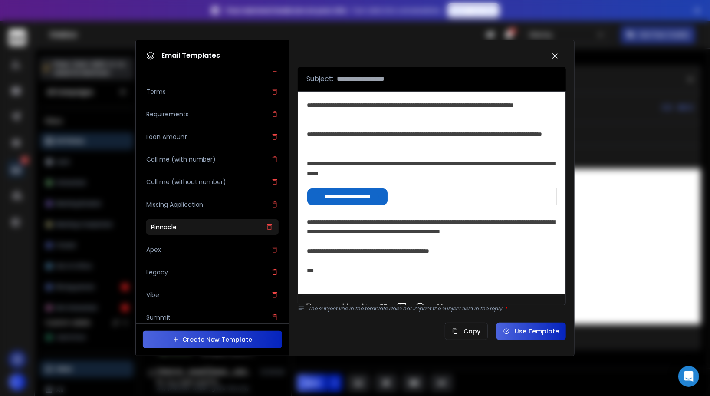
click at [520, 335] on button "Use Template" at bounding box center [530, 330] width 69 height 17
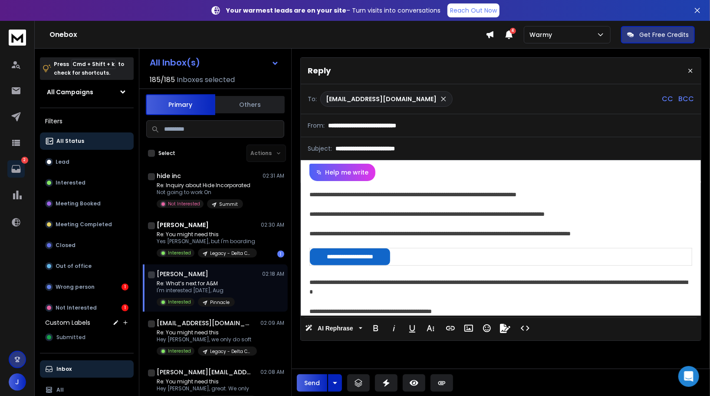
click at [306, 386] on button "Send" at bounding box center [312, 382] width 30 height 17
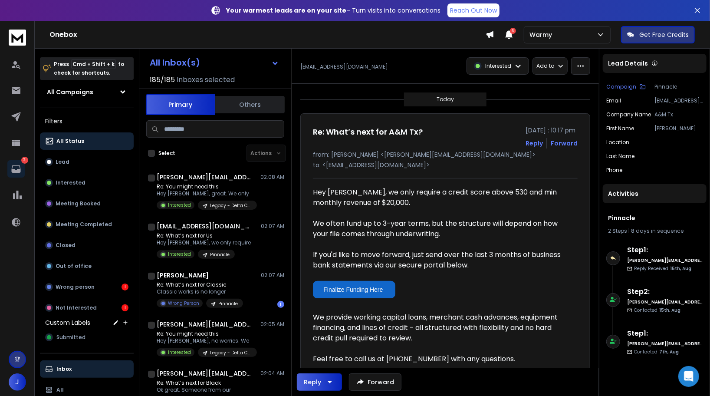
scroll to position [2129, 0]
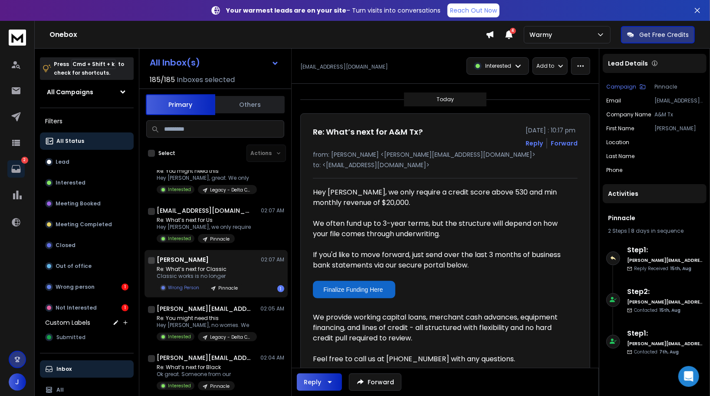
click at [249, 276] on div "Re: What’s next for Classic Classic works is no longer Wrong Person Pinnacle 1" at bounding box center [221, 279] width 128 height 26
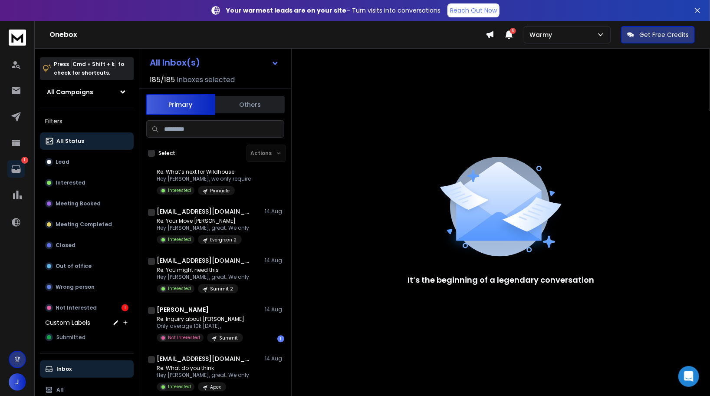
scroll to position [3258, 0]
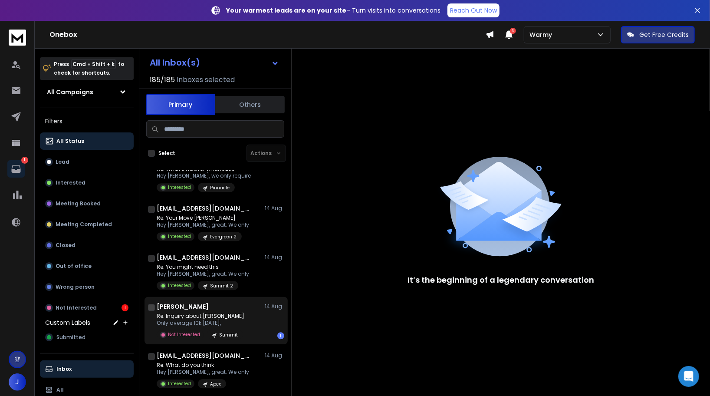
click at [248, 328] on div "Re: Inquiry about Abes Sin Only average 10k On Thu, Not Interested Summit 1" at bounding box center [221, 325] width 128 height 26
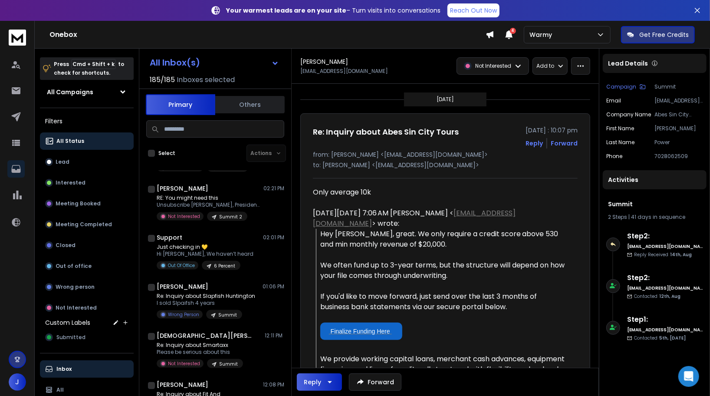
scroll to position [0, 0]
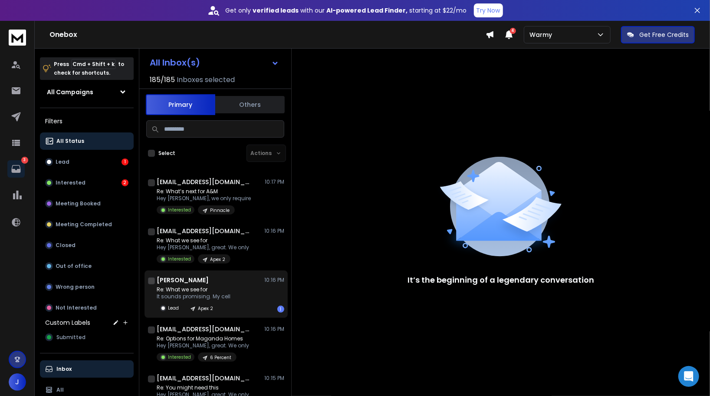
click at [237, 299] on div "Re: What we see for It sounds promising. My cell Lead Apex 2 1" at bounding box center [221, 299] width 128 height 26
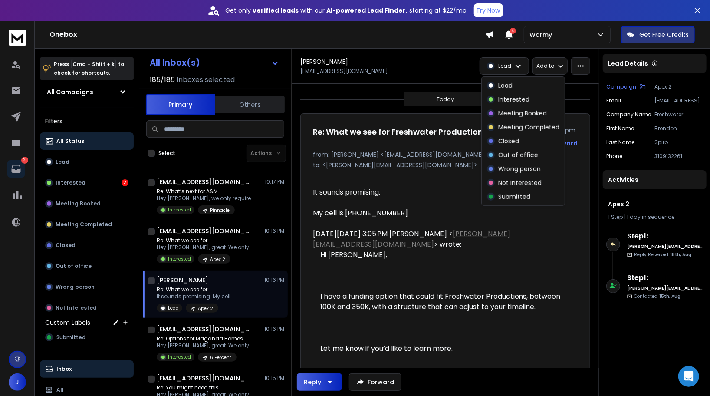
click at [517, 62] on icon at bounding box center [518, 65] width 7 height 7
click at [514, 100] on p "Interested" at bounding box center [513, 99] width 31 height 9
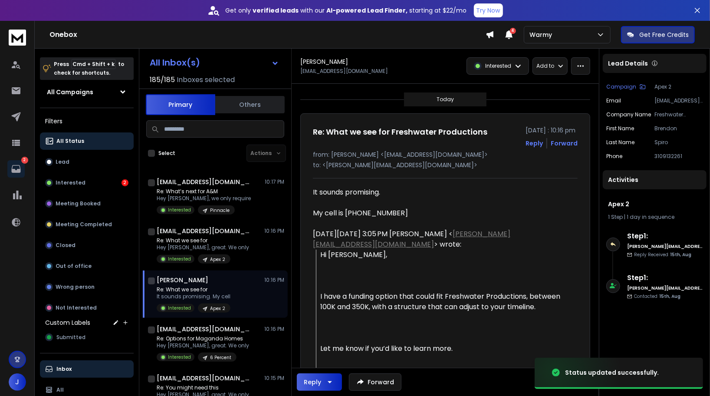
click at [306, 384] on div "Reply" at bounding box center [312, 381] width 17 height 9
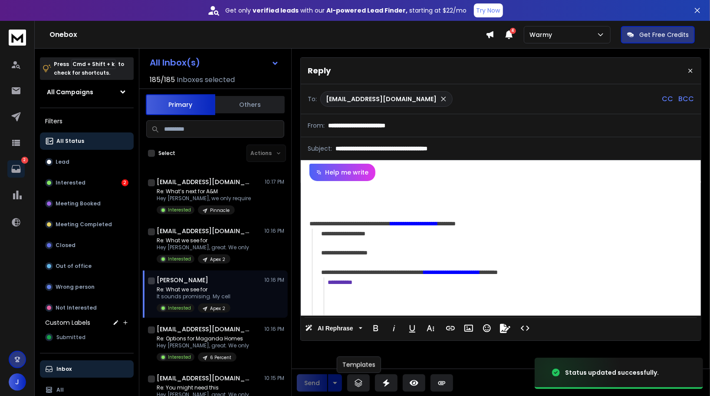
click at [359, 381] on icon at bounding box center [358, 382] width 9 height 9
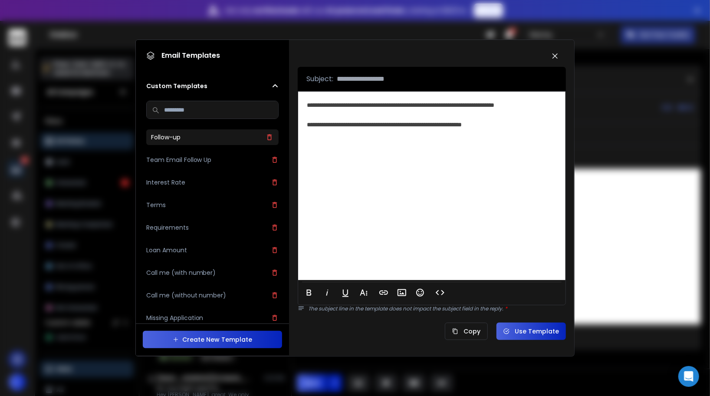
click at [181, 141] on h3 "Call me (with number)" at bounding box center [166, 137] width 30 height 9
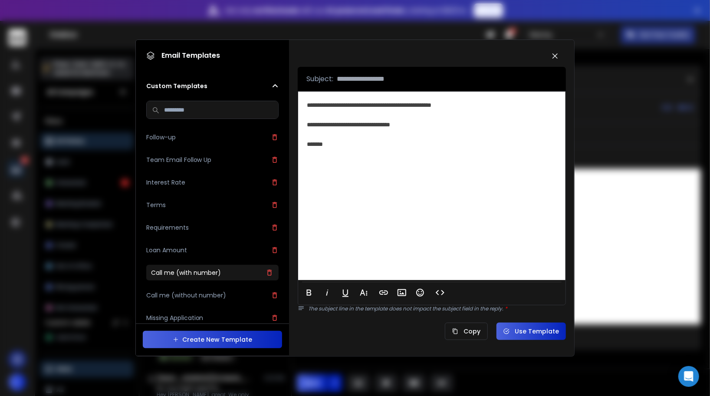
click at [522, 329] on button "Use Template" at bounding box center [530, 330] width 69 height 17
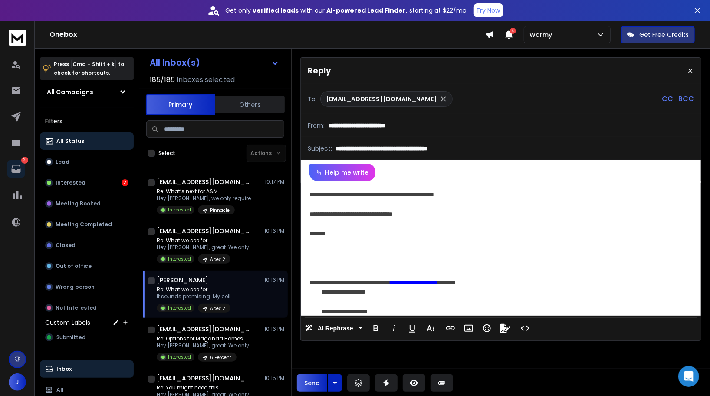
click at [312, 250] on div at bounding box center [500, 253] width 383 height 10
click at [305, 379] on button "Send" at bounding box center [312, 382] width 30 height 17
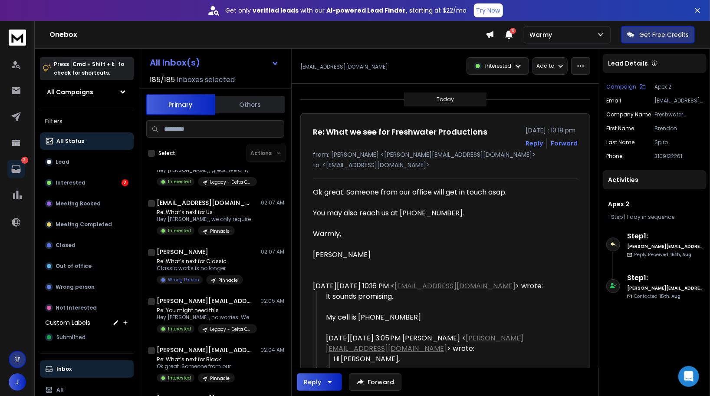
scroll to position [2258, 0]
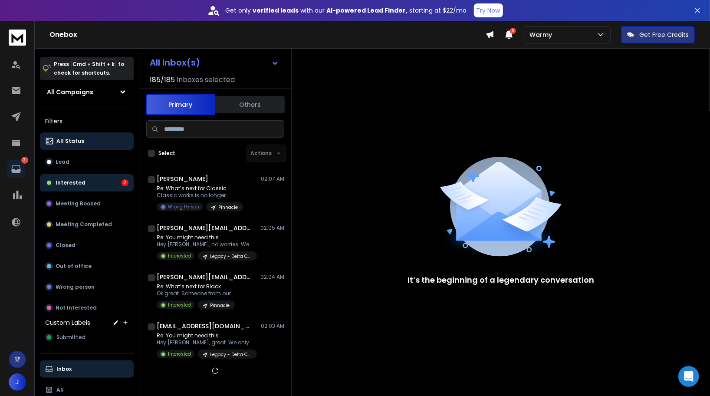
click at [72, 179] on p "Interested" at bounding box center [71, 182] width 30 height 7
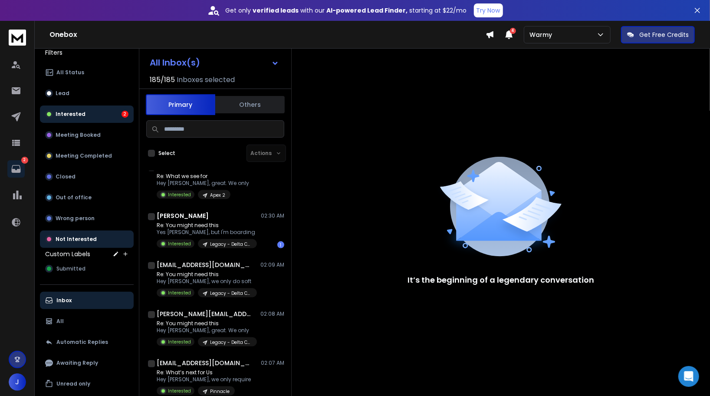
scroll to position [85, 0]
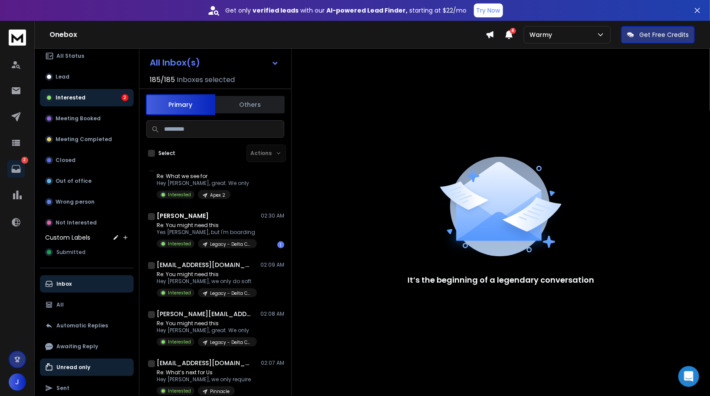
click at [70, 371] on div "Unread only" at bounding box center [67, 367] width 45 height 10
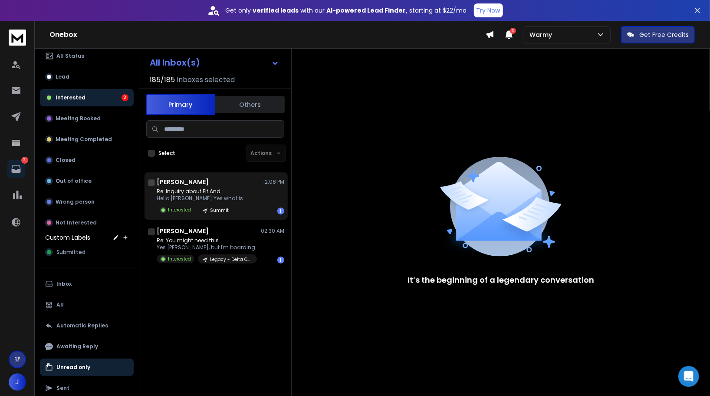
click at [234, 187] on div "Mylene Asmer-Rios 12:08 PM Re: Inquiry about Fit And Hello Jack Yes what is Int…" at bounding box center [221, 195] width 128 height 37
